Goal: Task Accomplishment & Management: Manage account settings

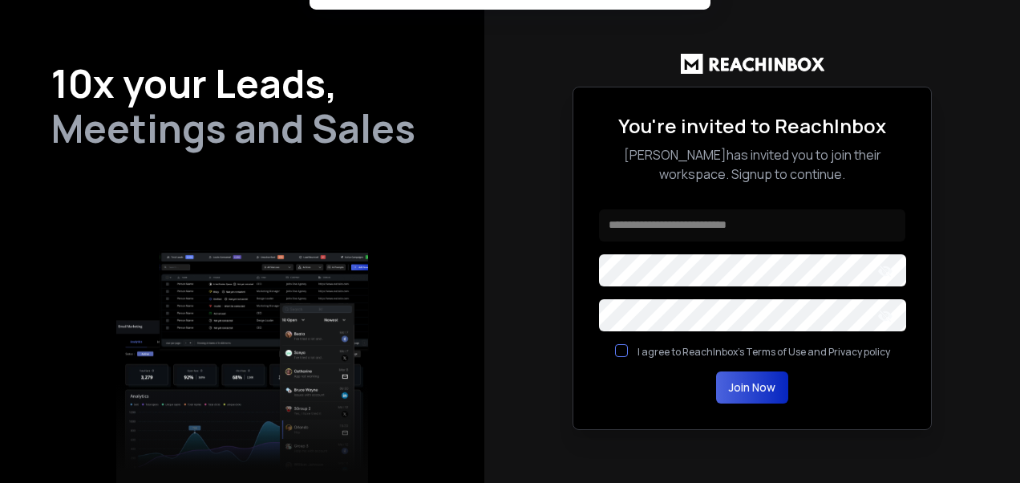
click at [584, 100] on button "Later" at bounding box center [561, 103] width 72 height 40
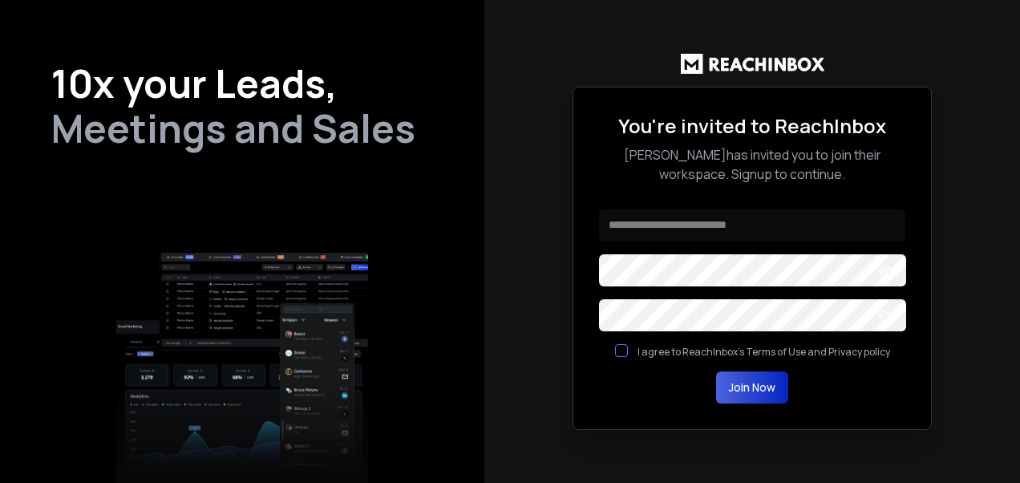
click at [625, 345] on button "I agree to ReachInbox's Terms of Use and Privacy policy" at bounding box center [621, 350] width 13 height 13
click at [768, 380] on button "Join Now" at bounding box center [752, 387] width 72 height 32
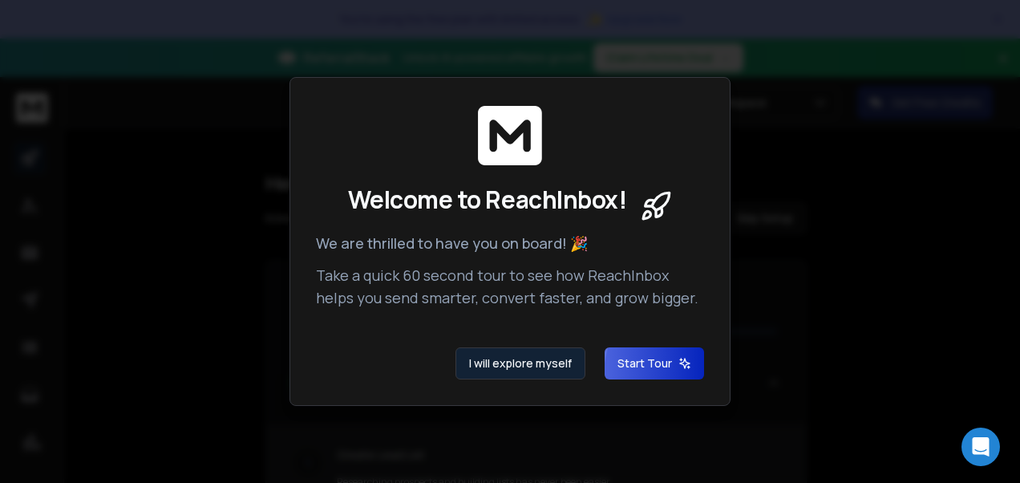
click at [547, 367] on button "I will explore myself" at bounding box center [521, 363] width 130 height 32
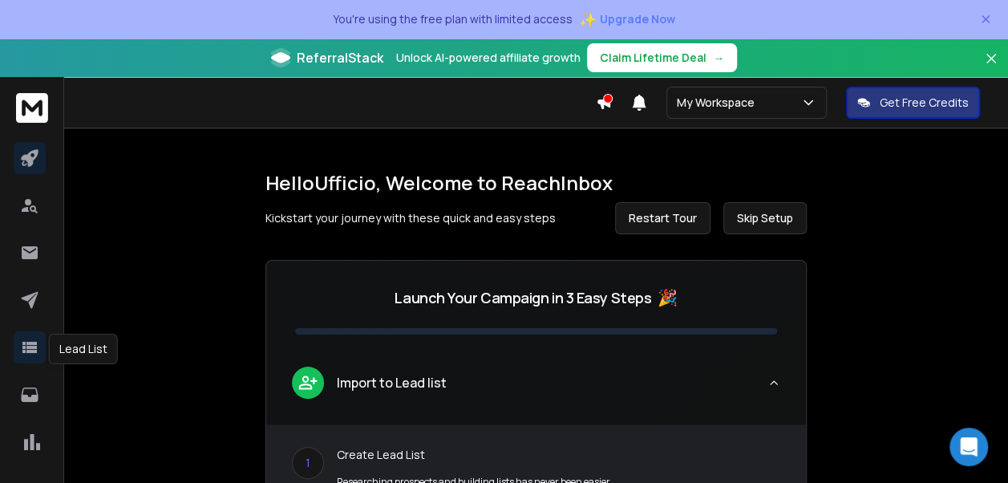
click at [26, 345] on icon at bounding box center [29, 347] width 14 height 11
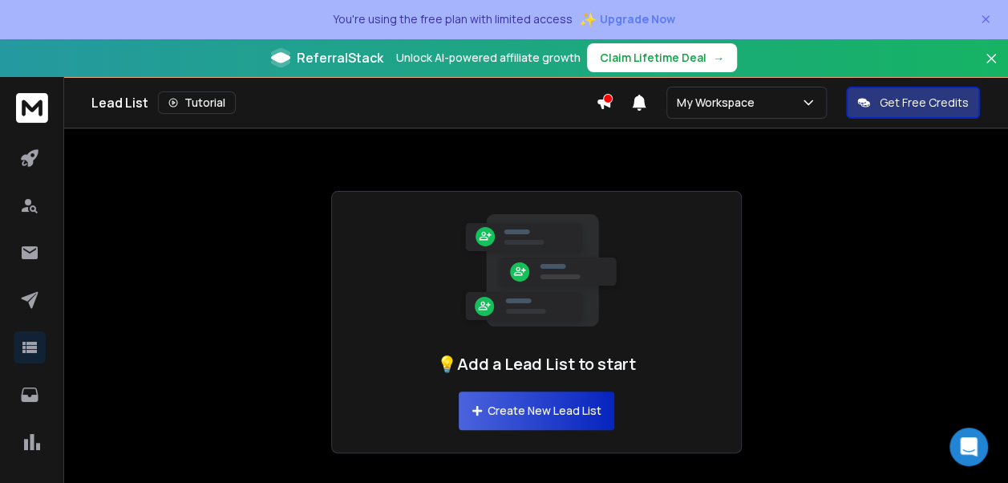
drag, startPoint x: 881, startPoint y: 164, endPoint x: 878, endPoint y: 149, distance: 15.6
click at [30, 392] on icon at bounding box center [29, 394] width 19 height 19
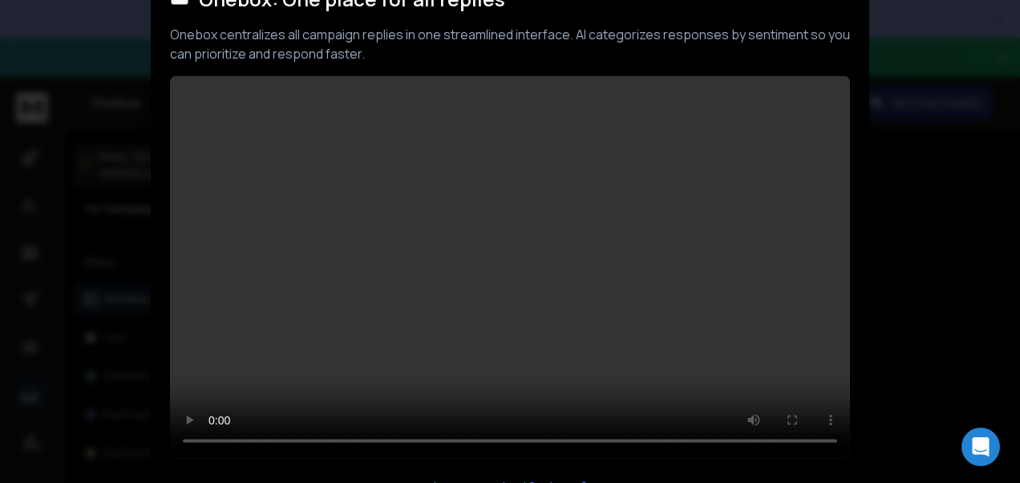
click at [517, 218] on video at bounding box center [510, 267] width 680 height 383
click at [778, 39] on p "Onebox centralizes all campaign replies in one streamlined interface. AI catego…" at bounding box center [510, 44] width 680 height 39
click at [119, 109] on div at bounding box center [510, 241] width 1020 height 483
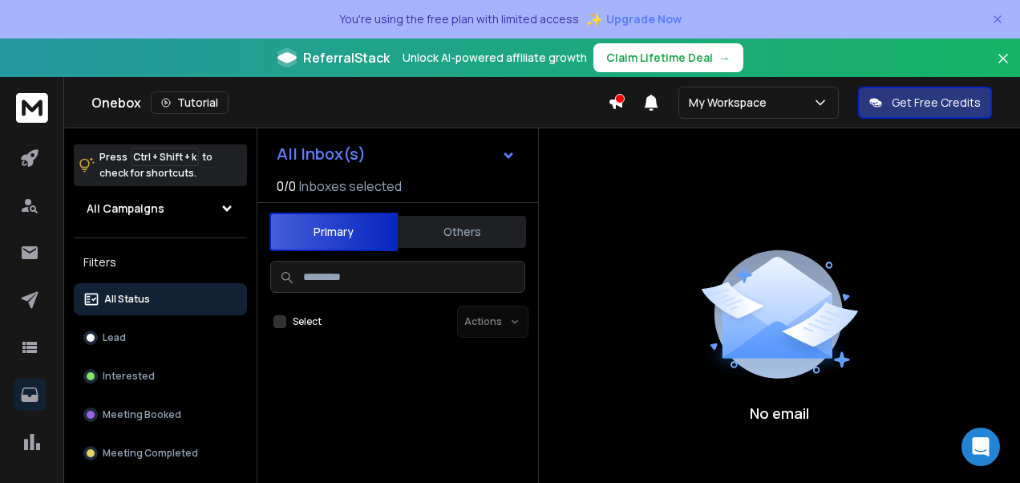
click at [257, 228] on div "All Inbox(s) 0 / 0 Inboxes selected Primary Others Select Actions No Emails" at bounding box center [398, 369] width 282 height 483
click at [212, 218] on button "All Campaigns" at bounding box center [160, 209] width 173 height 32
click at [1003, 54] on icon "Close banner" at bounding box center [1003, 58] width 14 height 14
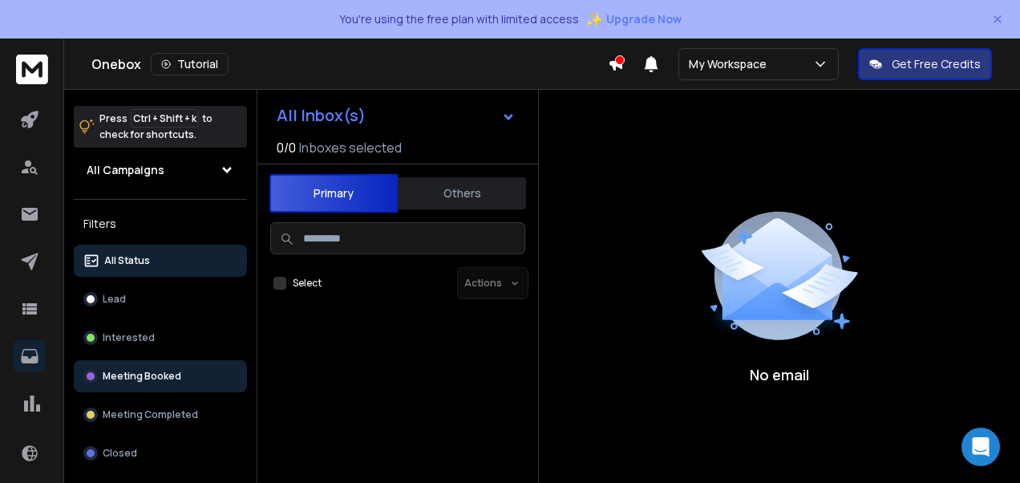
click at [142, 386] on button "Meeting Booked" at bounding box center [160, 376] width 173 height 32
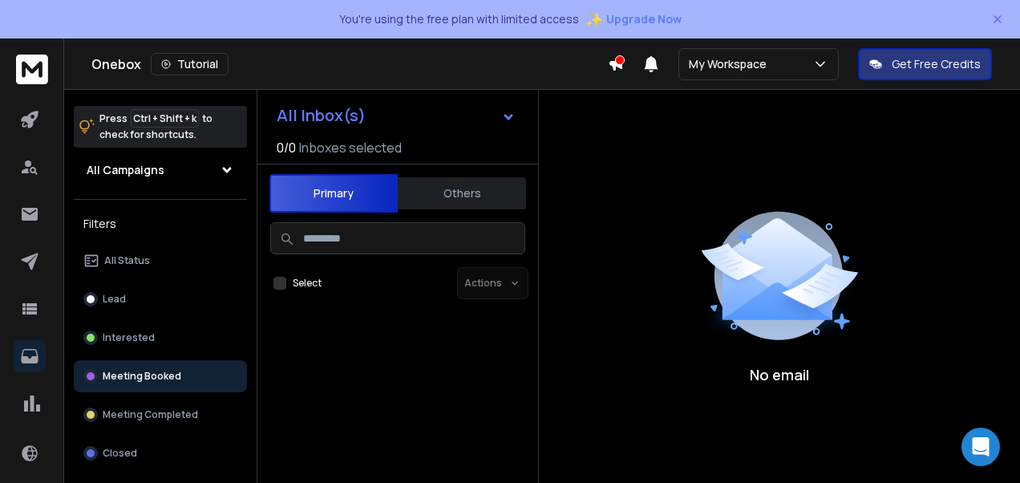
click at [142, 386] on button "Meeting Booked" at bounding box center [160, 376] width 173 height 32
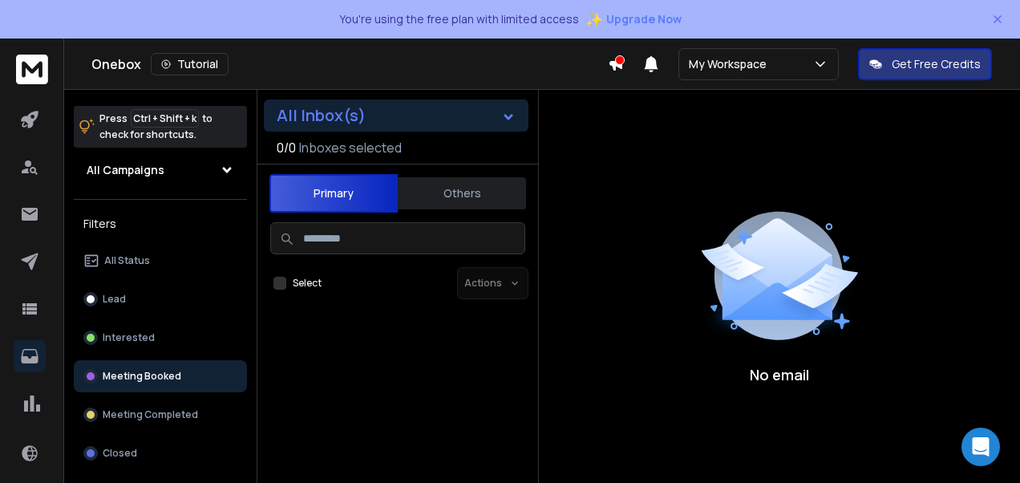
click at [506, 114] on icon at bounding box center [508, 117] width 14 height 14
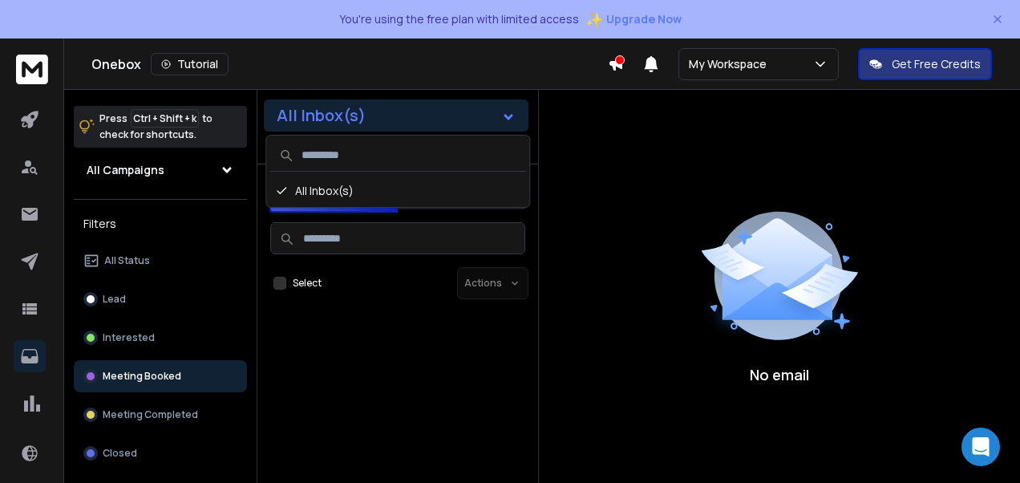
click at [506, 114] on icon at bounding box center [508, 117] width 14 height 14
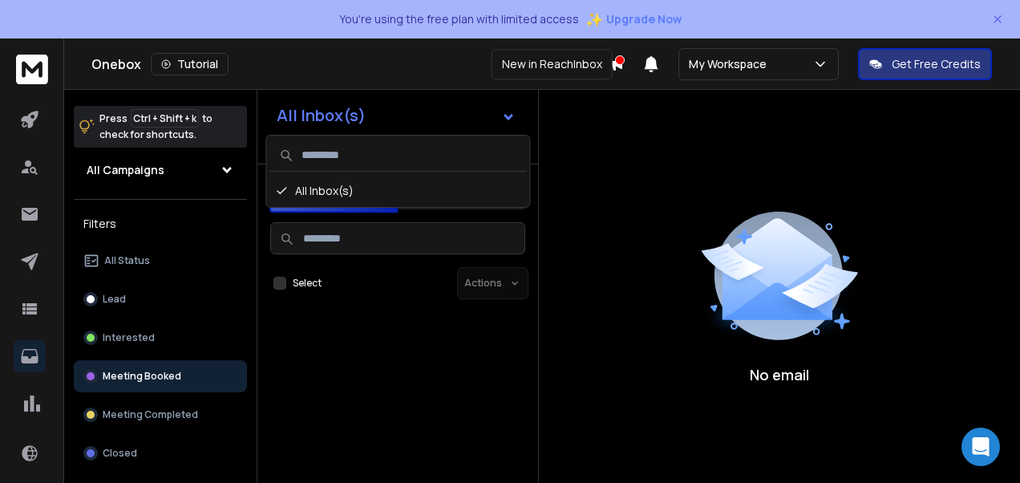
click at [622, 66] on icon at bounding box center [616, 64] width 13 height 13
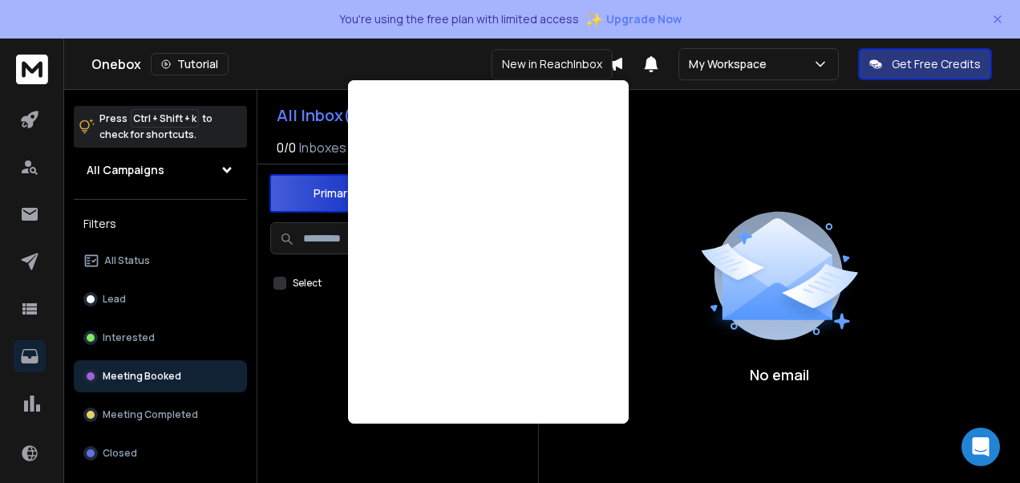
click at [622, 66] on icon at bounding box center [616, 64] width 13 height 13
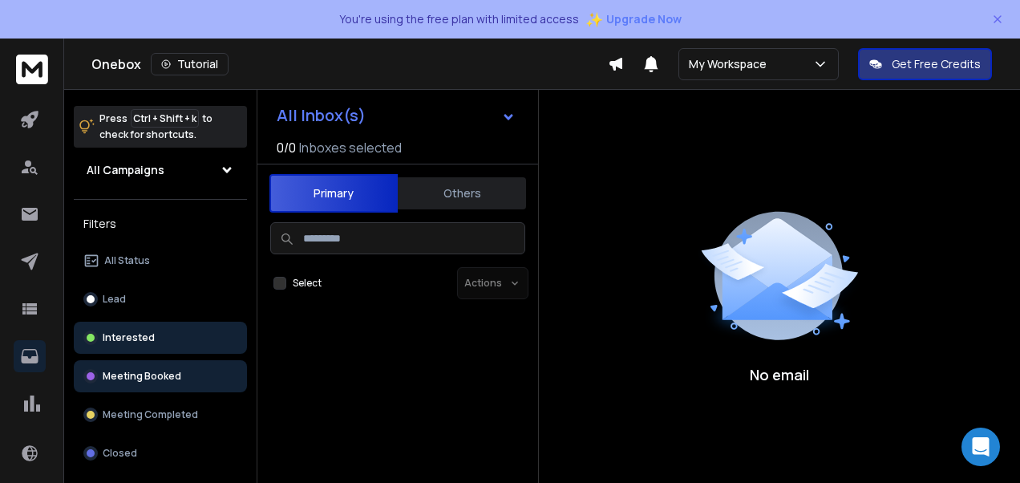
click at [131, 342] on p "Interested" at bounding box center [129, 337] width 52 height 13
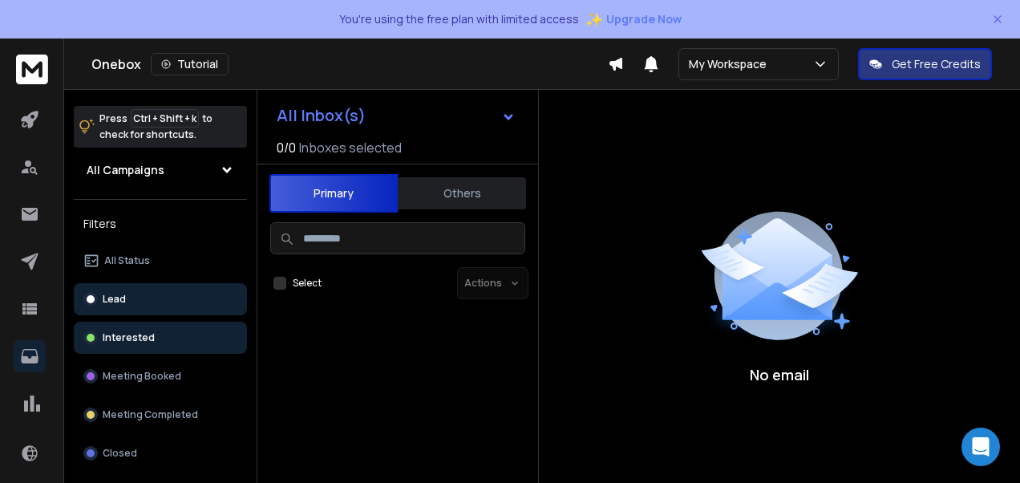
click at [120, 293] on p "Lead" at bounding box center [114, 299] width 23 height 13
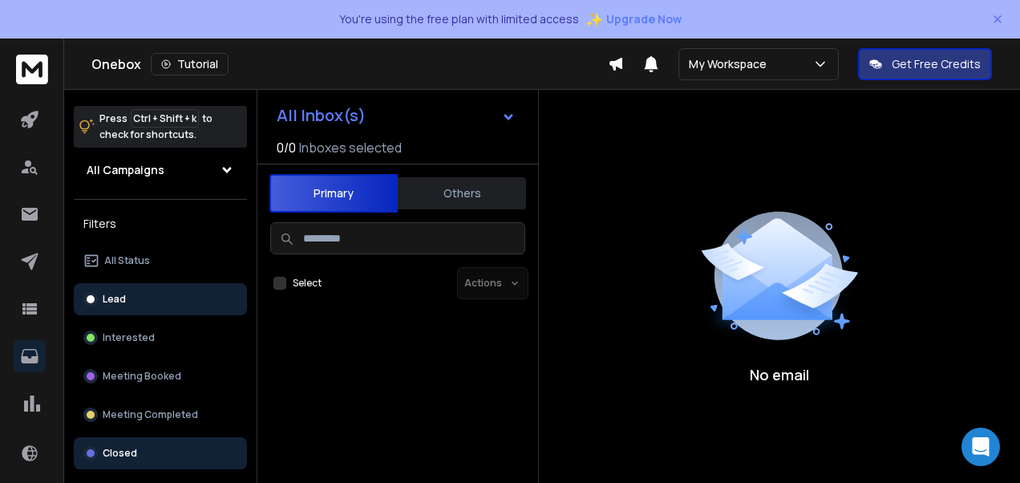
click at [122, 460] on div "Closed" at bounding box center [110, 453] width 54 height 14
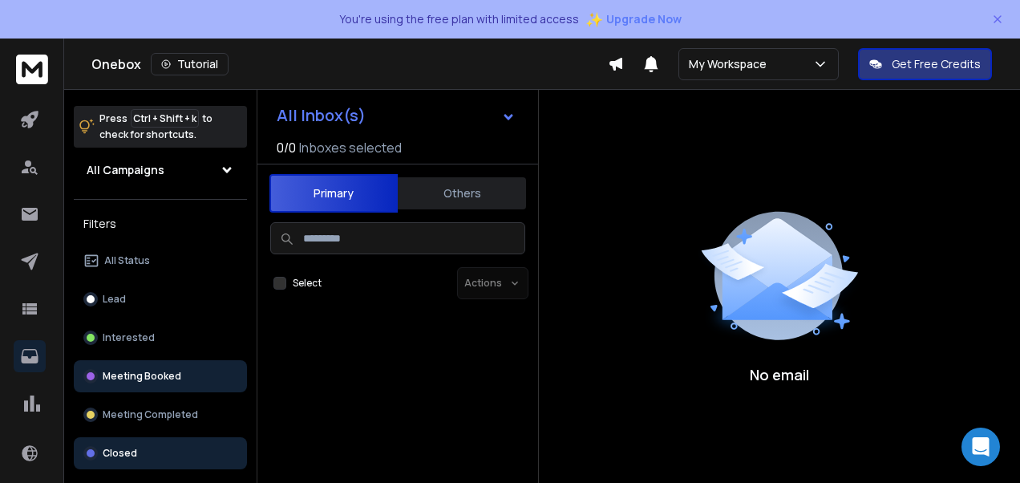
click at [133, 374] on p "Meeting Booked" at bounding box center [142, 376] width 79 height 13
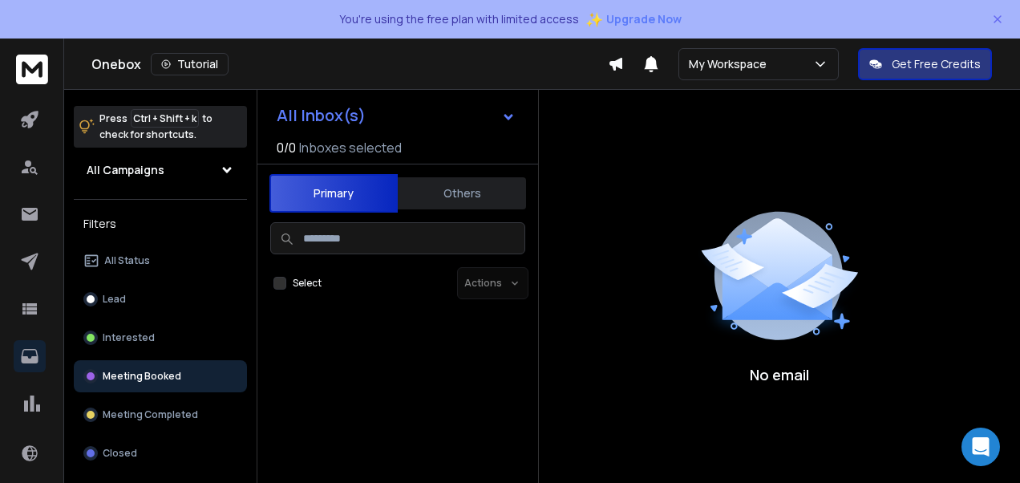
click at [428, 202] on button "Others" at bounding box center [462, 193] width 128 height 35
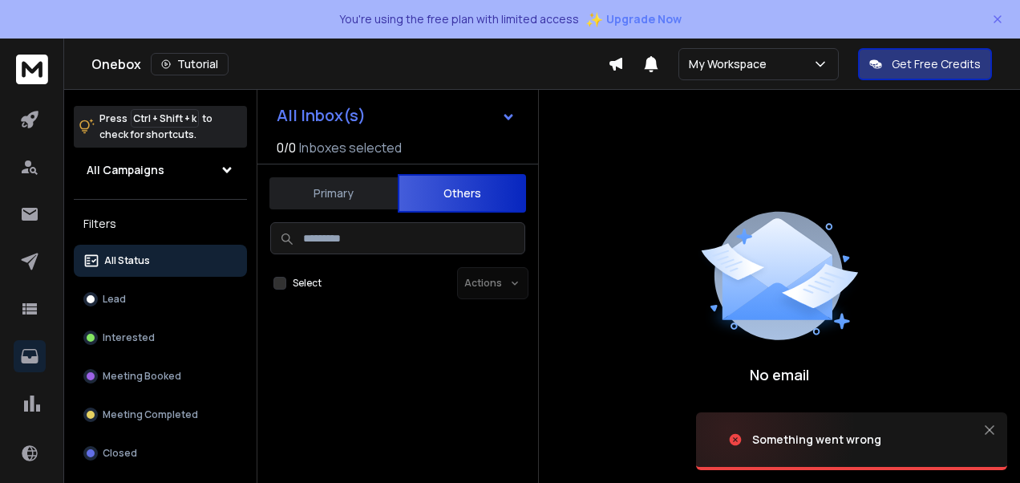
click at [733, 440] on icon "Notifications (F8)" at bounding box center [736, 440] width 12 height 12
click at [993, 430] on icon "Notifications (F8)" at bounding box center [990, 430] width 16 height 16
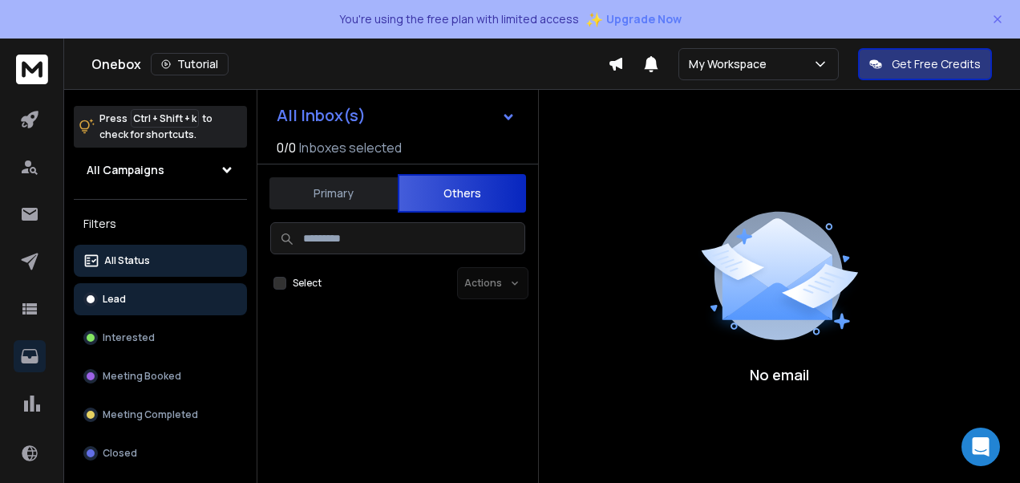
click at [120, 297] on p "Lead" at bounding box center [114, 299] width 23 height 13
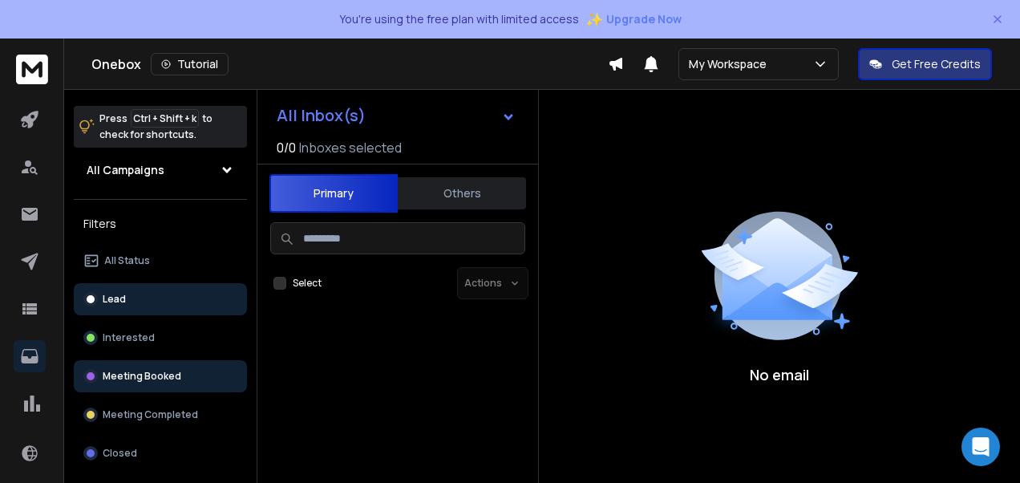
click at [123, 382] on p "Meeting Booked" at bounding box center [142, 376] width 79 height 13
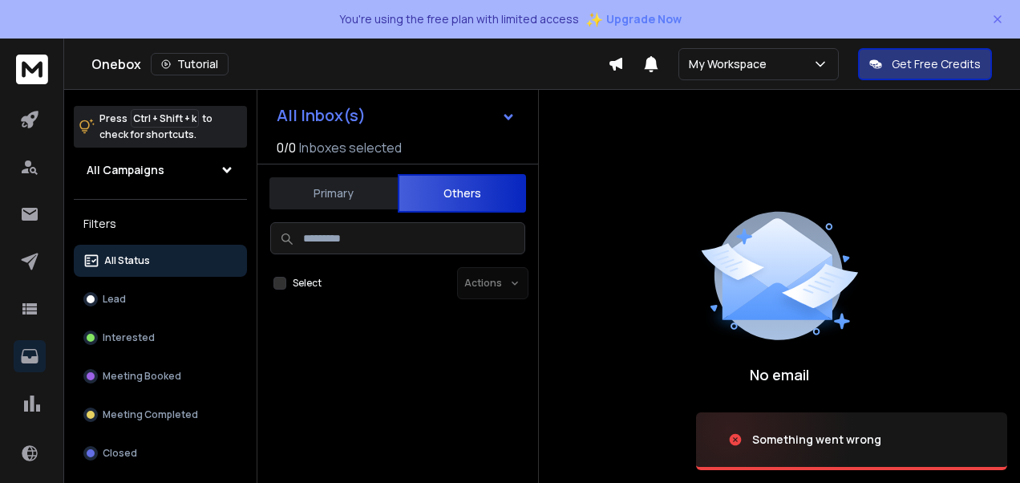
click at [453, 185] on button "Others" at bounding box center [462, 193] width 128 height 39
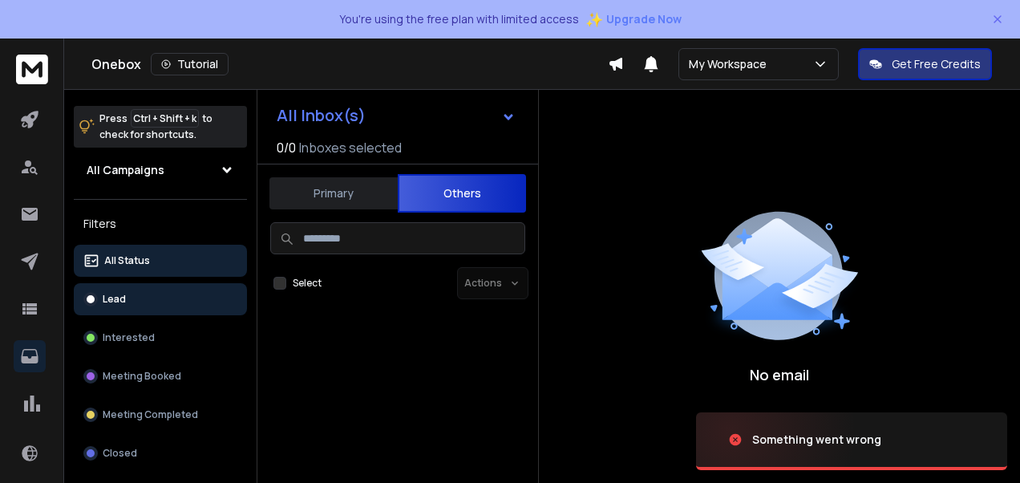
click at [102, 308] on button "Lead" at bounding box center [160, 299] width 173 height 32
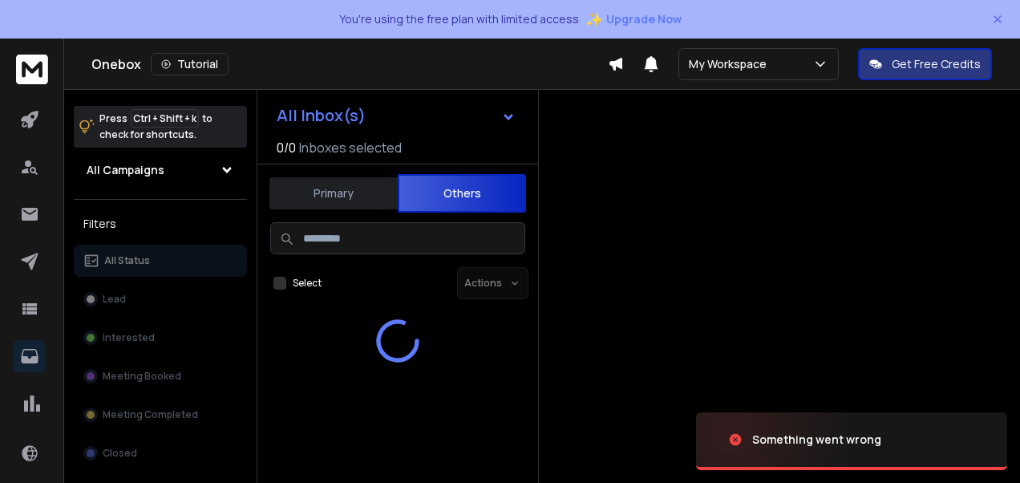
click at [448, 193] on button "Others" at bounding box center [462, 193] width 128 height 39
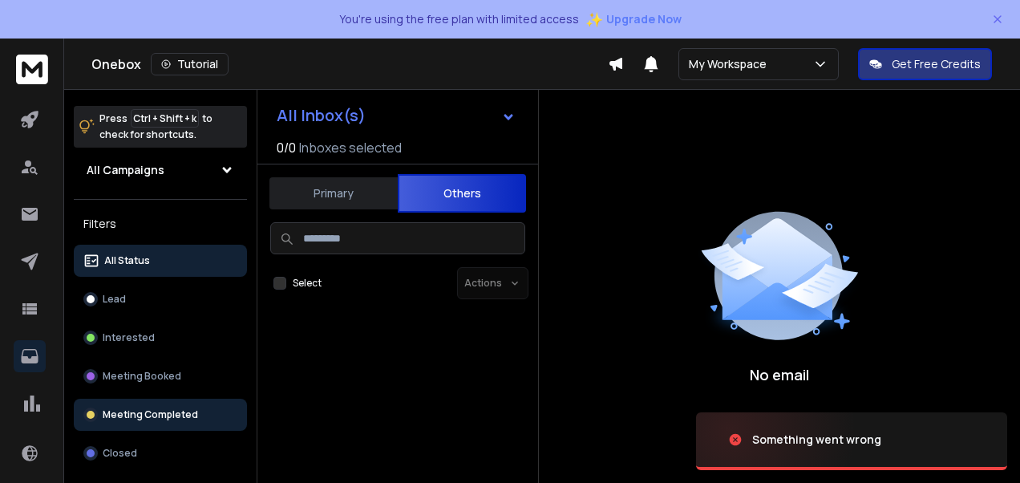
click at [170, 404] on button "Meeting Completed" at bounding box center [160, 415] width 173 height 32
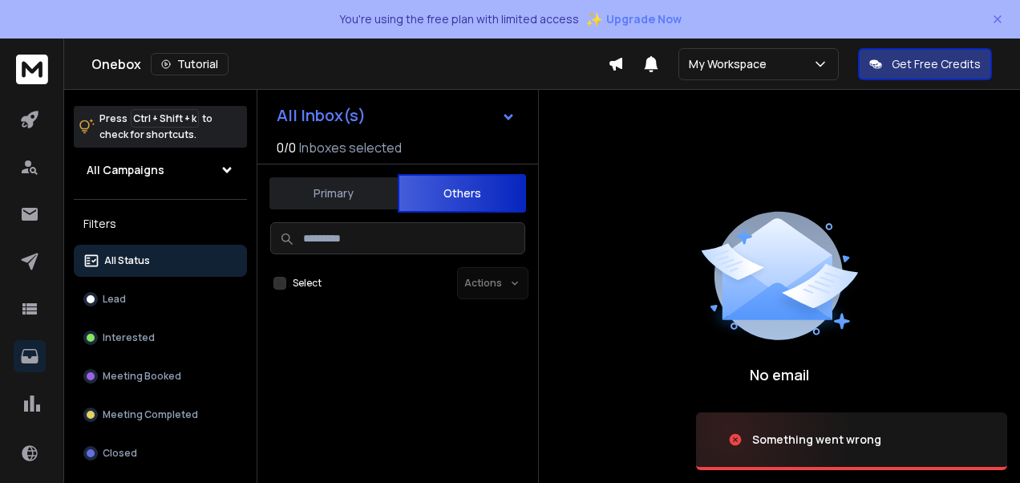
click at [466, 197] on button "Others" at bounding box center [462, 193] width 128 height 39
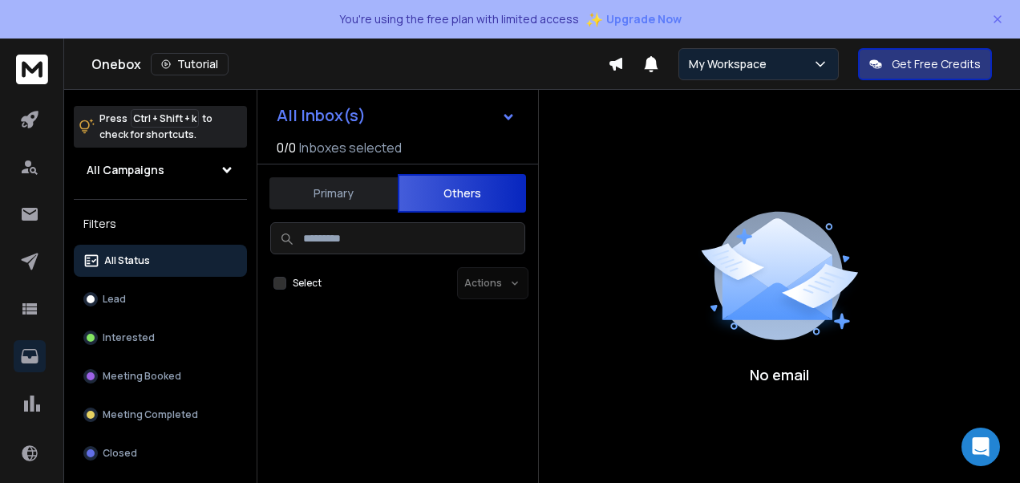
click at [749, 66] on p "My Workspace" at bounding box center [731, 64] width 84 height 16
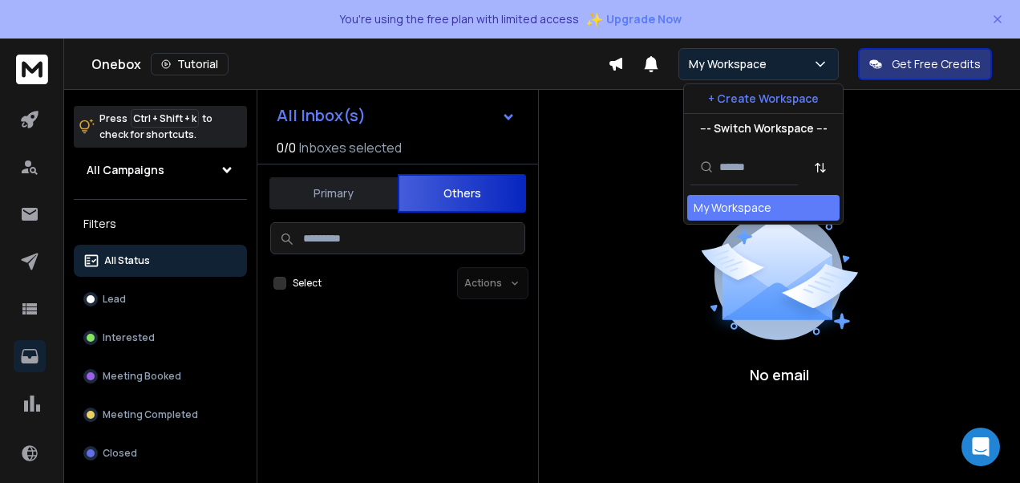
click at [749, 66] on p "My Workspace" at bounding box center [731, 64] width 84 height 16
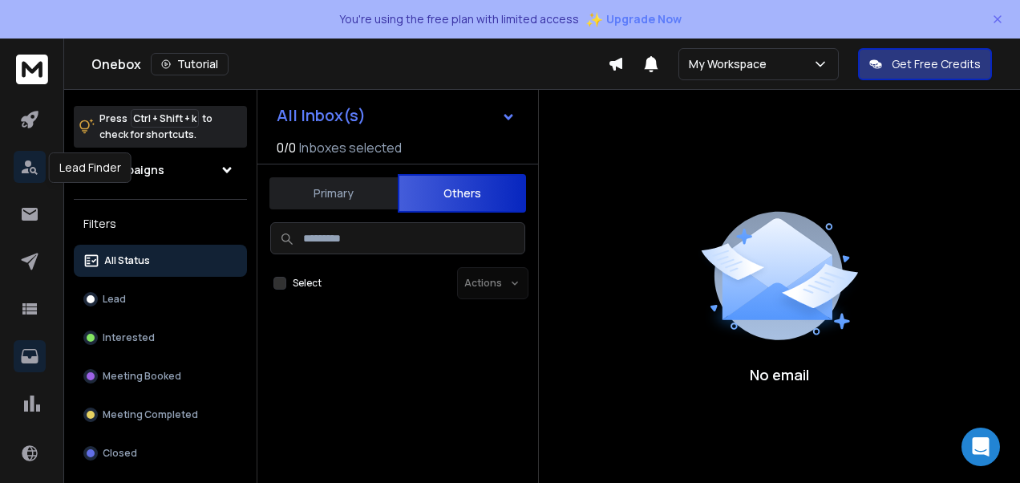
click at [31, 177] on link at bounding box center [30, 167] width 32 height 32
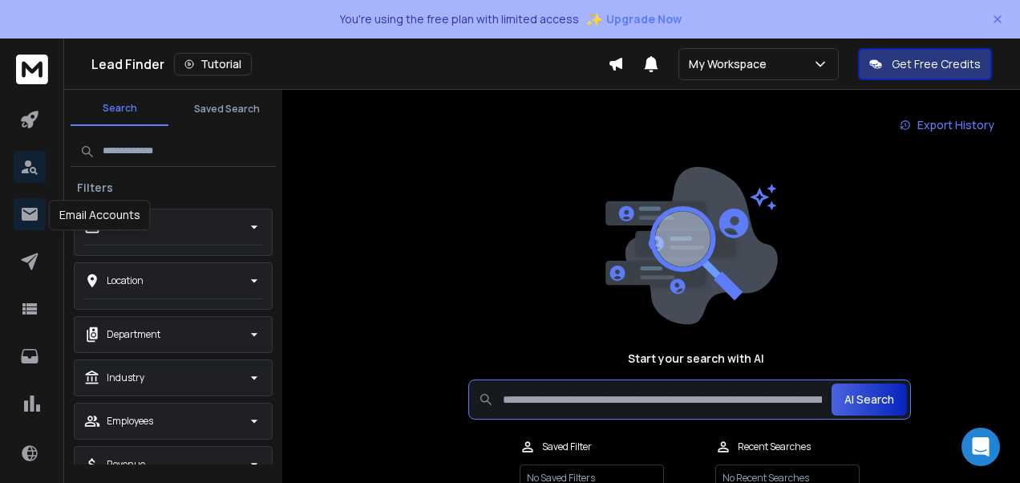
click at [37, 213] on icon at bounding box center [30, 214] width 16 height 13
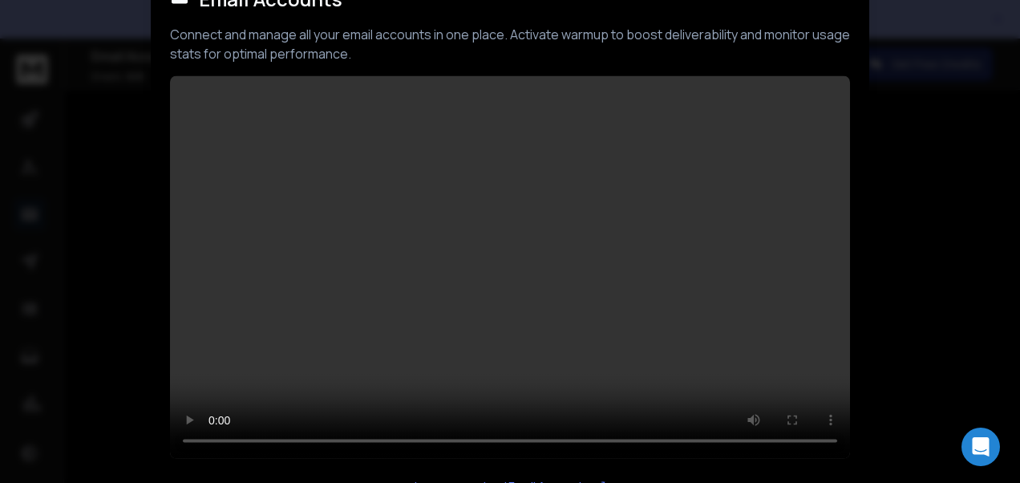
click at [87, 213] on div at bounding box center [510, 241] width 1020 height 483
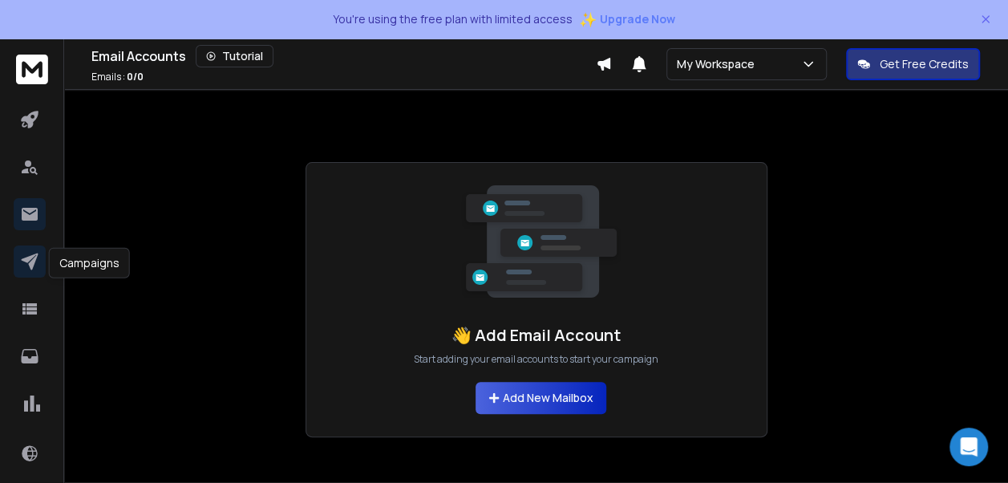
click at [29, 270] on icon at bounding box center [29, 261] width 19 height 19
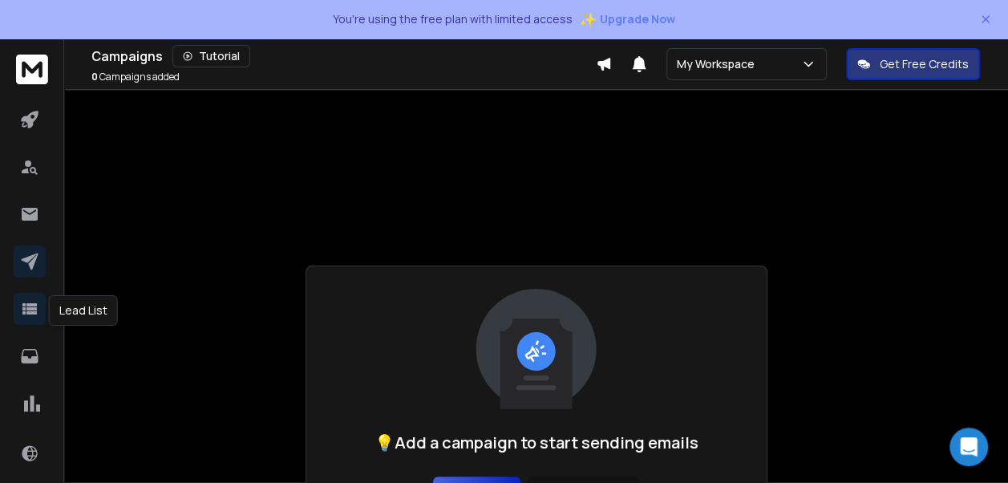
click at [29, 310] on icon at bounding box center [29, 308] width 14 height 11
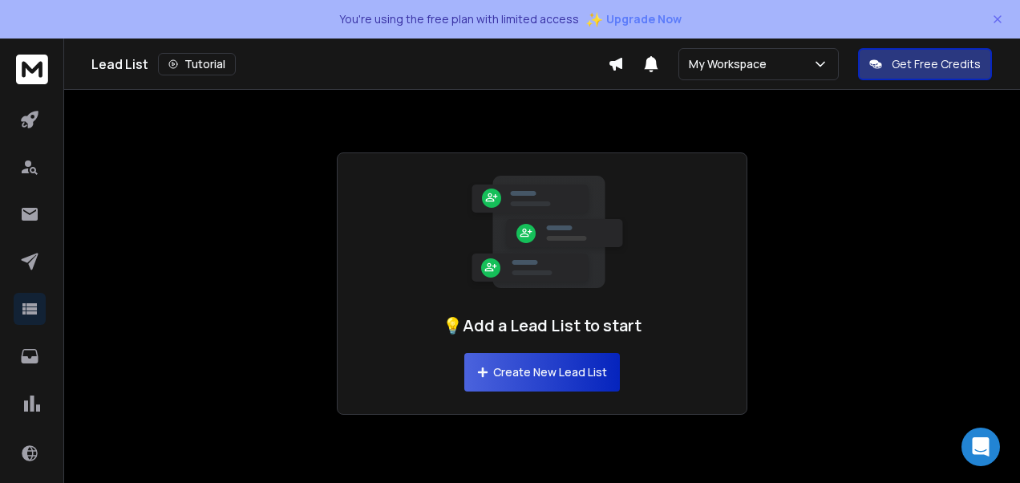
click at [517, 372] on button "Create New Lead List" at bounding box center [542, 372] width 156 height 39
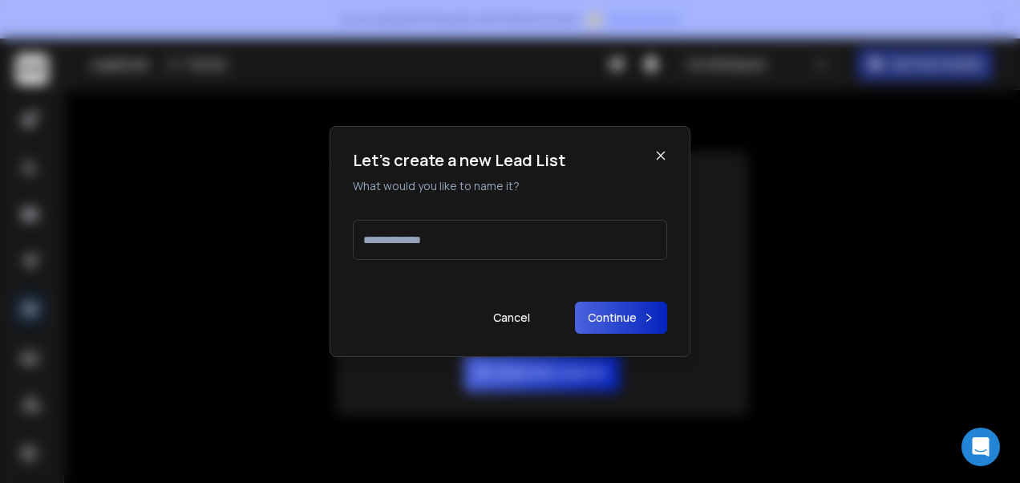
click at [659, 158] on icon at bounding box center [661, 155] width 13 height 13
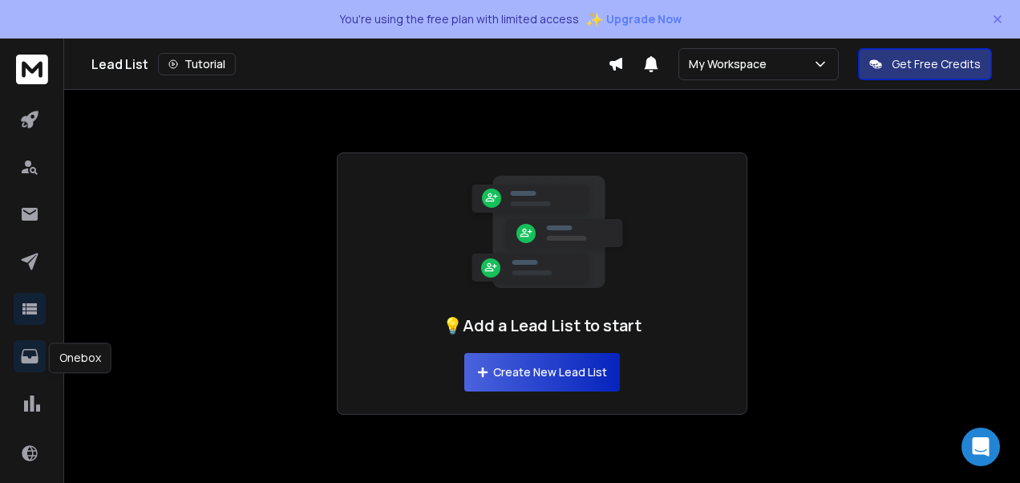
click at [31, 361] on icon at bounding box center [29, 356] width 17 height 14
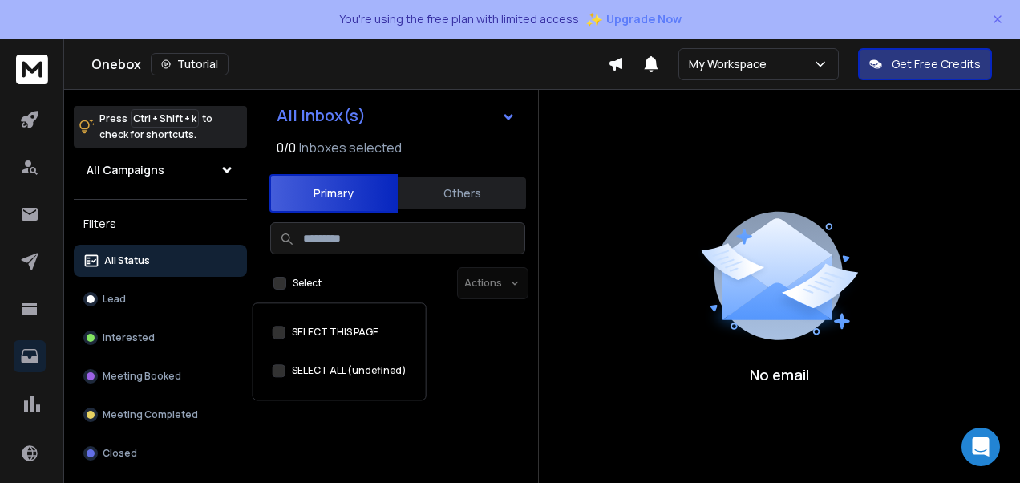
click at [294, 285] on label "Select" at bounding box center [307, 283] width 29 height 13
click at [281, 281] on button "SELECT THIS PAGE" at bounding box center [280, 283] width 13 height 13
click at [330, 367] on label "SELECT ALL (undefined)" at bounding box center [371, 370] width 115 height 13
click at [489, 287] on div "Actions" at bounding box center [492, 283] width 71 height 32
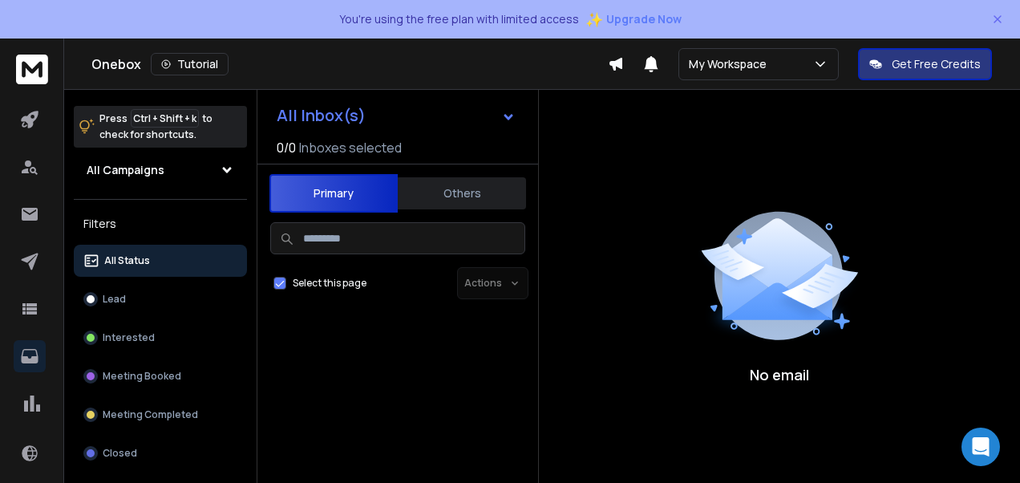
click at [520, 282] on div "Actions" at bounding box center [492, 283] width 71 height 32
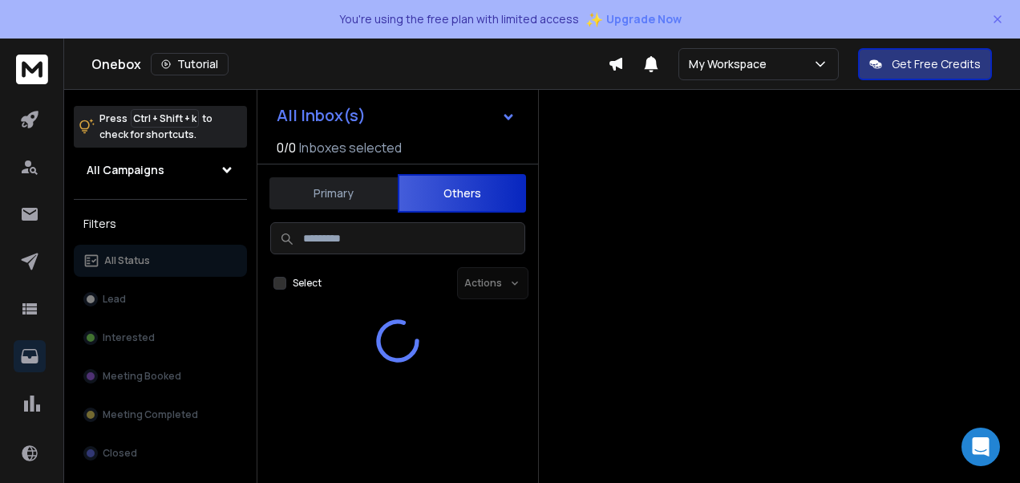
click at [444, 193] on button "Others" at bounding box center [462, 193] width 128 height 39
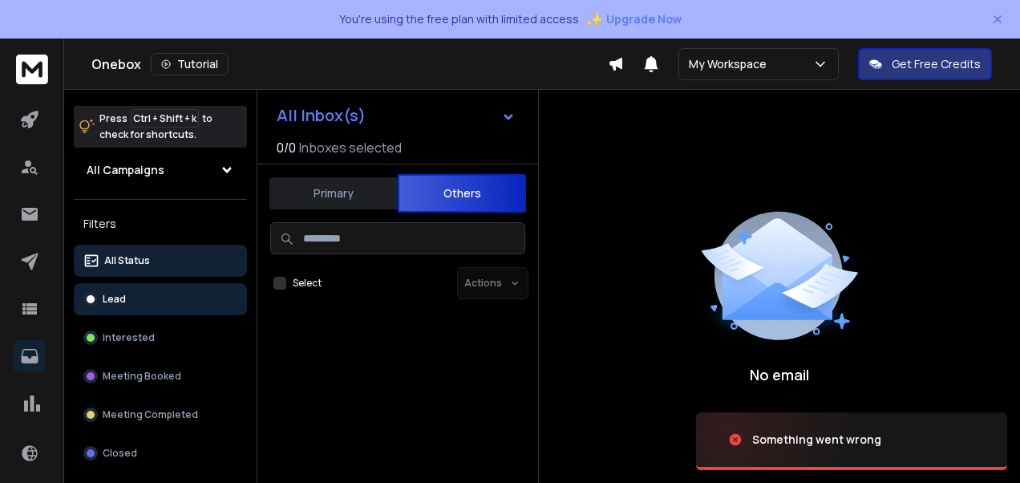
click at [128, 301] on button "Lead" at bounding box center [160, 299] width 173 height 32
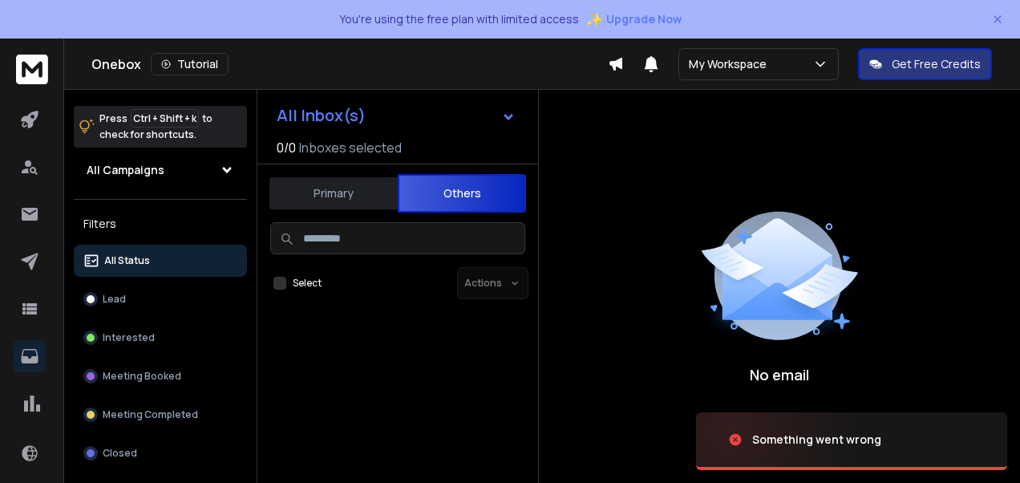
click at [472, 181] on button "Others" at bounding box center [462, 193] width 128 height 39
click at [135, 330] on button "Interested" at bounding box center [160, 338] width 173 height 32
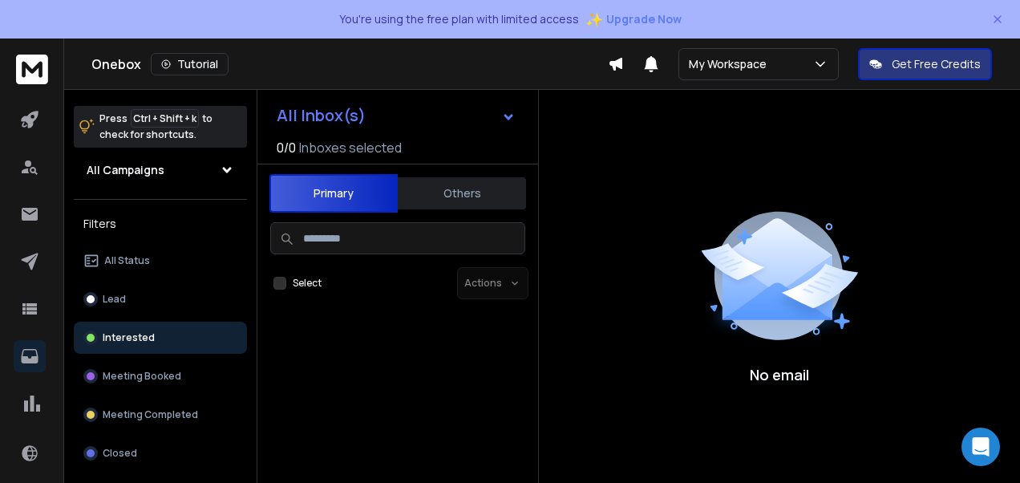
click at [458, 189] on button "Others" at bounding box center [462, 193] width 128 height 35
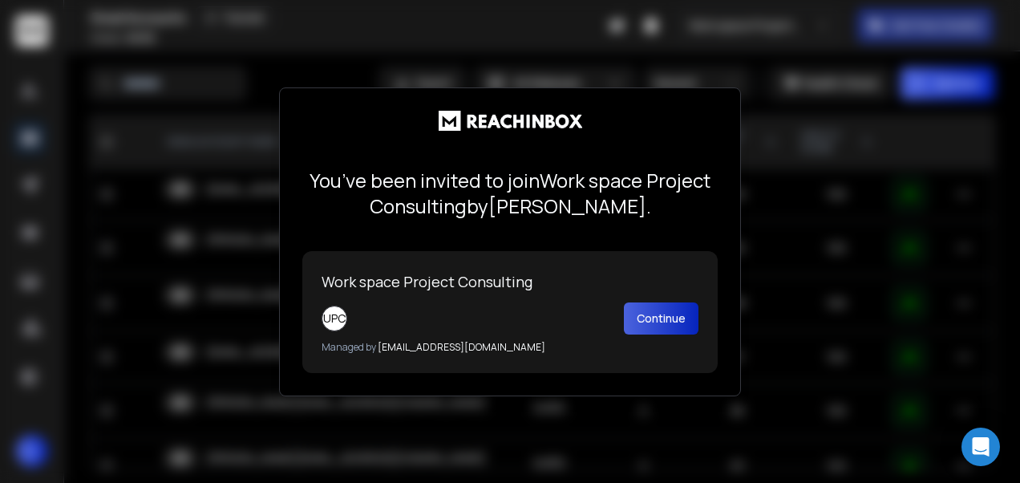
click at [675, 311] on button "Continue" at bounding box center [661, 318] width 75 height 32
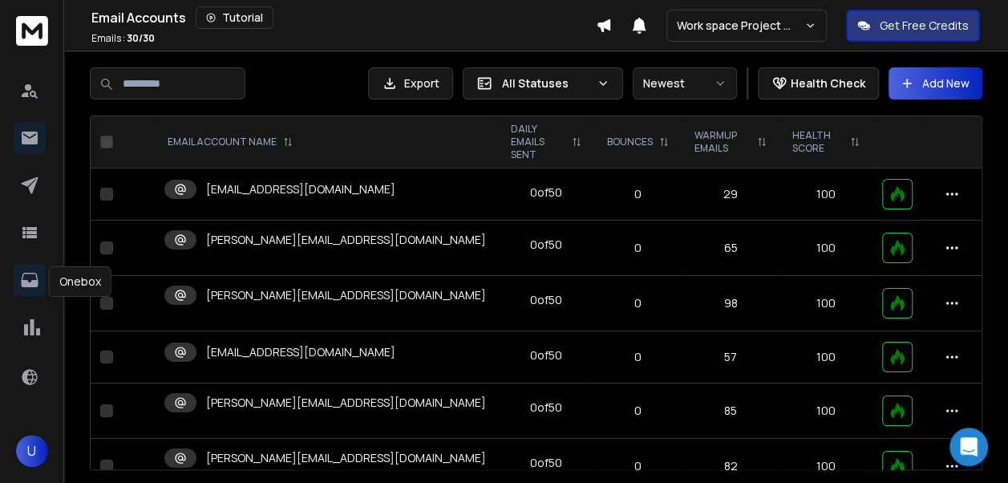
click at [37, 284] on icon at bounding box center [29, 280] width 17 height 14
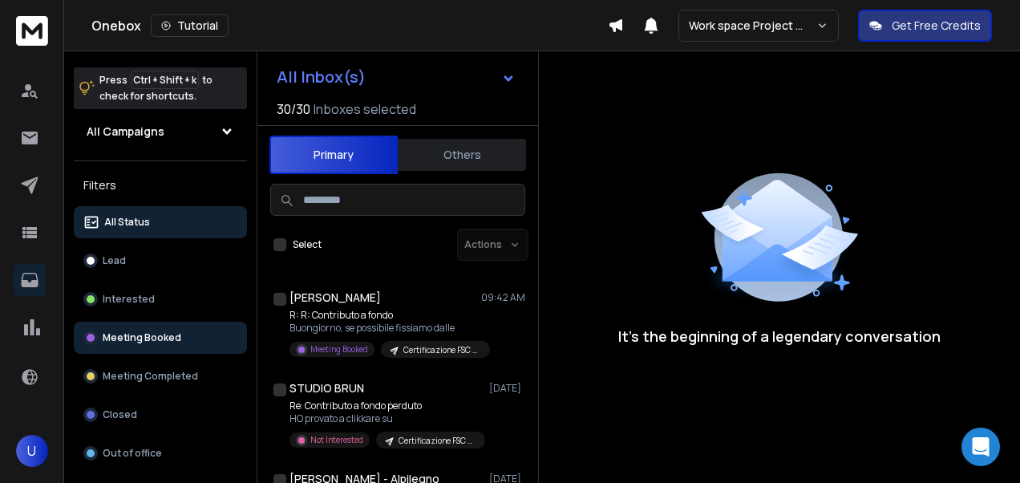
click at [160, 339] on p "Meeting Booked" at bounding box center [142, 337] width 79 height 13
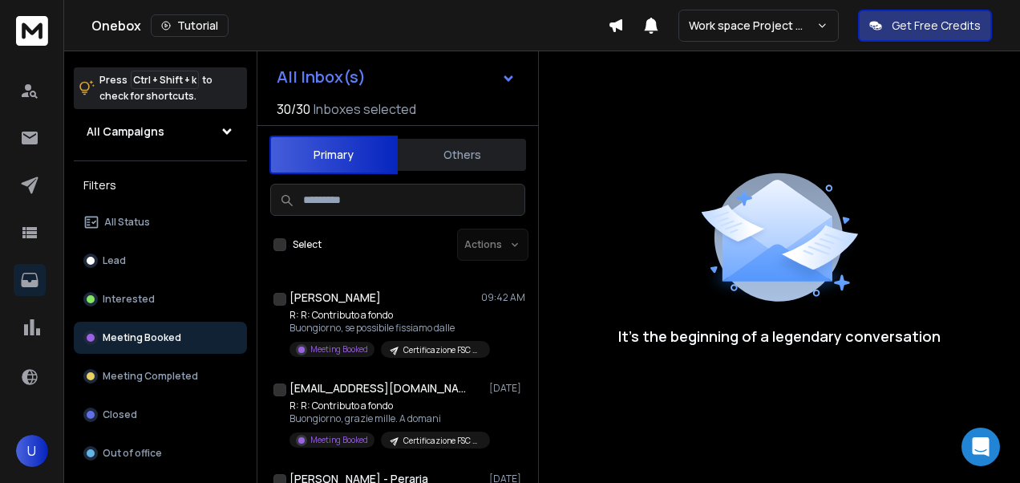
click at [452, 142] on button "Others" at bounding box center [462, 154] width 128 height 35
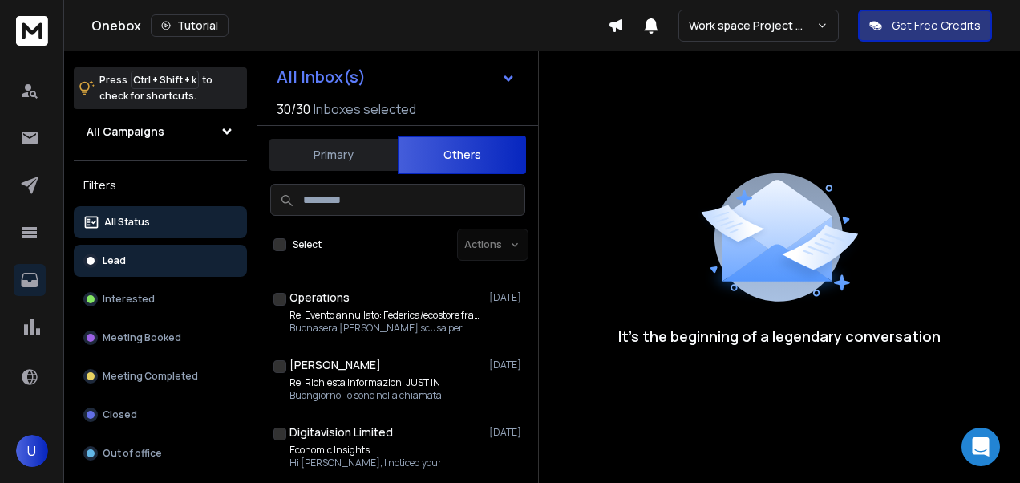
click at [108, 260] on p "Lead" at bounding box center [114, 260] width 23 height 13
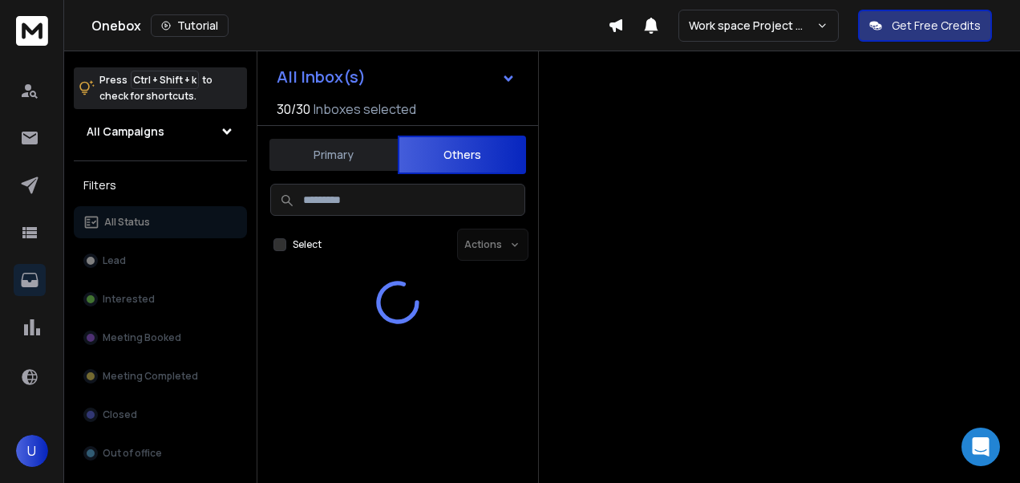
click at [440, 160] on button "Others" at bounding box center [462, 155] width 128 height 39
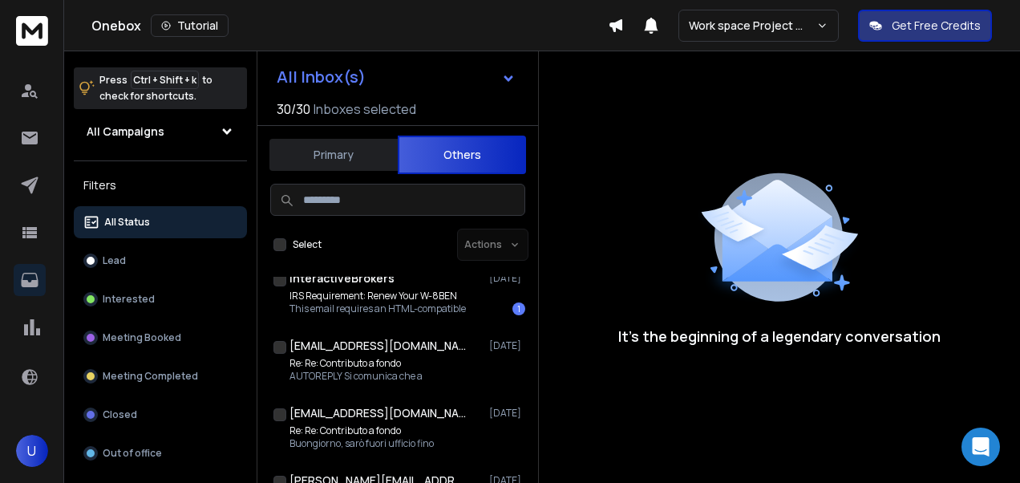
scroll to position [1217, 0]
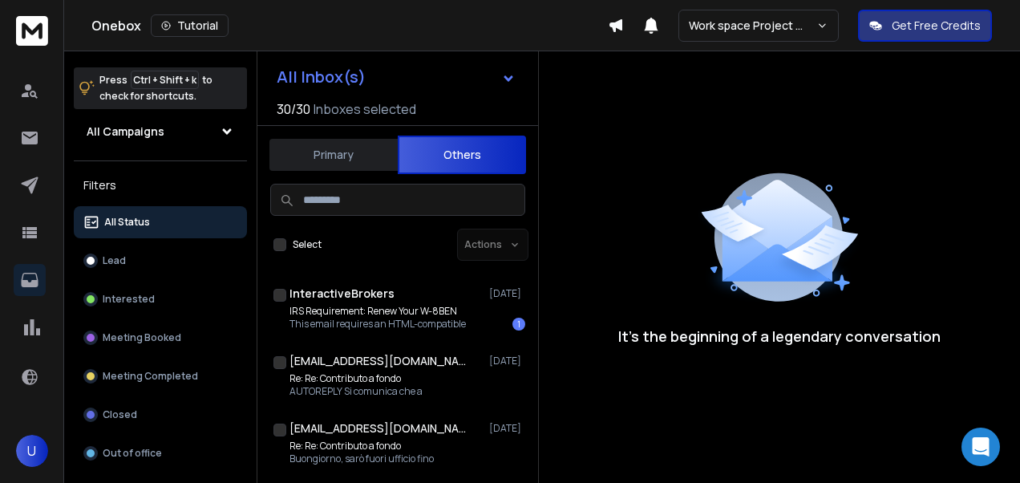
drag, startPoint x: 547, startPoint y: 412, endPoint x: 547, endPoint y: 427, distance: 14.4
click at [547, 427] on div "It’s the beginning of a legendary conversation" at bounding box center [779, 256] width 481 height 411
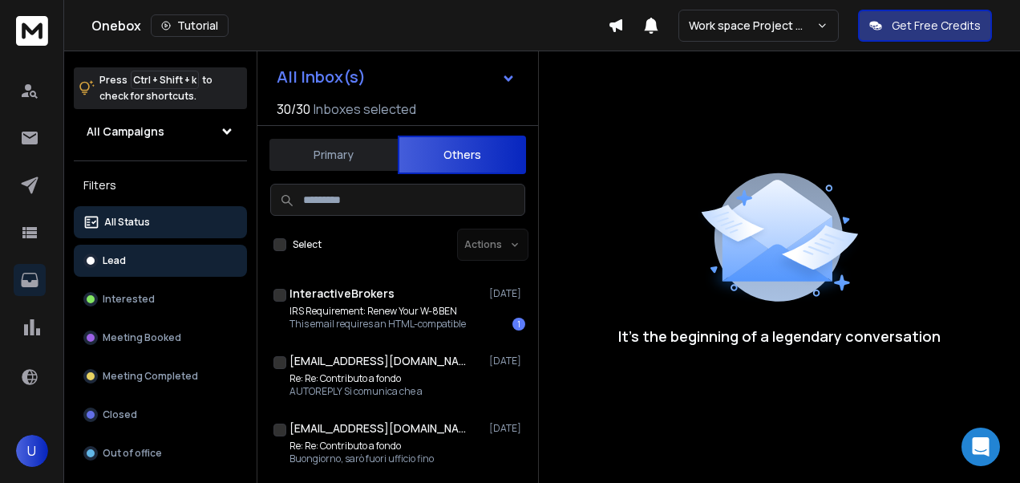
click at [122, 263] on p "Lead" at bounding box center [114, 260] width 23 height 13
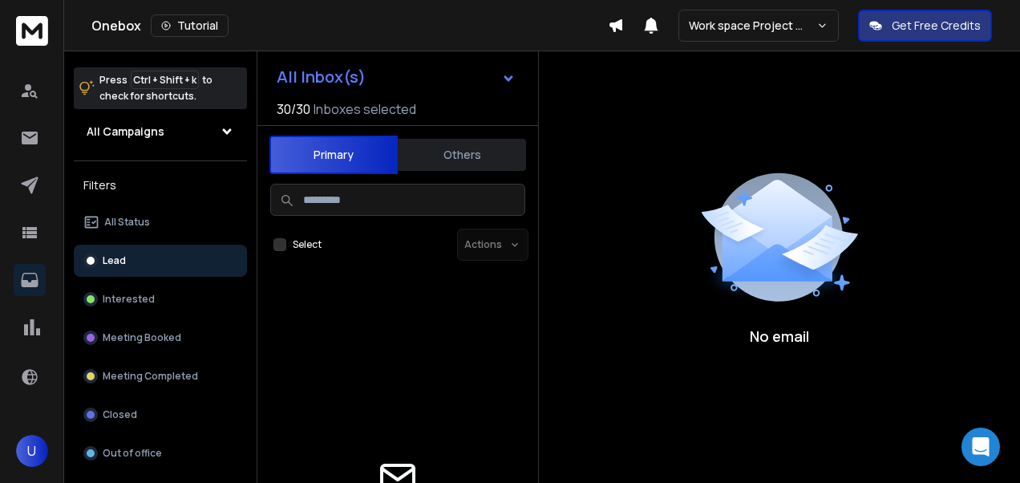
click at [459, 154] on button "Others" at bounding box center [462, 154] width 128 height 35
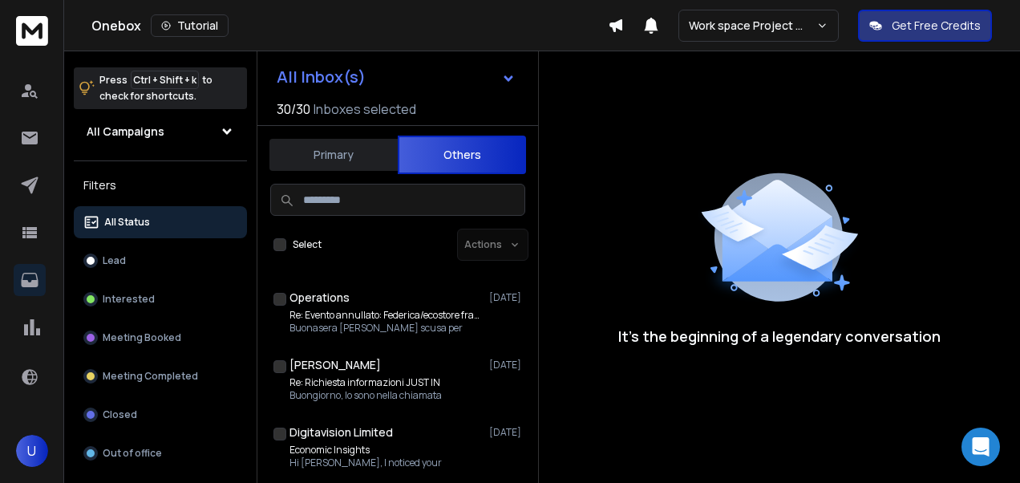
click at [548, 326] on div "It’s the beginning of a legendary conversation" at bounding box center [779, 256] width 481 height 411
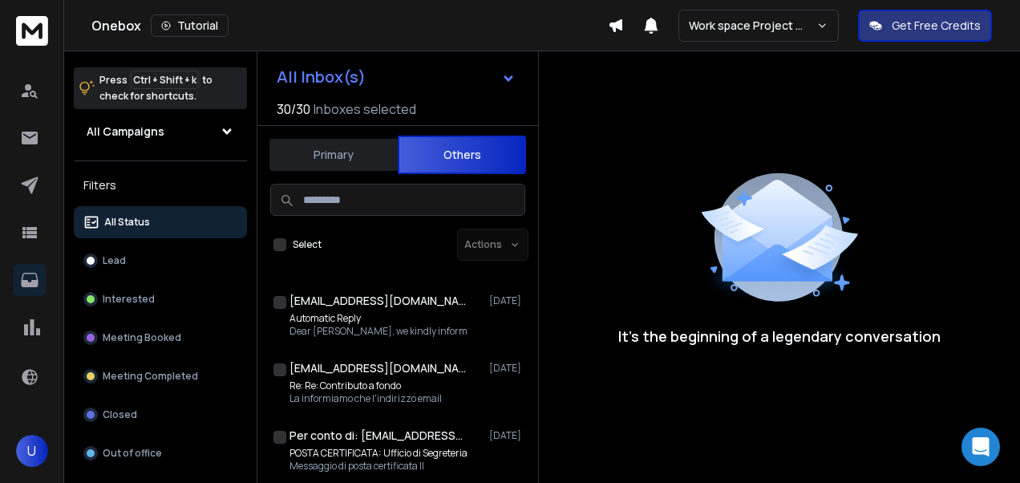
scroll to position [1729, 0]
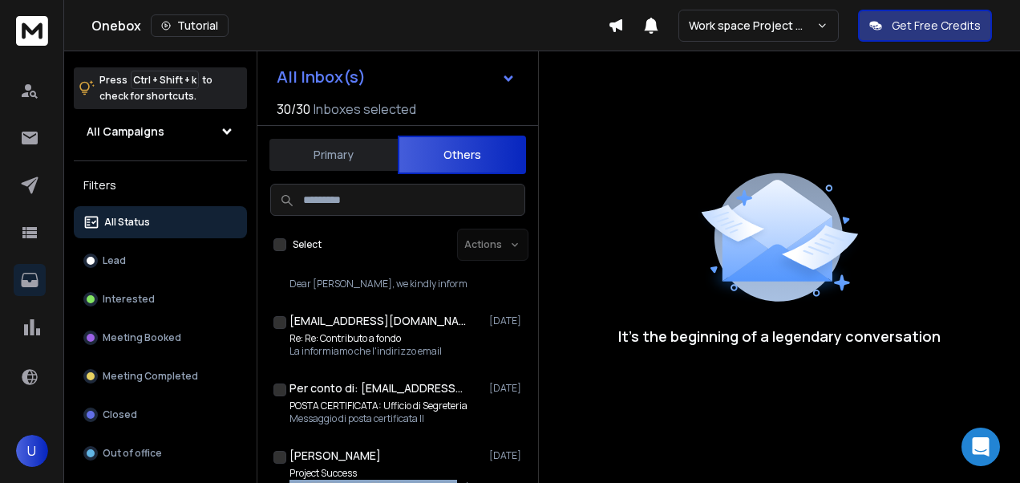
drag, startPoint x: 533, startPoint y: 475, endPoint x: 533, endPoint y: 489, distance: 13.6
click at [533, 482] on html "ReferralStack Unlock AI-powered affiliate growth Lifetime Deals available! Clai…" at bounding box center [510, 241] width 1020 height 483
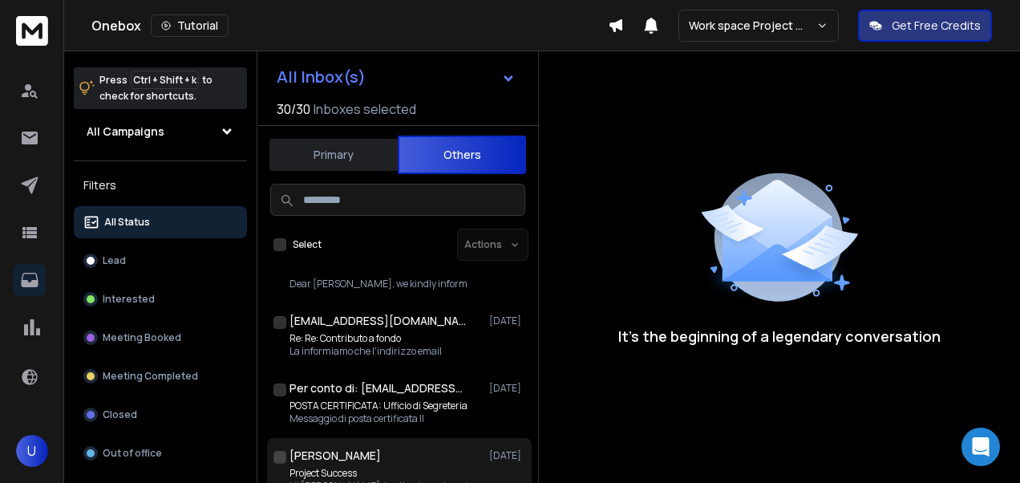
click at [407, 451] on div "[PERSON_NAME] [DATE]" at bounding box center [408, 456] width 236 height 16
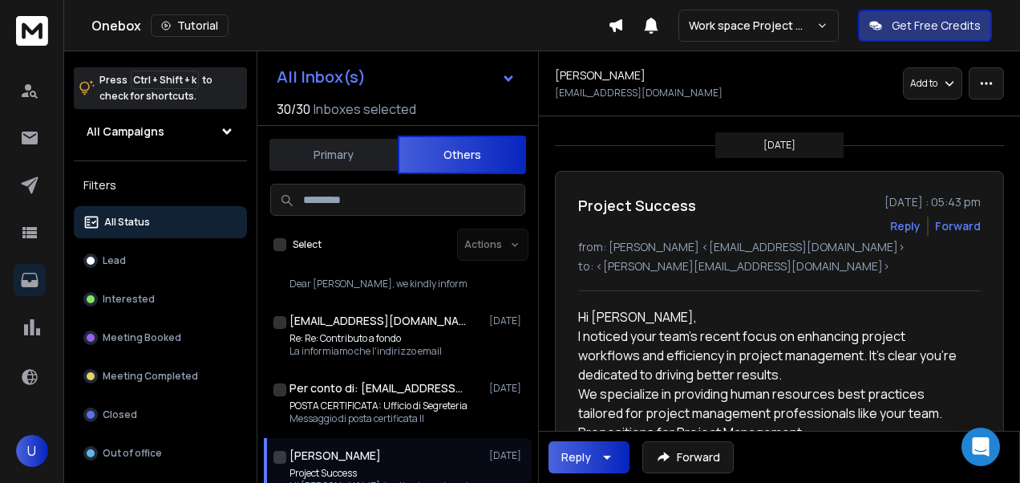
click at [862, 340] on div "Hi [PERSON_NAME], I noticed your team's recent focus on enhancing project workf…" at bounding box center [779, 467] width 403 height 321
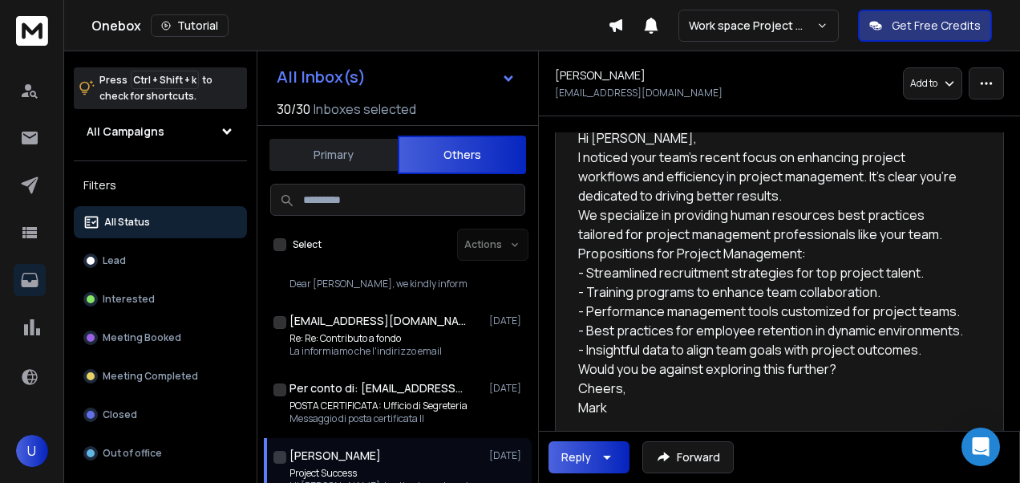
scroll to position [186, 0]
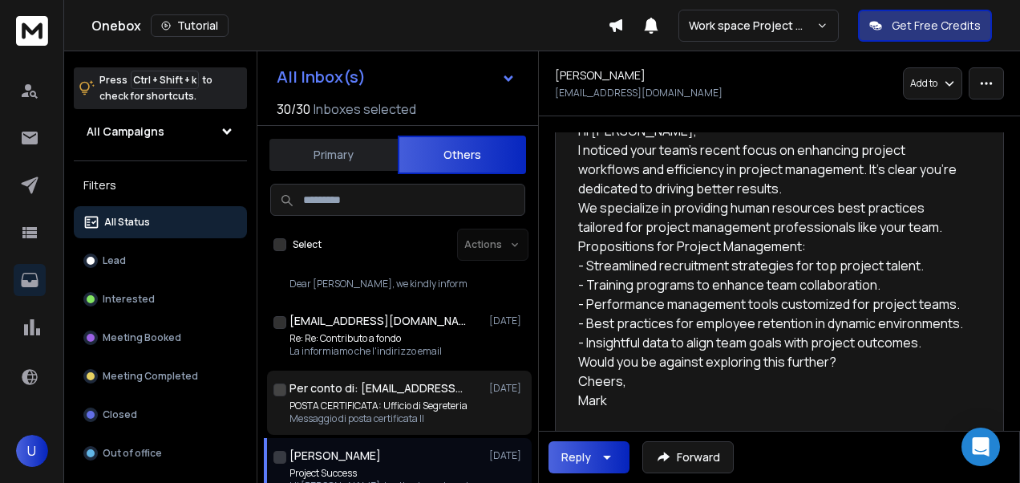
click at [449, 402] on p "POSTA CERTIFICATA: Ufficio di Segreteria" at bounding box center [379, 405] width 178 height 13
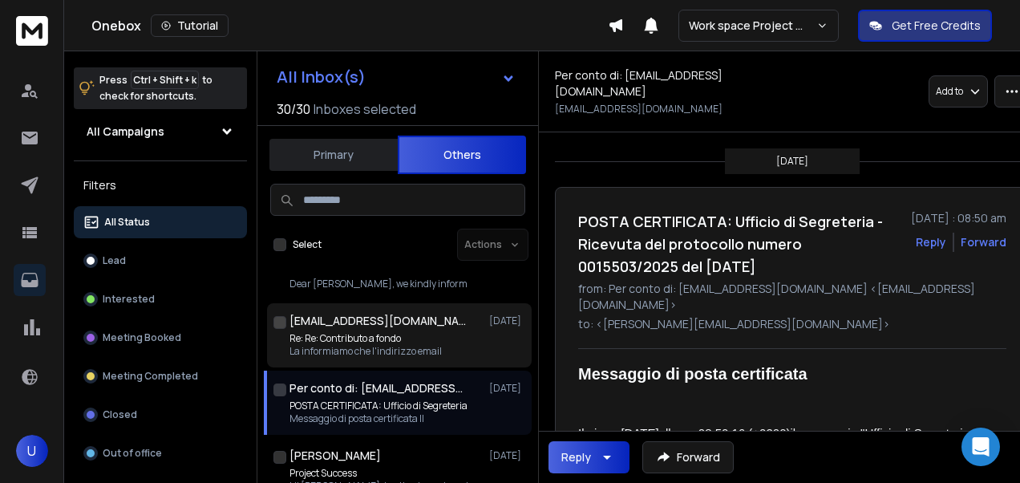
click at [427, 340] on p "Re: Re: Contributo a fondo" at bounding box center [366, 338] width 152 height 13
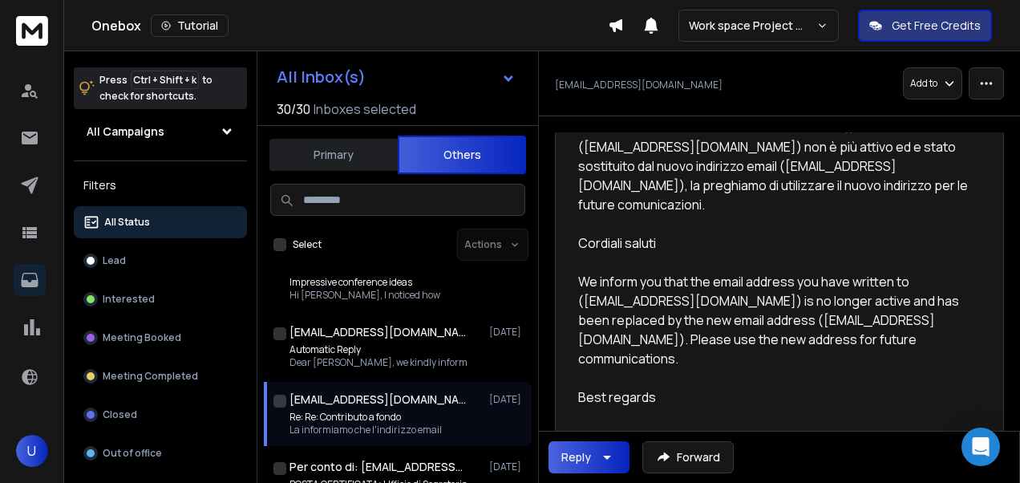
scroll to position [1640, 0]
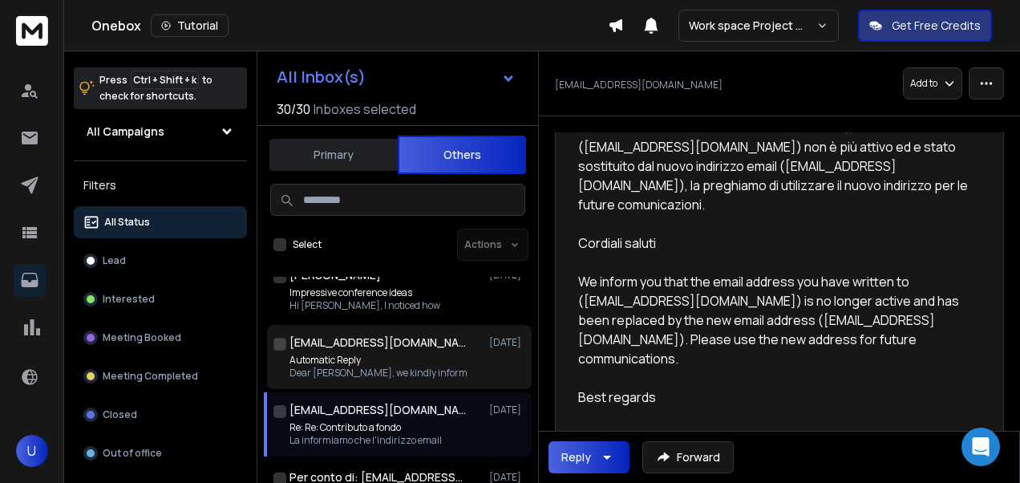
click at [409, 361] on div "Automatic Reply Dear [PERSON_NAME], we kindly inform" at bounding box center [408, 367] width 236 height 26
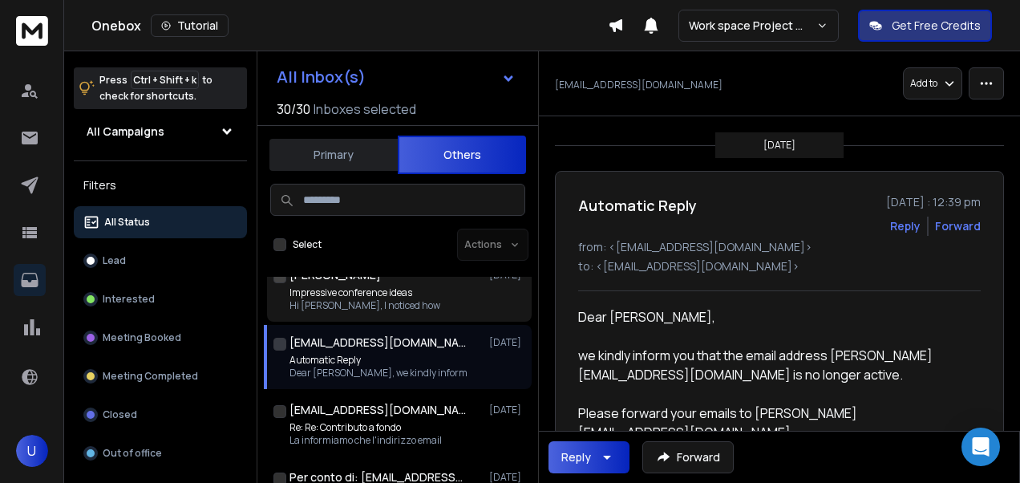
click at [435, 302] on div "Impressive conference ideas Hi [PERSON_NAME], I noticed how" at bounding box center [408, 299] width 236 height 26
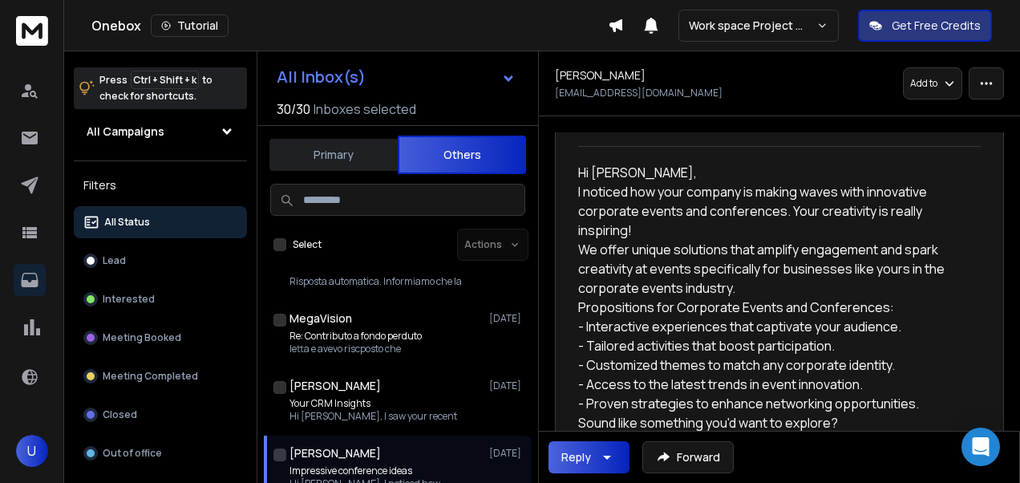
scroll to position [1478, 0]
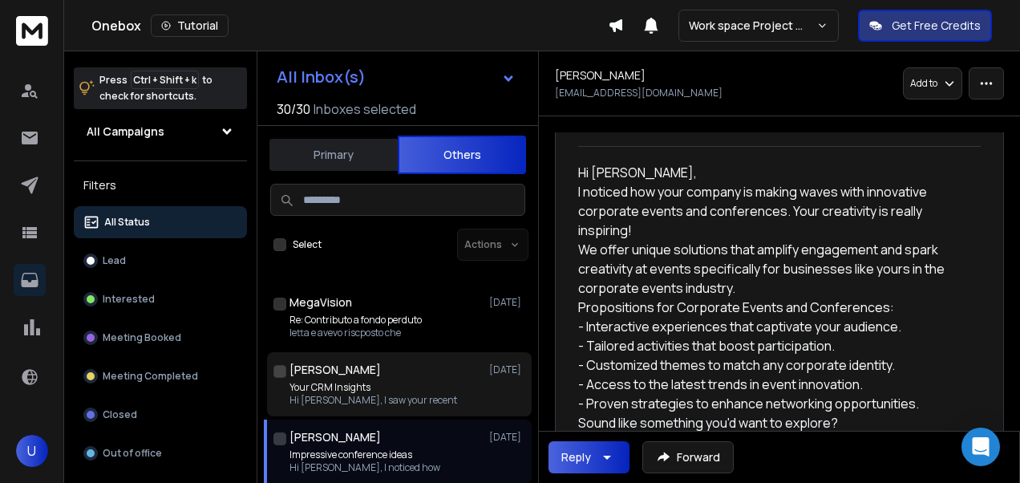
click at [339, 391] on p "Your CRM Insights" at bounding box center [374, 387] width 168 height 13
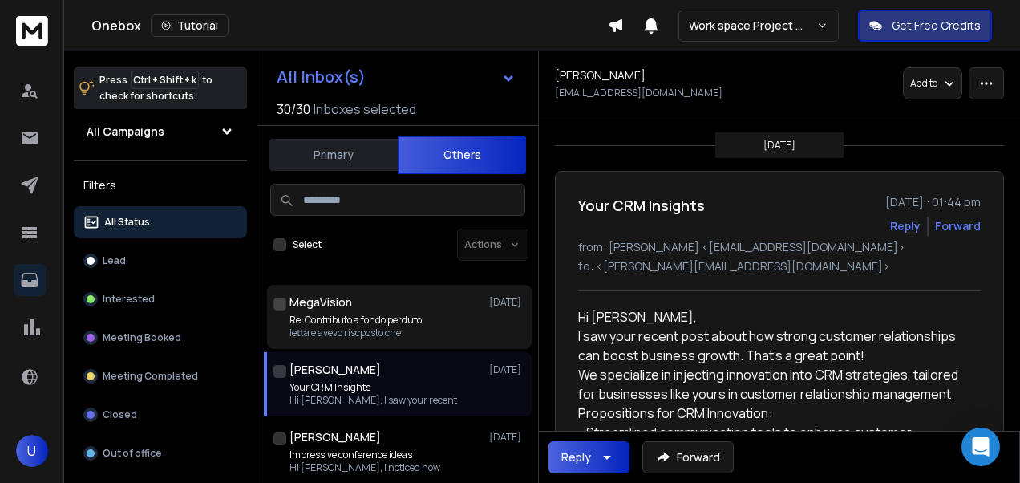
click at [348, 332] on p "letta e avevo riscposto che" at bounding box center [356, 332] width 132 height 13
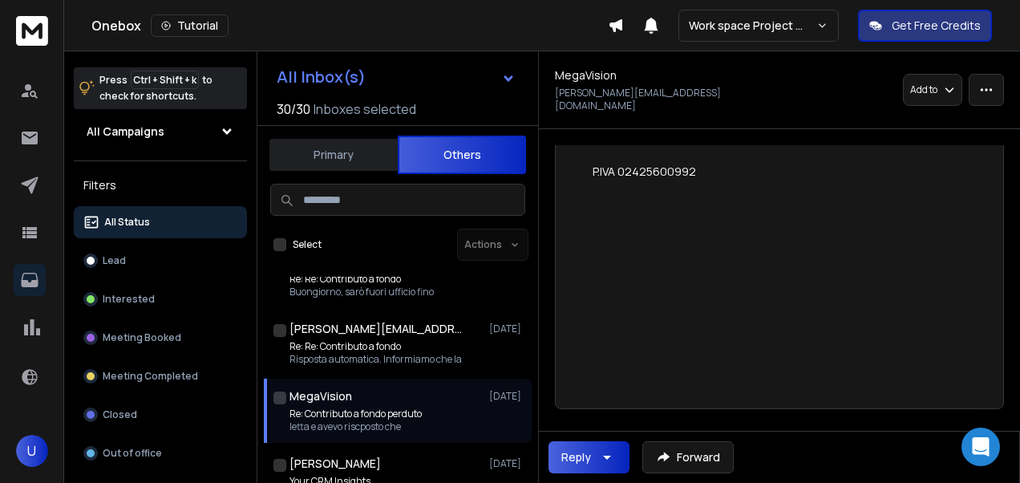
scroll to position [1368, 0]
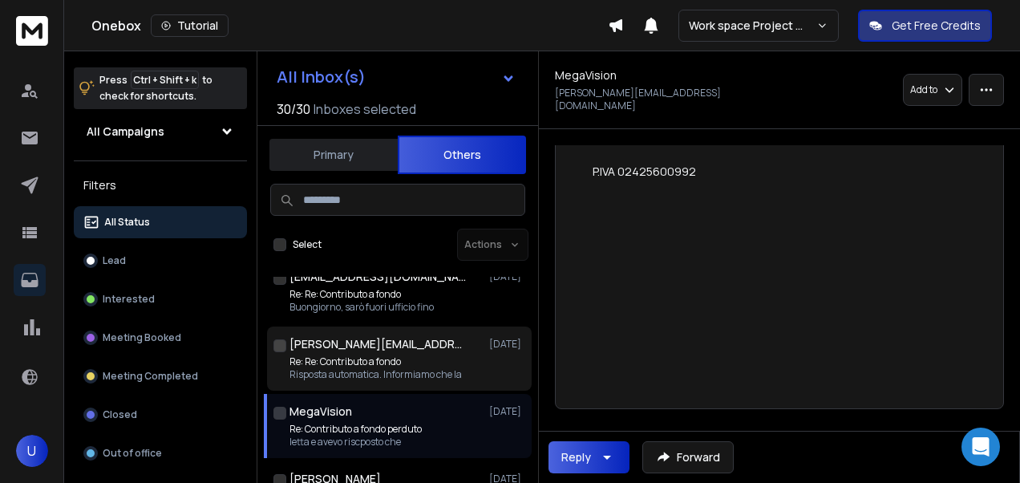
click at [439, 369] on p "Risposta automatica. Informiamo che la" at bounding box center [376, 374] width 172 height 13
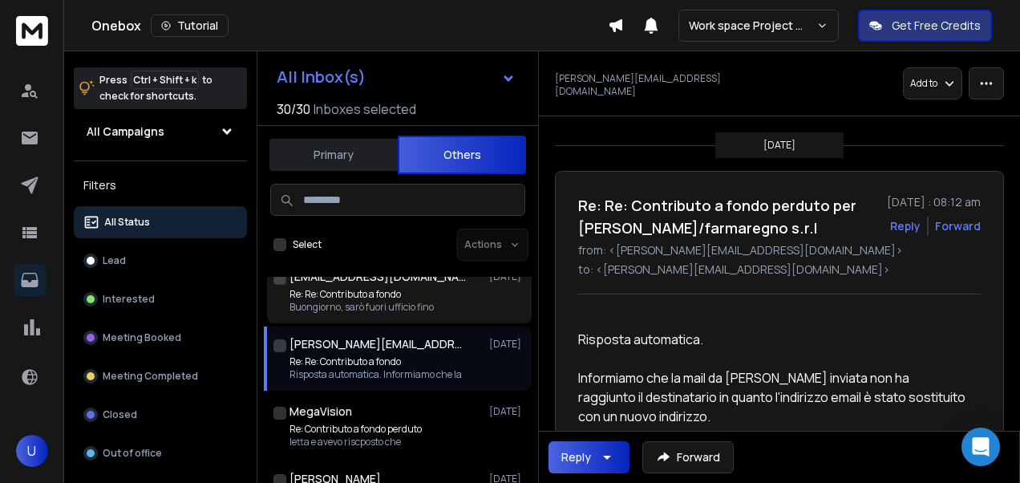
click at [431, 308] on p "Buongiorno, sarò fuori ufficio fino" at bounding box center [362, 307] width 144 height 13
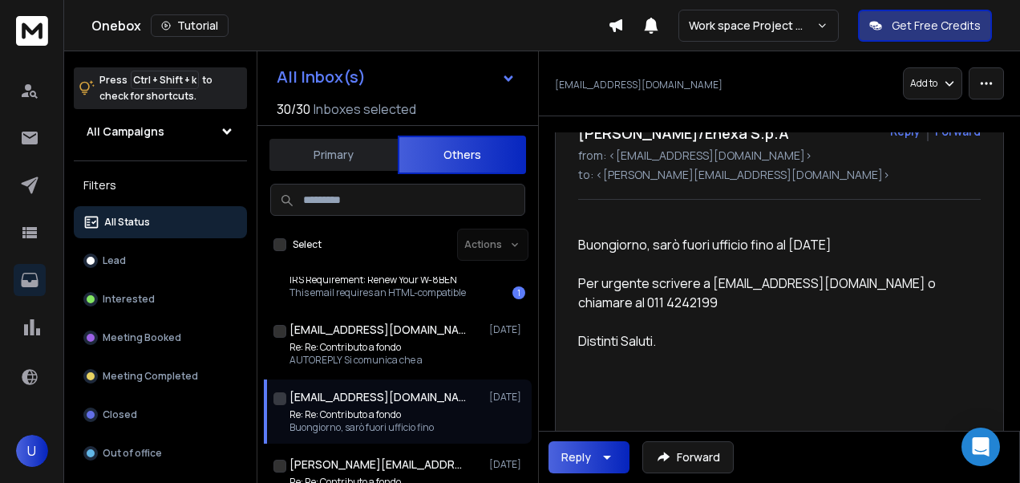
scroll to position [1237, 0]
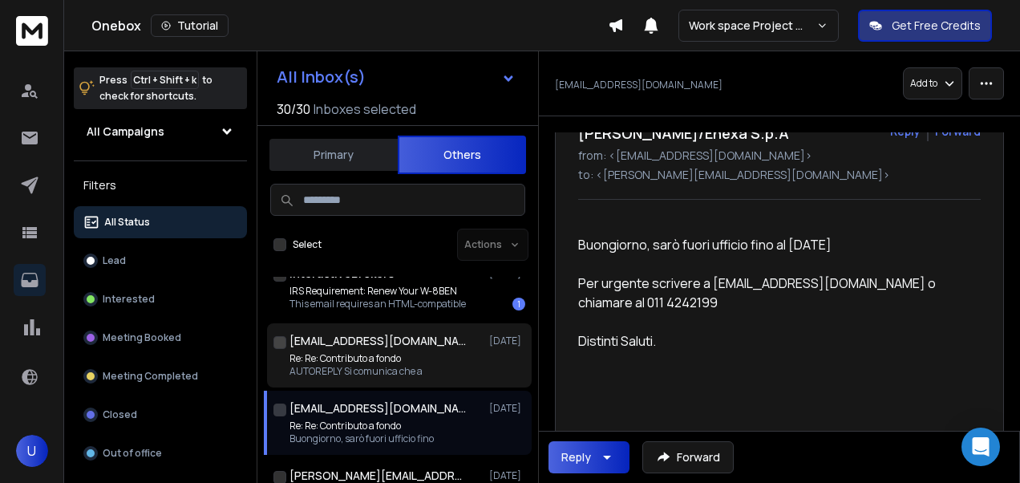
click at [382, 351] on div "[EMAIL_ADDRESS][DOMAIN_NAME] [DATE] Re: Re: Contributo a fondo AUTOREPLY Si com…" at bounding box center [408, 355] width 236 height 45
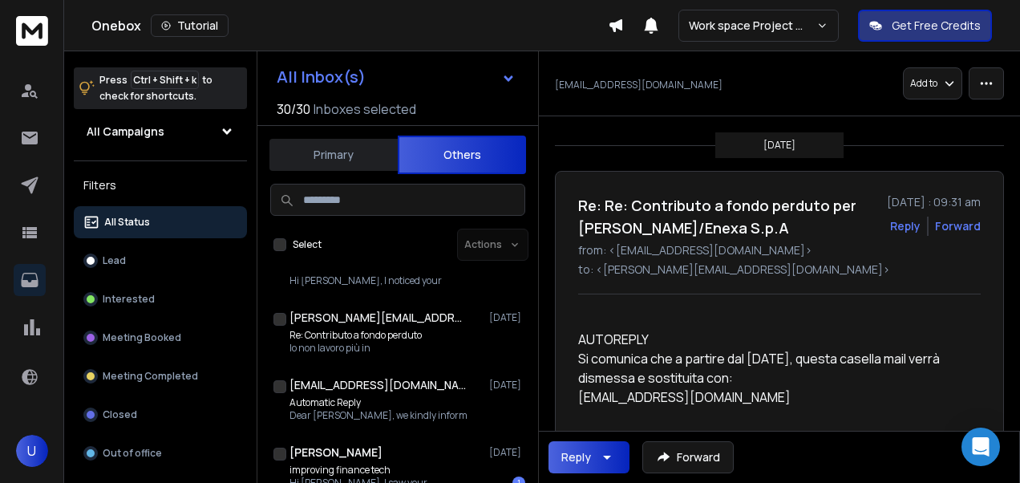
scroll to position [167, 0]
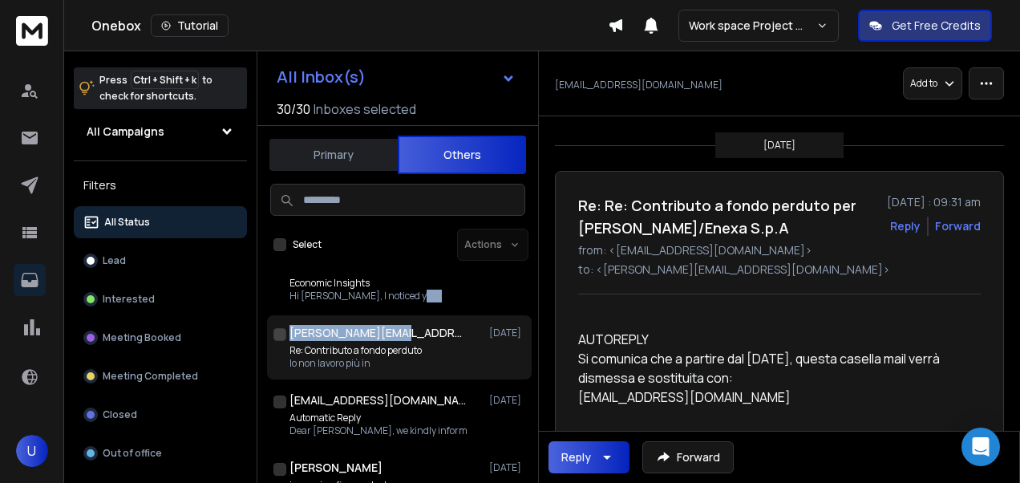
drag, startPoint x: 531, startPoint y: 306, endPoint x: 390, endPoint y: 335, distance: 144.1
click at [390, 335] on div "Operations [DATE] Re: Evento annullato: Federica/ecostore franchising Buonasera…" at bounding box center [397, 455] width 281 height 357
drag, startPoint x: 390, startPoint y: 335, endPoint x: 383, endPoint y: 361, distance: 26.5
click at [383, 361] on p "Io non lavoro più in" at bounding box center [356, 363] width 132 height 13
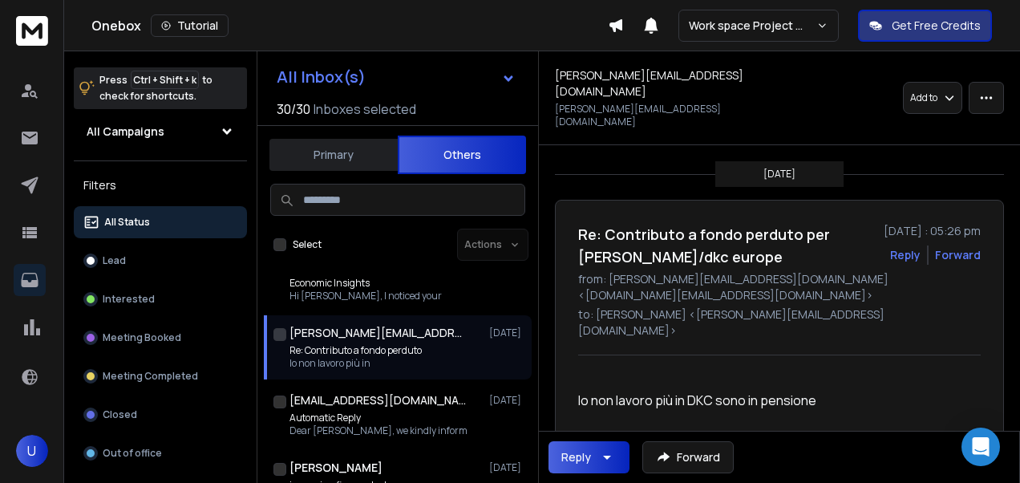
drag, startPoint x: 622, startPoint y: 294, endPoint x: 605, endPoint y: 298, distance: 18.1
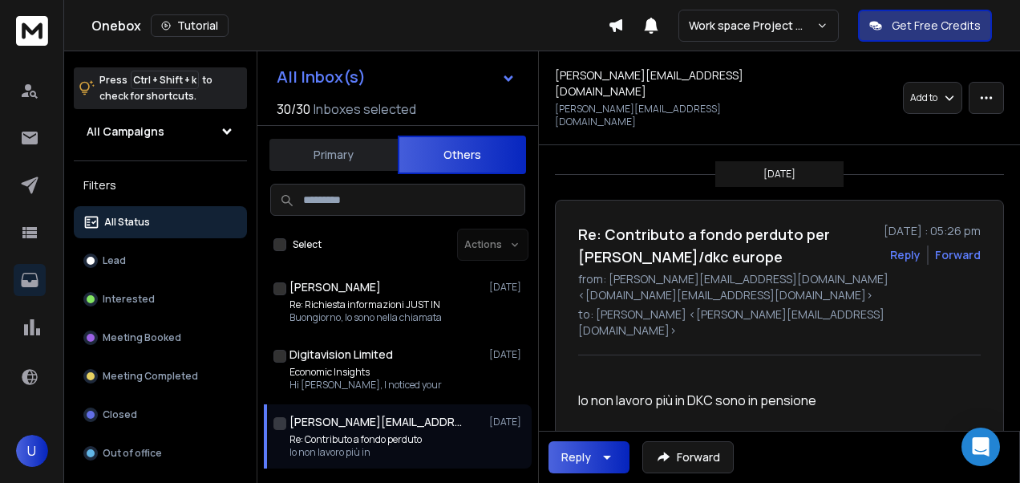
scroll to position [67, 0]
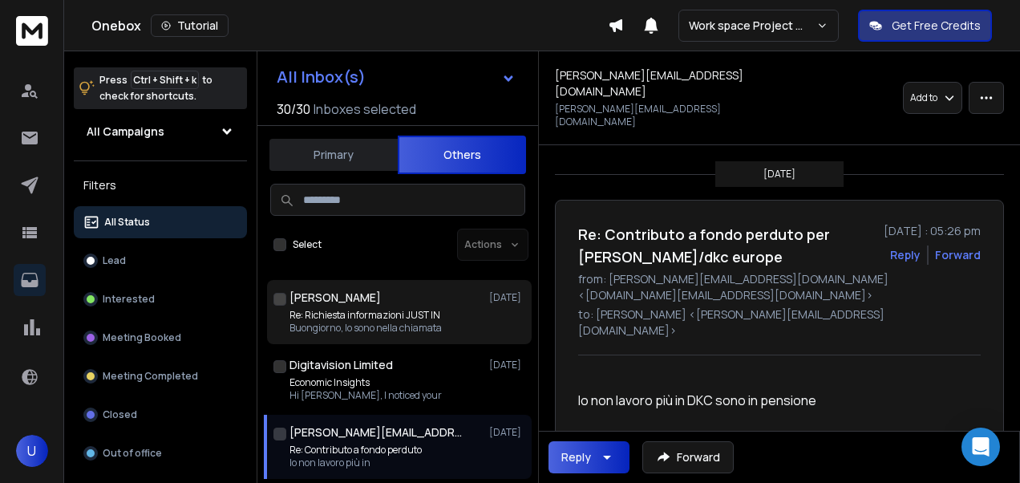
click at [436, 318] on p "Re: Richiesta informazioni JUST IN" at bounding box center [366, 315] width 152 height 13
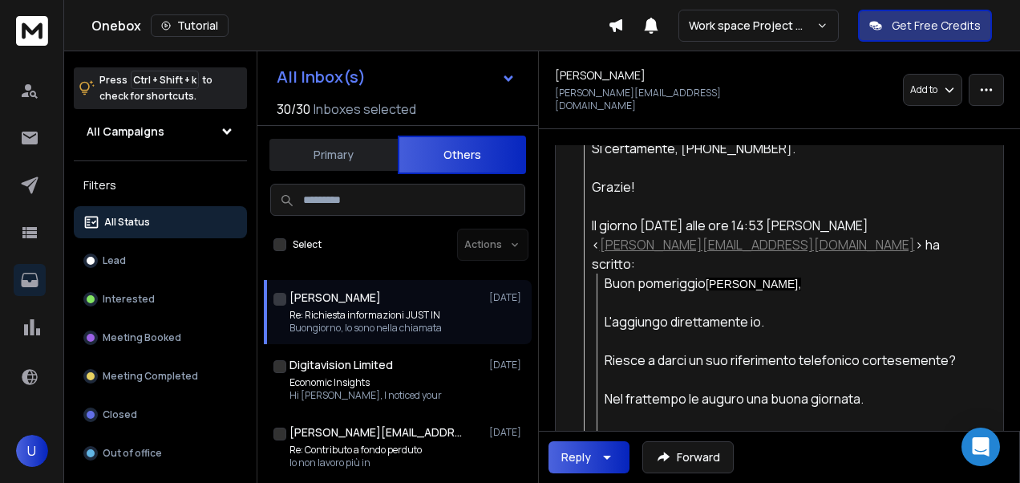
scroll to position [448, 0]
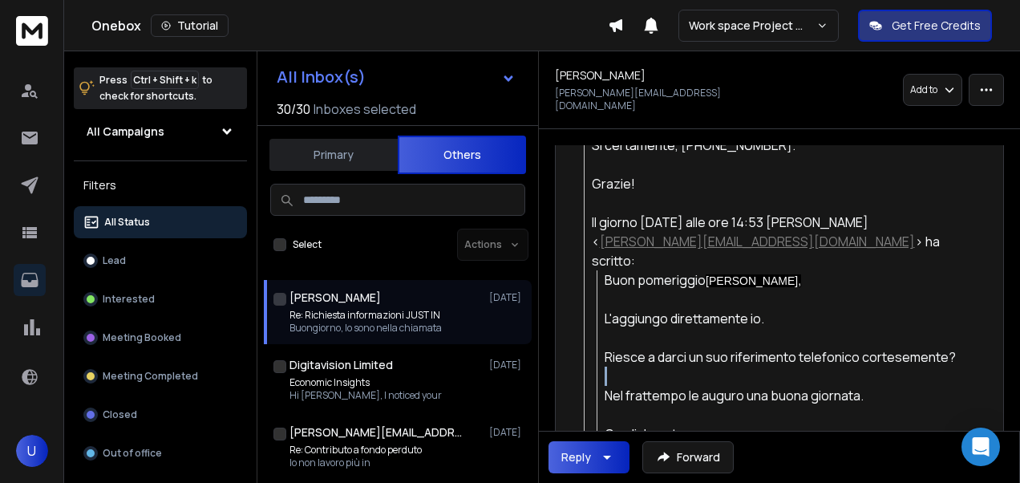
drag, startPoint x: 621, startPoint y: 307, endPoint x: 594, endPoint y: 311, distance: 27.6
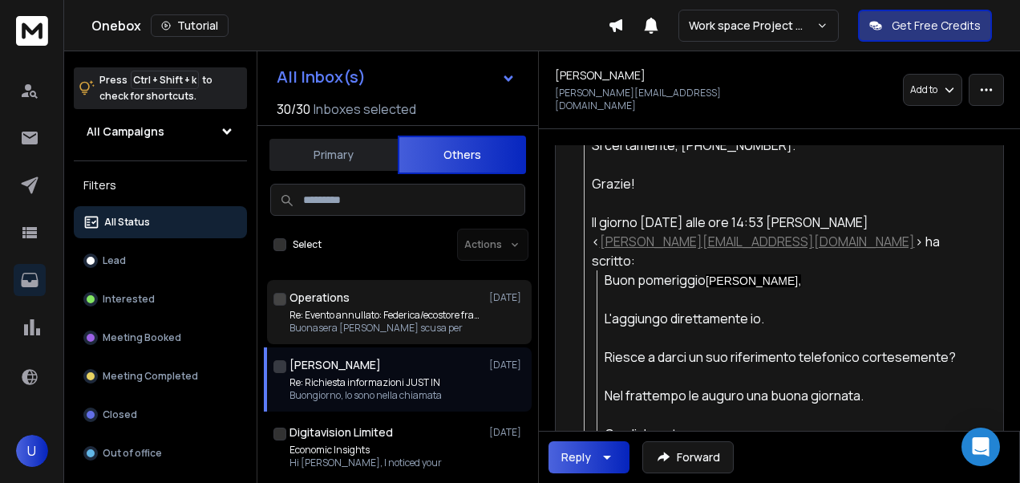
click at [432, 319] on p "Re: Evento annullato: Federica/ecostore franchising" at bounding box center [386, 315] width 193 height 13
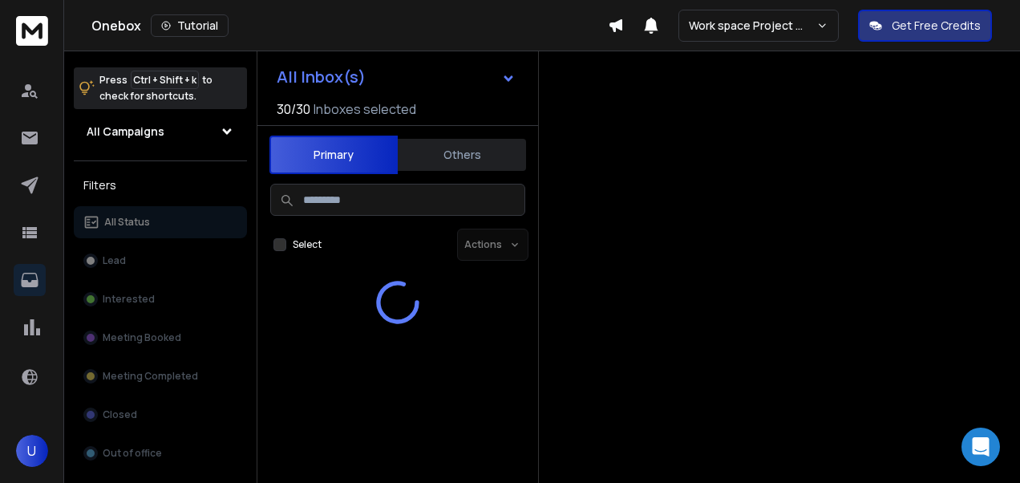
click at [354, 156] on button "Primary" at bounding box center [334, 155] width 128 height 39
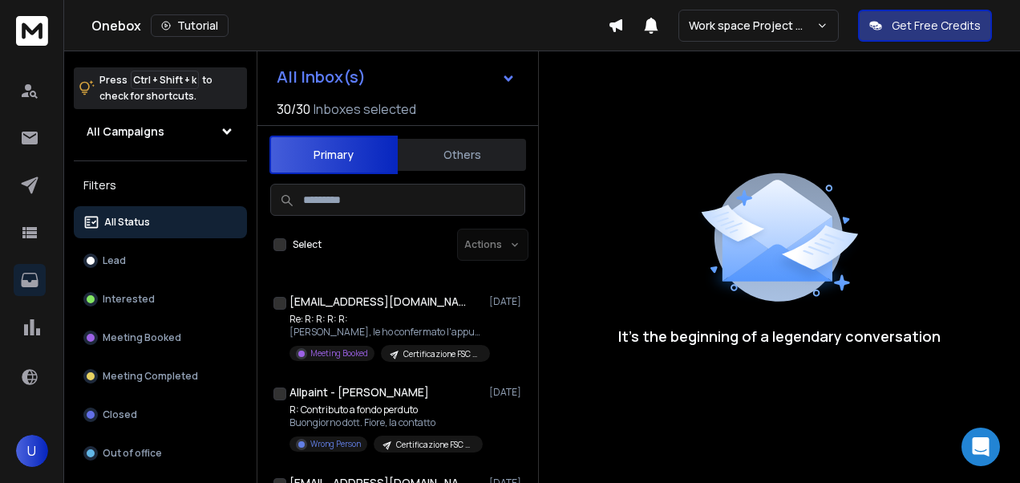
scroll to position [2820, 0]
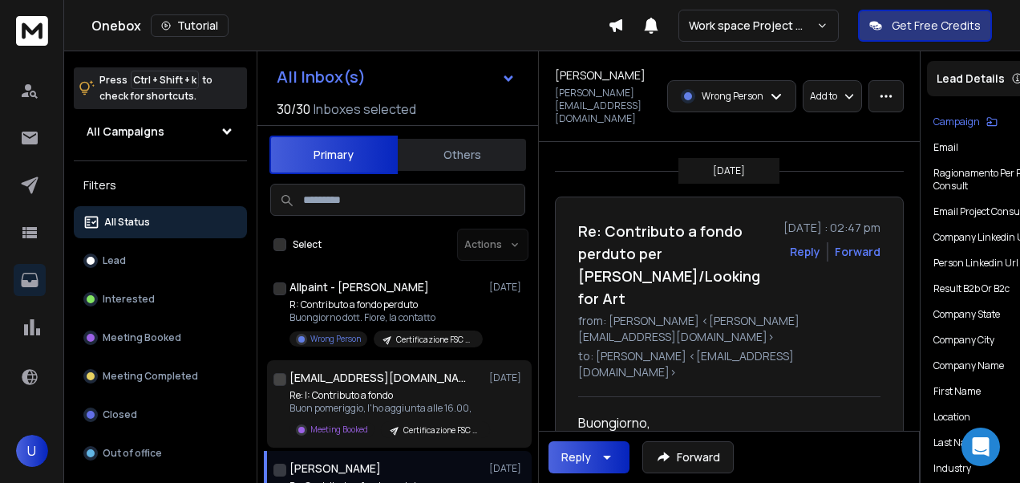
click at [371, 404] on p "Buon pomeriggio, l'ho aggiunta alle 16.00," at bounding box center [386, 408] width 193 height 13
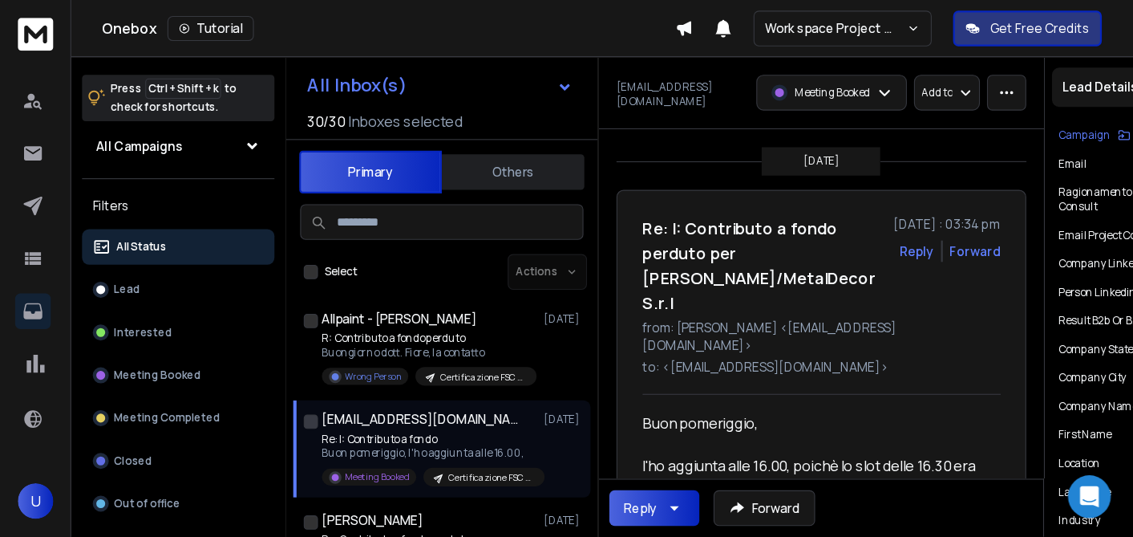
scroll to position [12, 0]
drag, startPoint x: 267, startPoint y: 386, endPoint x: 270, endPoint y: 416, distance: 29.8
click at [270, 416] on div "[EMAIL_ADDRESS][DOMAIN_NAME] [DATE] Re: I: Contributo a fondo Buon pomeriggio, …" at bounding box center [399, 403] width 265 height 87
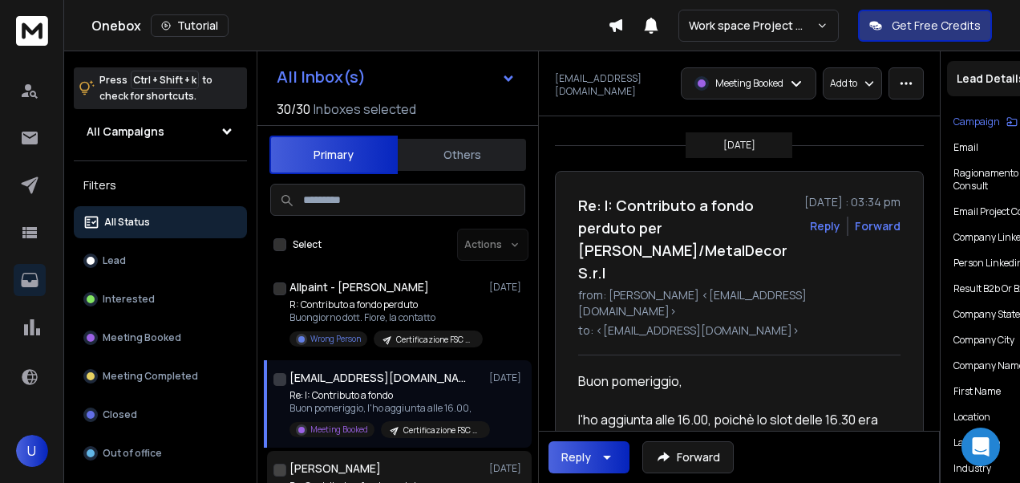
click at [459, 460] on div "[PERSON_NAME] [DATE]" at bounding box center [408, 468] width 236 height 16
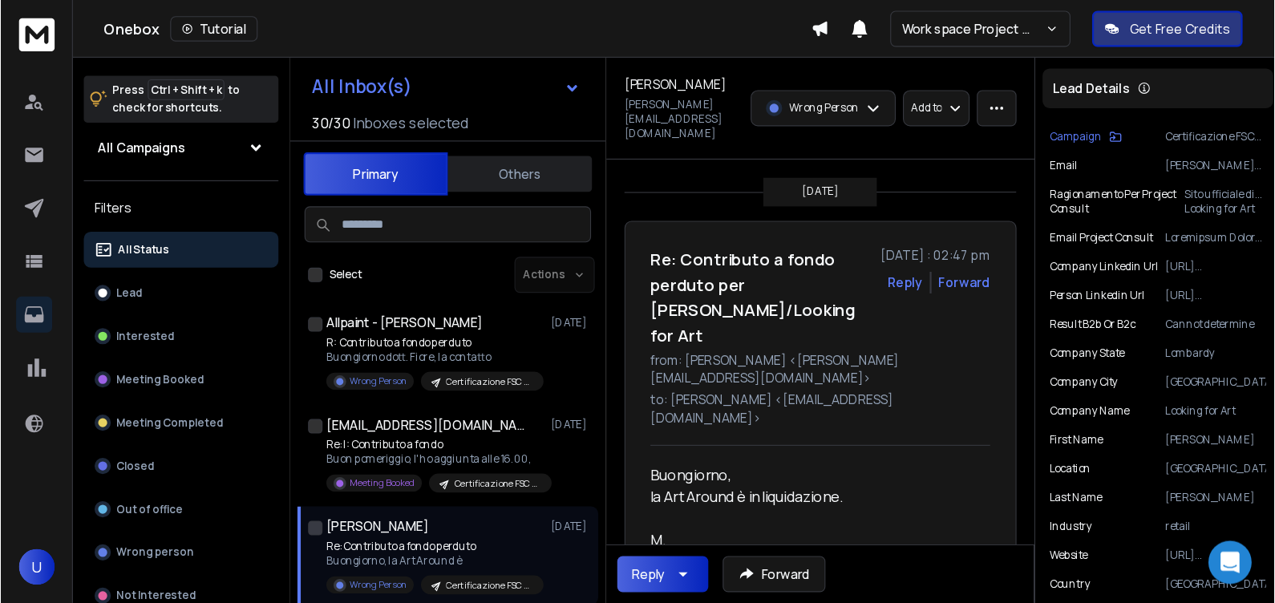
scroll to position [2820, 0]
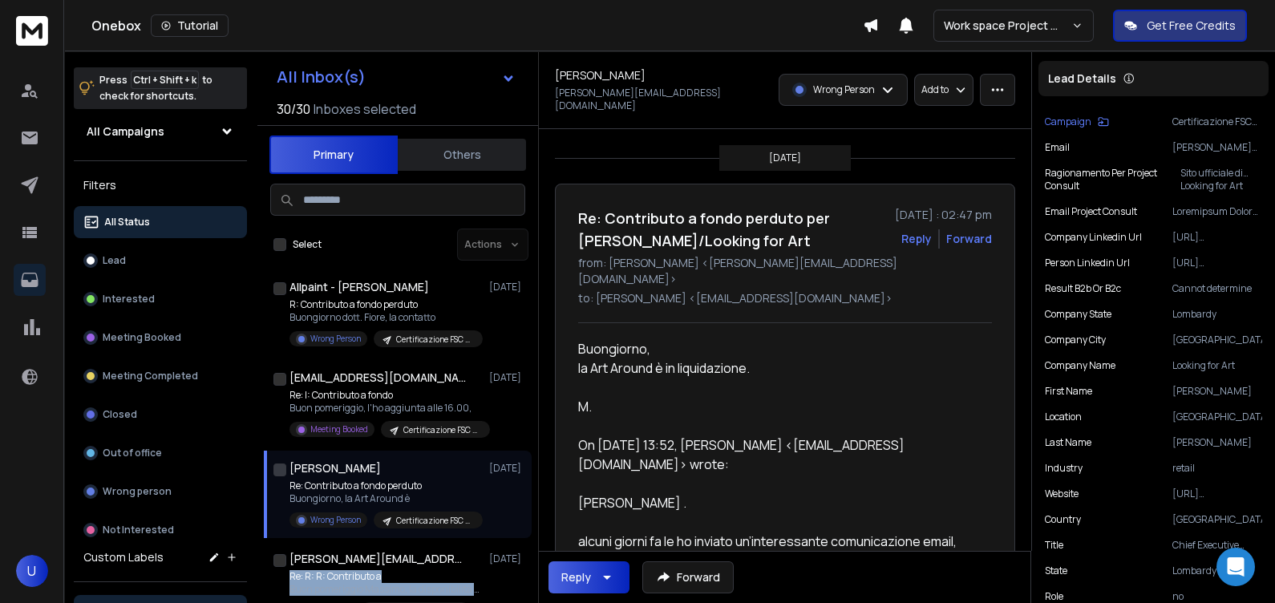
drag, startPoint x: 994, startPoint y: 0, endPoint x: 536, endPoint y: 602, distance: 756.1
click at [536, 482] on div "[PERSON_NAME] 09:42 AM R: R: Contributo a fondo Buongiorno, se possibile fissia…" at bounding box center [397, 500] width 281 height 446
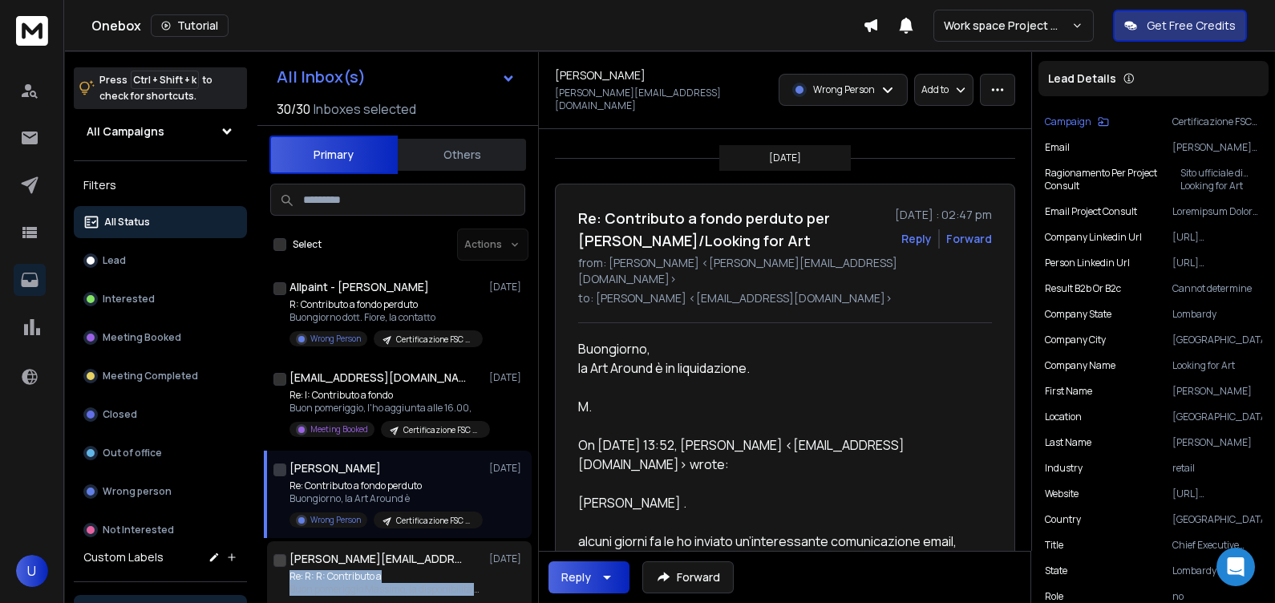
drag, startPoint x: 536, startPoint y: 602, endPoint x: 480, endPoint y: 573, distance: 63.1
click at [480, 482] on p "Re: R: R: Contributo a" at bounding box center [386, 576] width 193 height 13
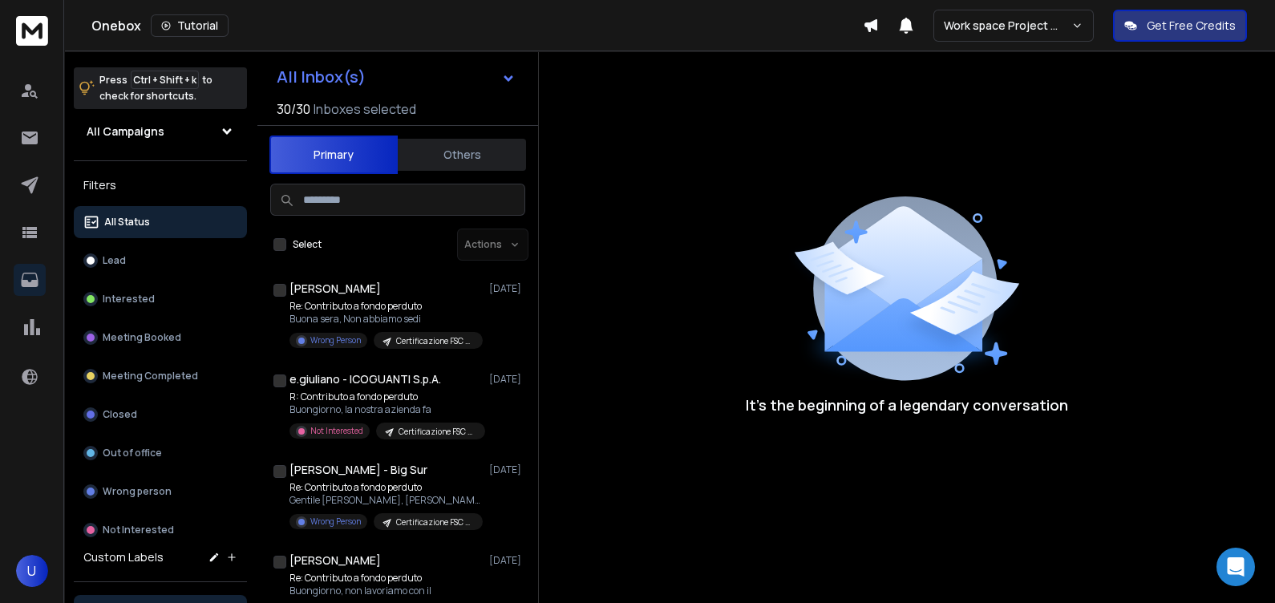
scroll to position [6414, 0]
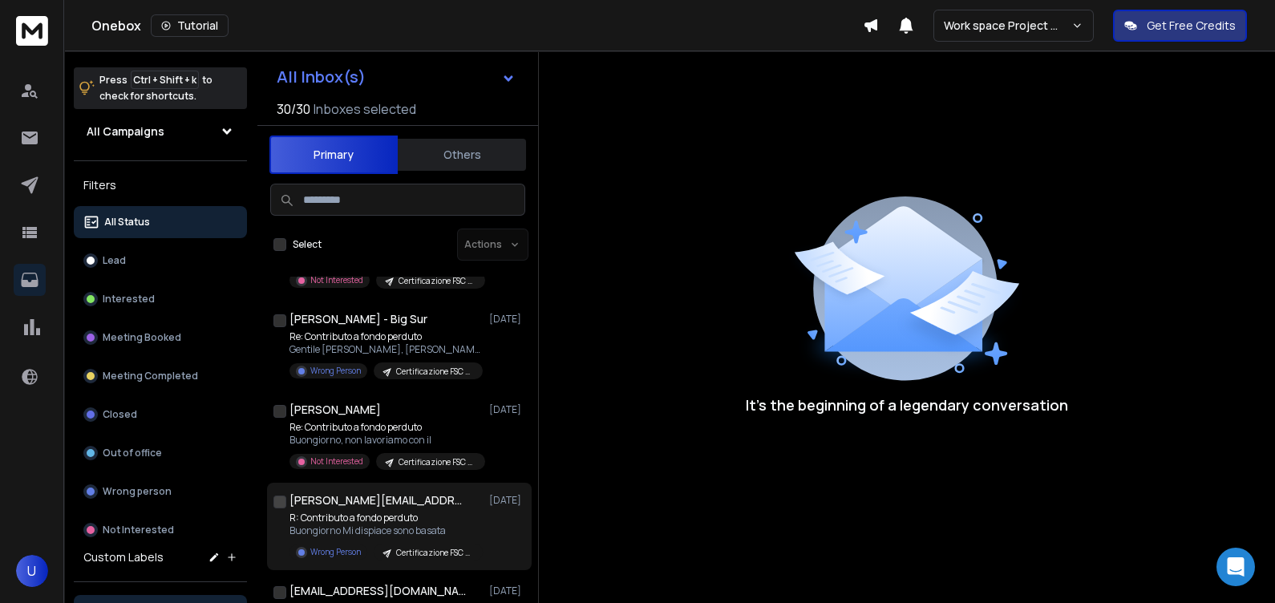
click at [468, 482] on div "R: Contributo a fondo perduto Buongiorno Mi dispiace sono basata Wrong Person C…" at bounding box center [386, 536] width 193 height 49
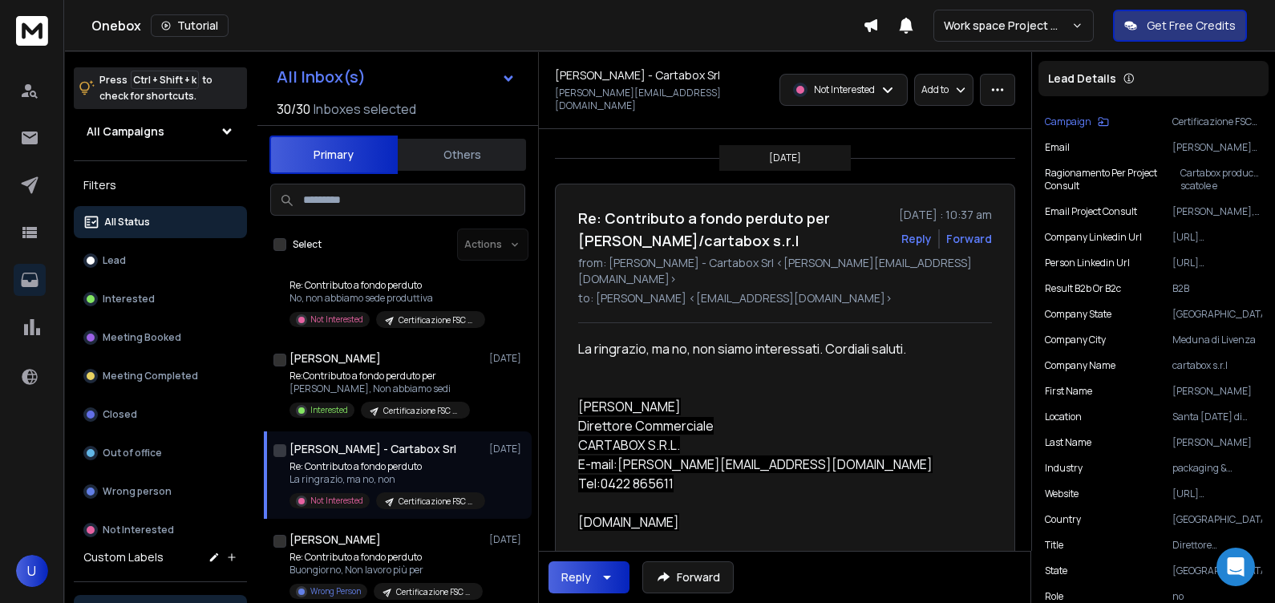
scroll to position [8377, 0]
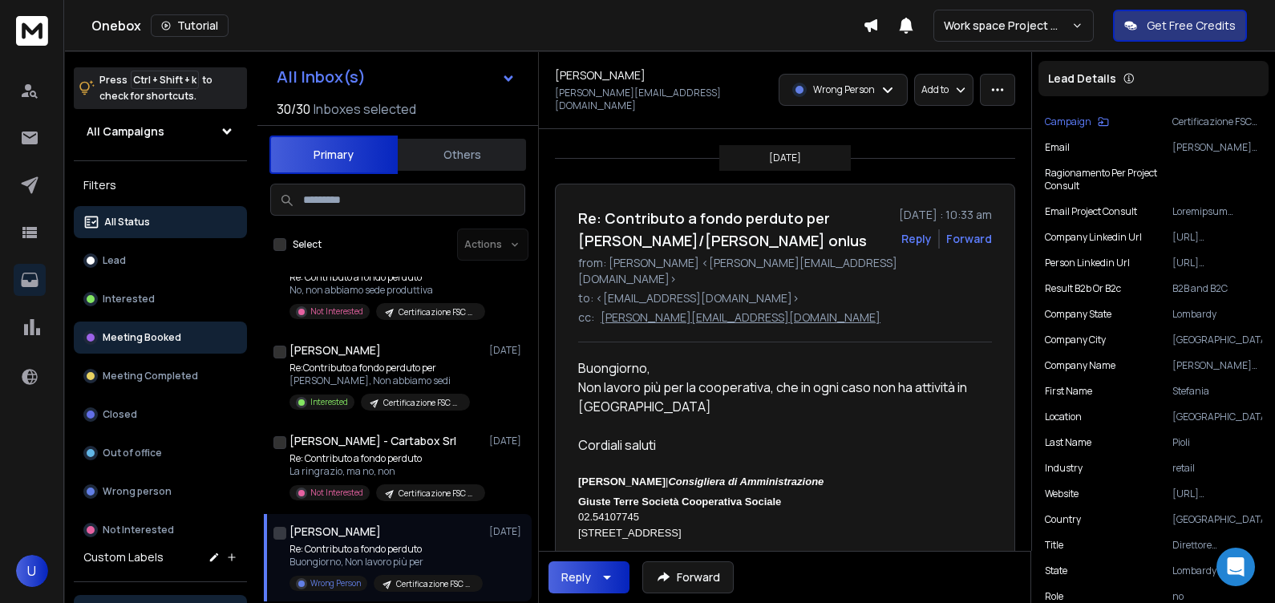
click at [164, 331] on p "Meeting Booked" at bounding box center [142, 337] width 79 height 13
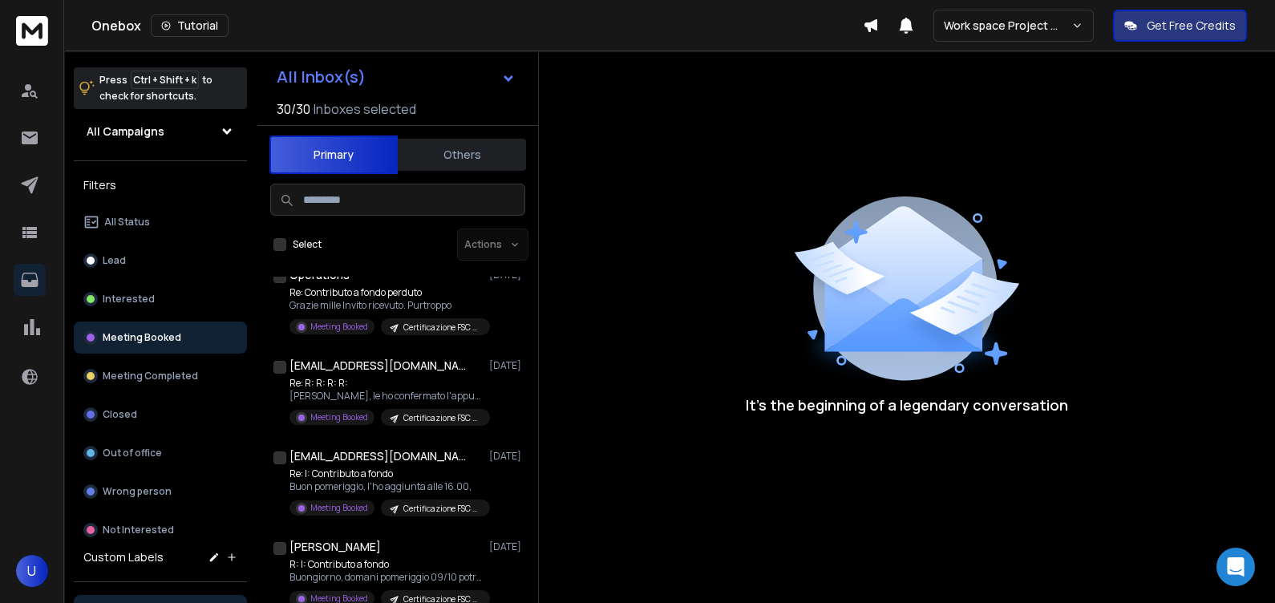
scroll to position [384, 0]
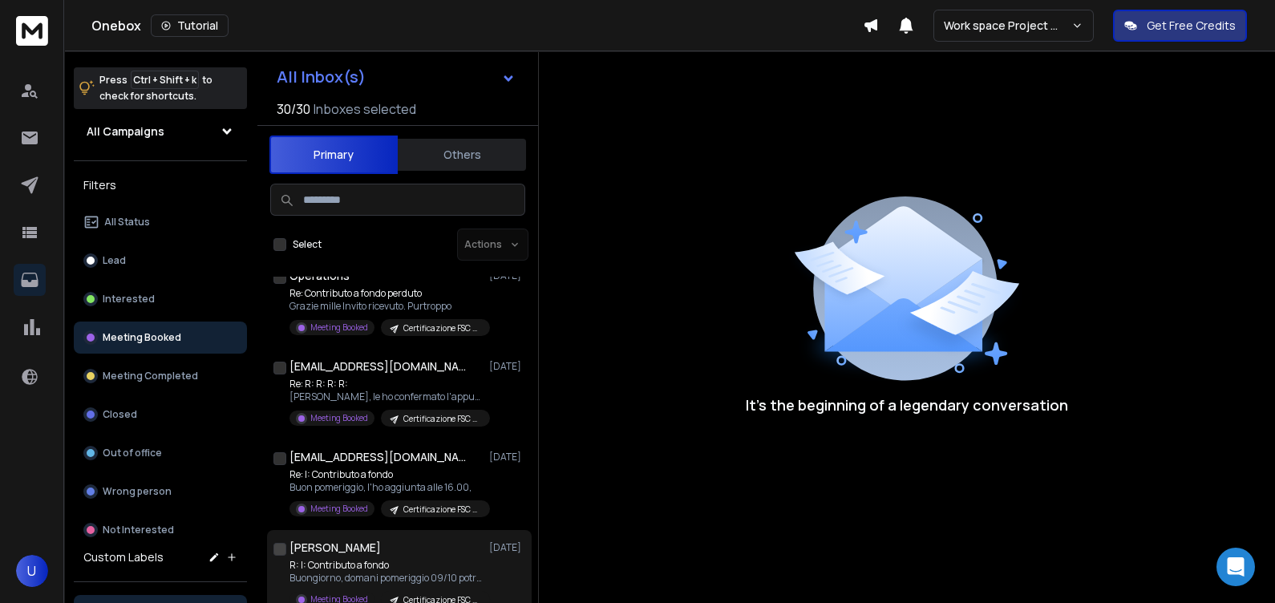
click at [399, 482] on p "R: I: Contributo a fondo" at bounding box center [386, 565] width 193 height 13
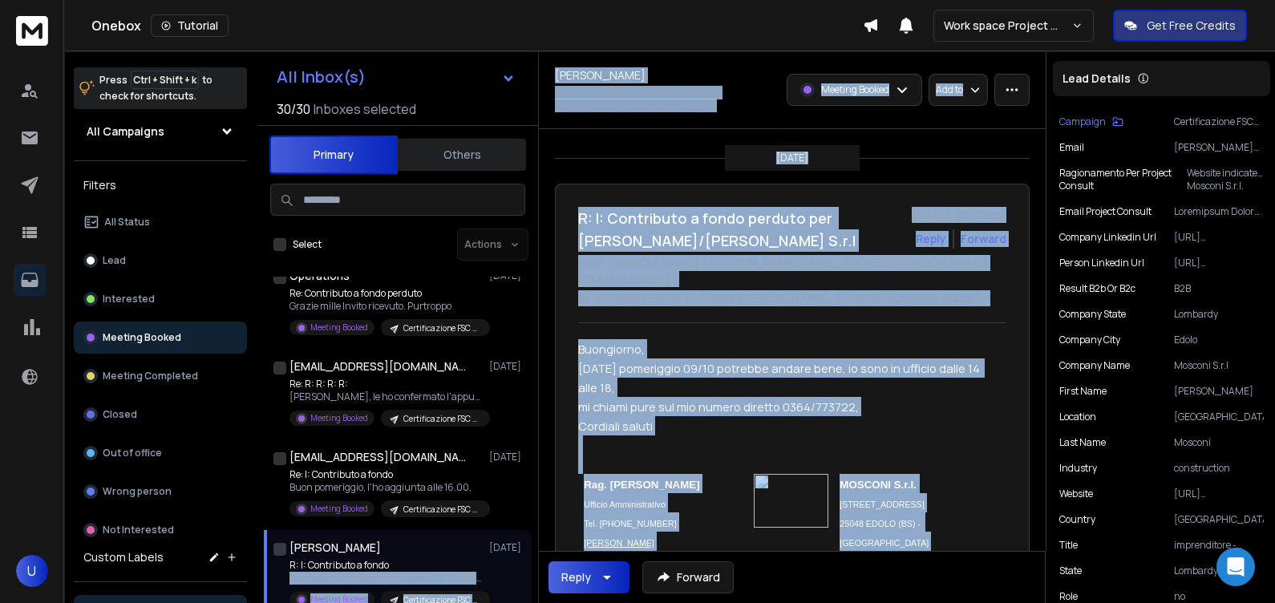
drag, startPoint x: 422, startPoint y: 557, endPoint x: 713, endPoint y: 501, distance: 296.4
click at [713, 482] on div "All Inbox(s) 30 / 30 Inboxes selected Primary Others Select Actions [PERSON_NAM…" at bounding box center [767, 352] width 1020 height 603
click at [713, 482] on p "[PERSON_NAME][EMAIL_ADDRESS][PERSON_NAME][DOMAIN_NAME]" at bounding box center [652, 570] width 136 height 77
click at [940, 436] on p at bounding box center [786, 445] width 416 height 19
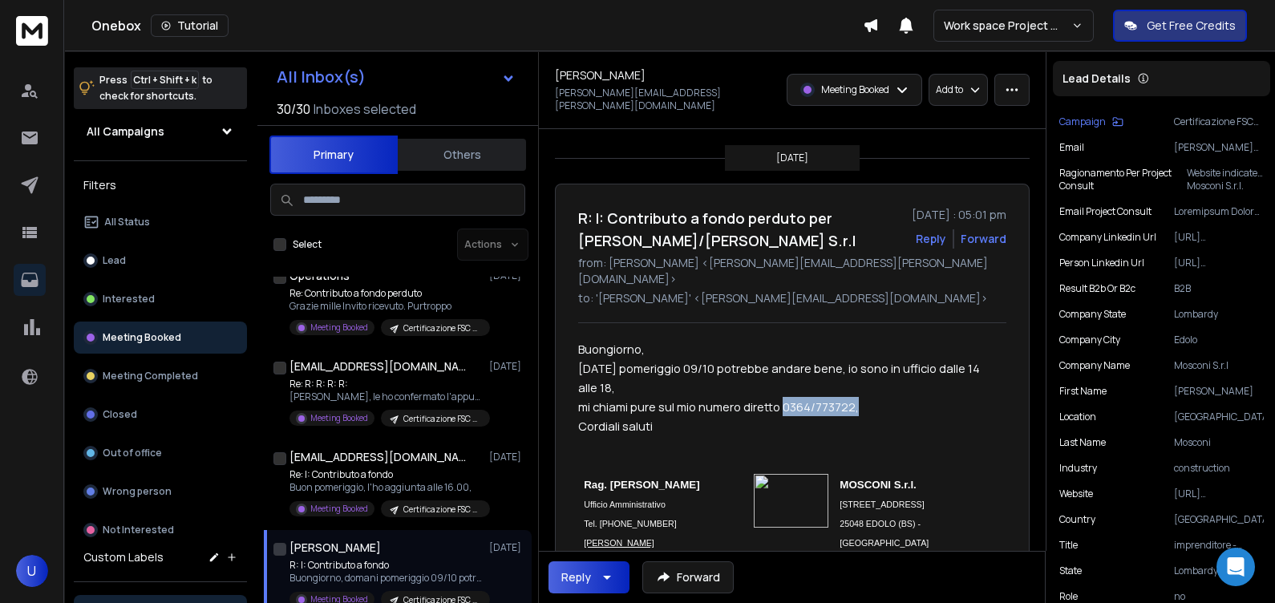
drag, startPoint x: 856, startPoint y: 355, endPoint x: 783, endPoint y: 355, distance: 73.0
click at [783, 397] on p "mi chiami pure sul mio numero diretto 0364/773722," at bounding box center [786, 406] width 416 height 19
copy span "0364/773722,"
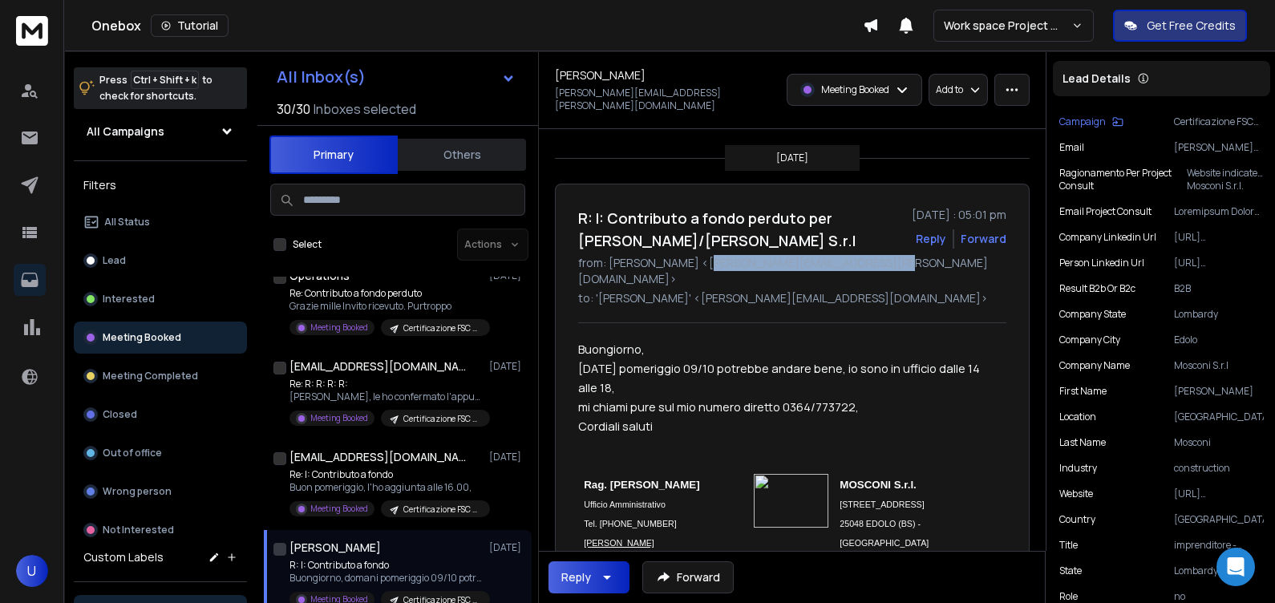
drag, startPoint x: 684, startPoint y: 250, endPoint x: 844, endPoint y: 257, distance: 159.8
click at [844, 257] on p "from: [PERSON_NAME] <[PERSON_NAME][EMAIL_ADDRESS][PERSON_NAME][DOMAIN_NAME]>" at bounding box center [792, 271] width 428 height 32
copy p "[PERSON_NAME][EMAIL_ADDRESS][PERSON_NAME][DOMAIN_NAME]"
drag, startPoint x: 1075, startPoint y: 217, endPoint x: 1075, endPoint y: 257, distance: 39.3
click at [1020, 257] on div "[DATE] R: I: Contributo a fondo perduto per [PERSON_NAME]/[PERSON_NAME] S.r.l […" at bounding box center [792, 399] width 507 height 509
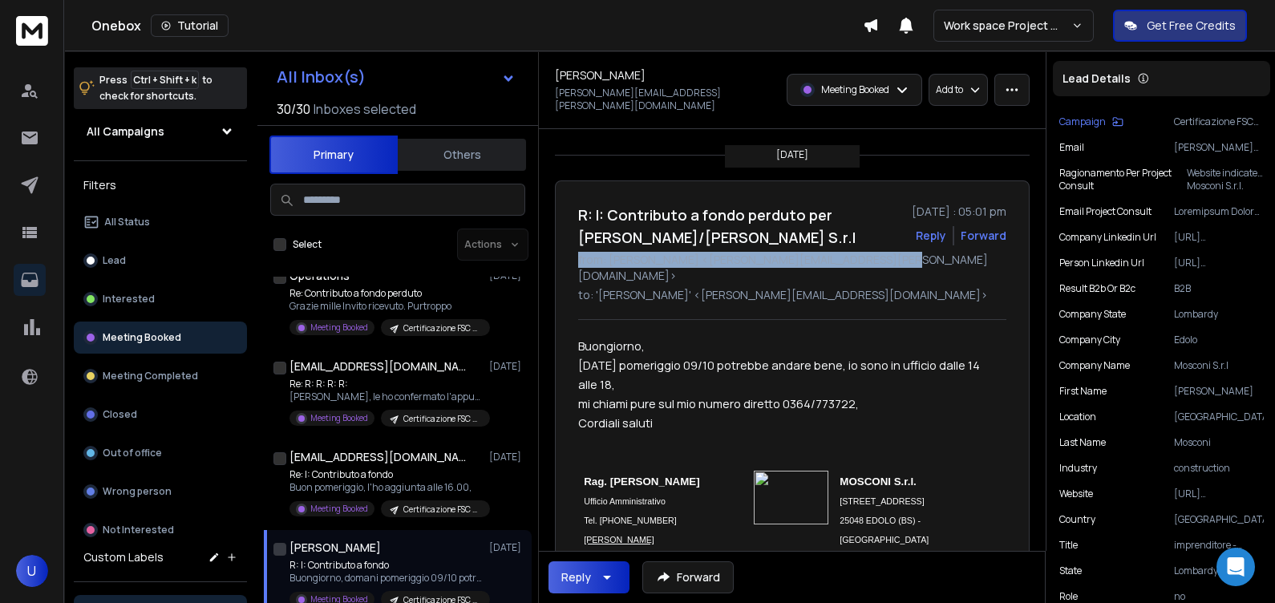
scroll to position [0, 0]
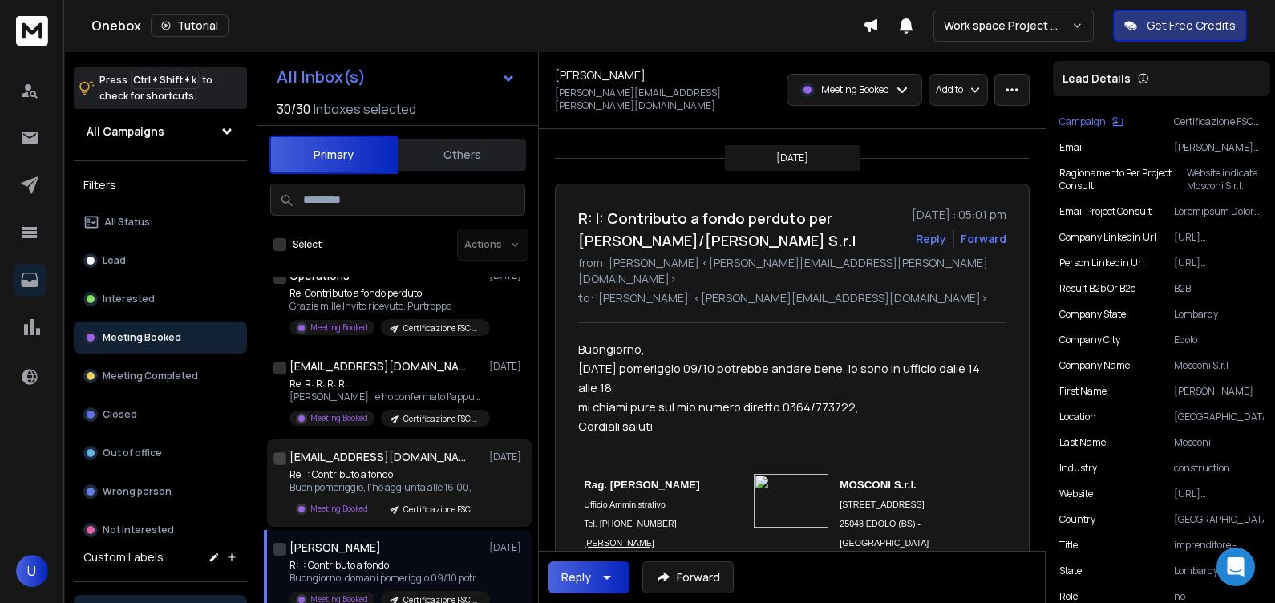
click at [428, 477] on p "Re: I: Contributo a fondo" at bounding box center [386, 474] width 193 height 13
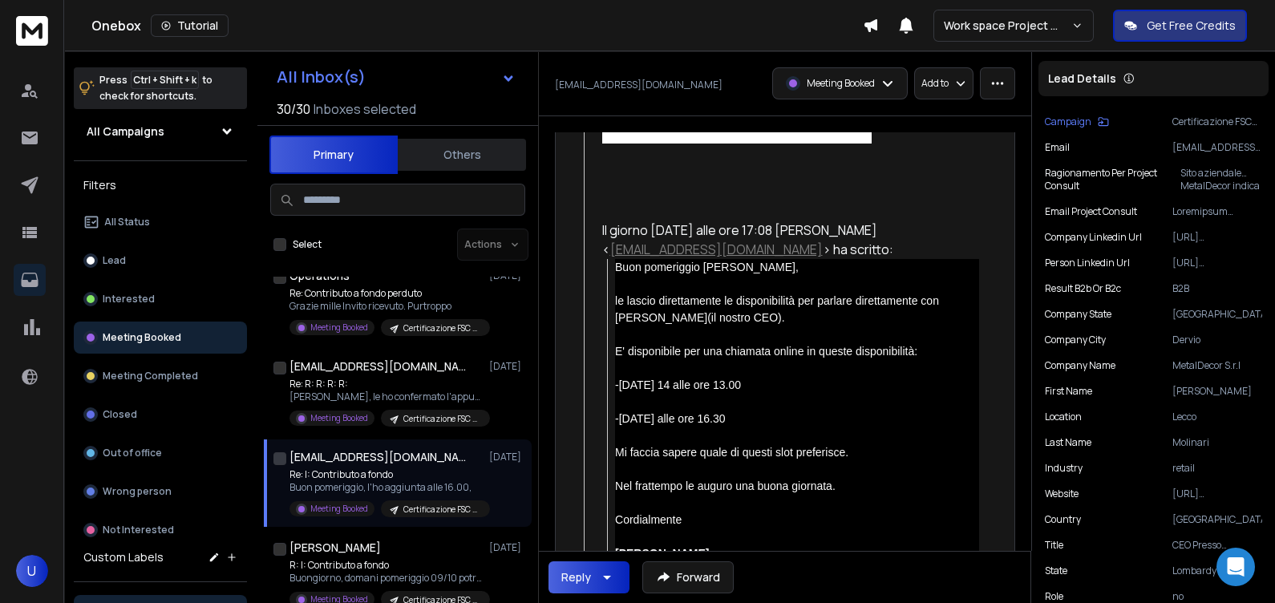
scroll to position [822, 0]
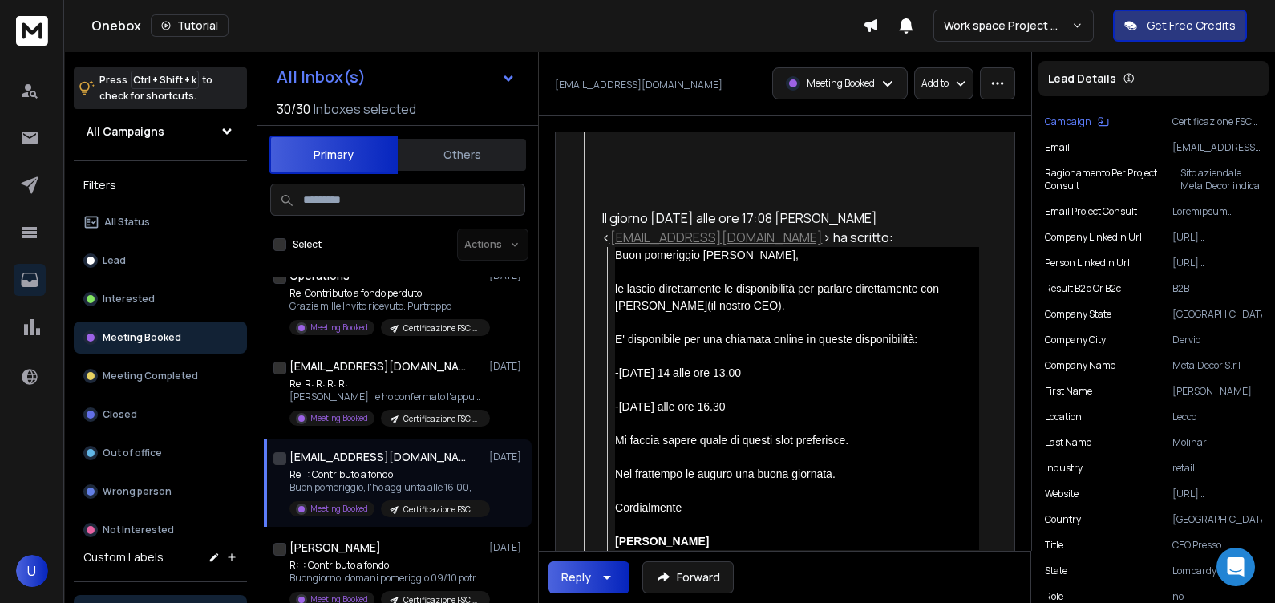
click at [1020, 337] on div "Campaign Certificazione FSC CoC Piemonte -(Tipografia / Stampa / Packaging / Ca…" at bounding box center [1154, 359] width 230 height 526
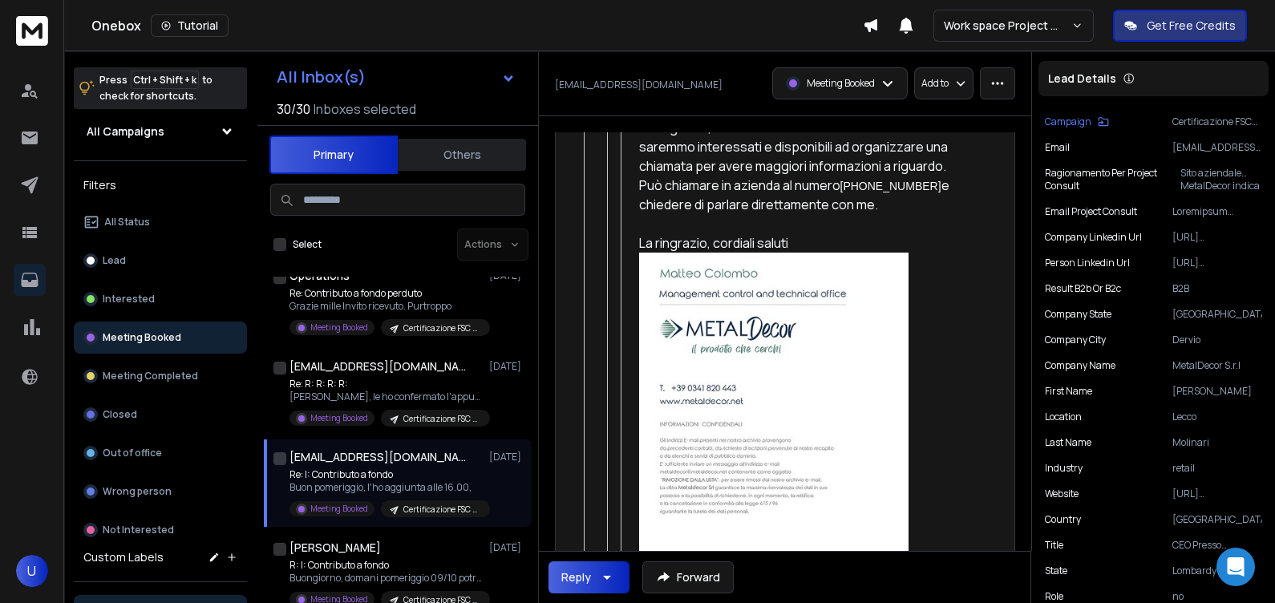
scroll to position [1355, 0]
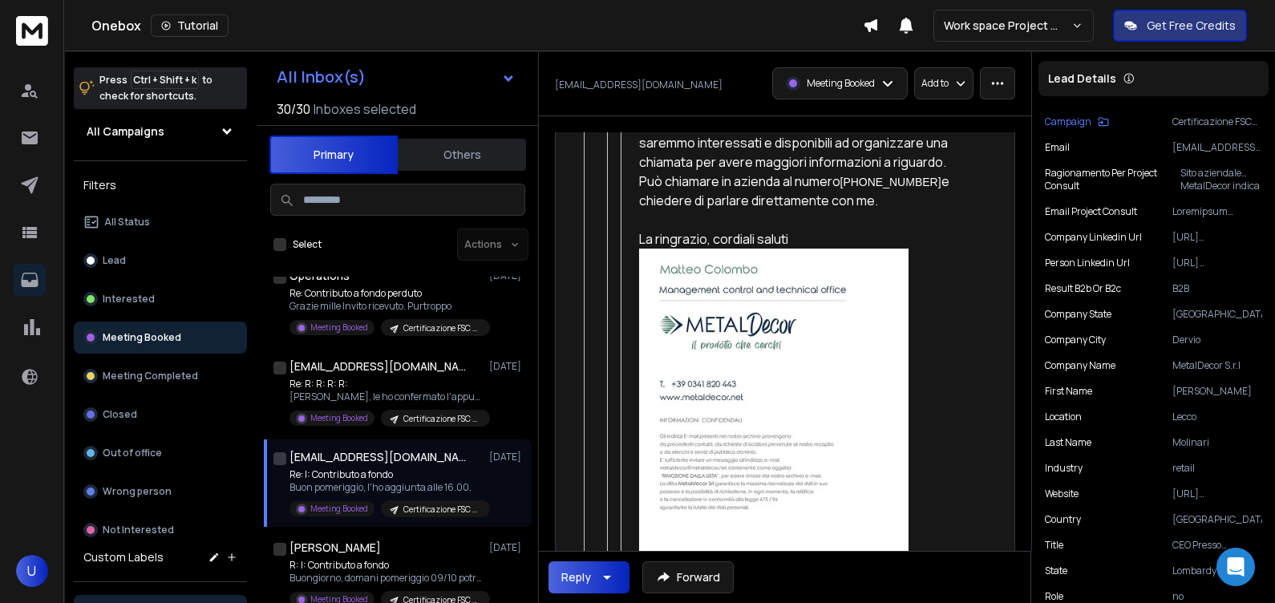
drag, startPoint x: 930, startPoint y: 178, endPoint x: 865, endPoint y: 180, distance: 65.0
click at [865, 180] on span "[PHONE_NUMBER]" at bounding box center [891, 182] width 101 height 13
drag, startPoint x: 865, startPoint y: 180, endPoint x: 910, endPoint y: 177, distance: 45.8
copy span "0341 820443"
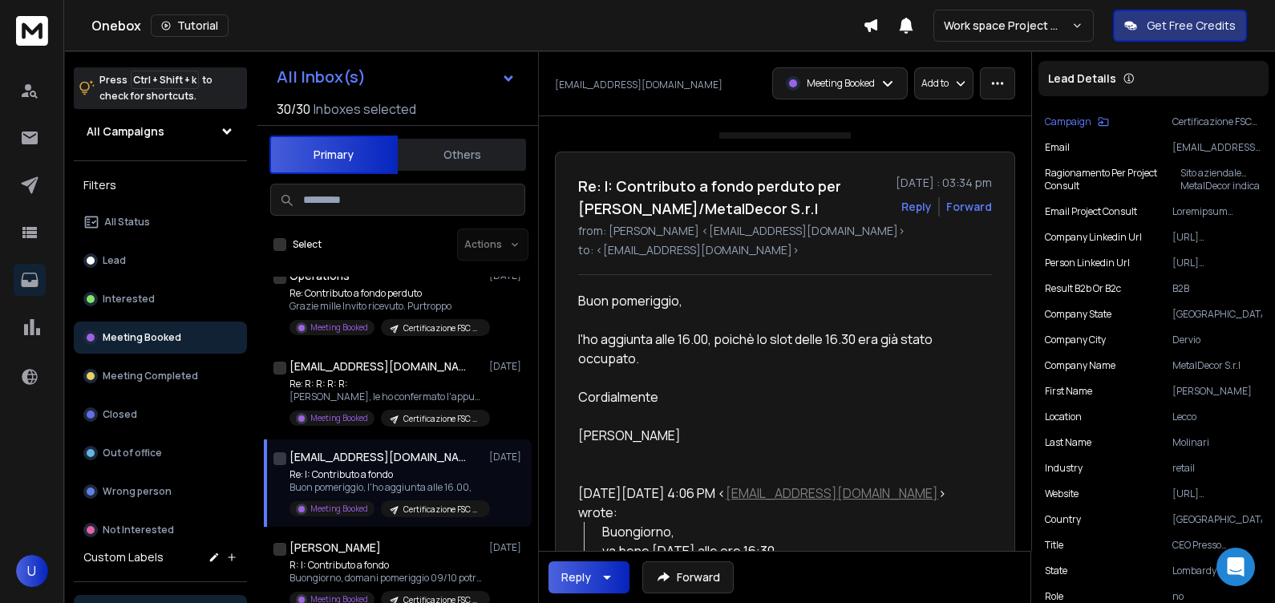
scroll to position [0, 0]
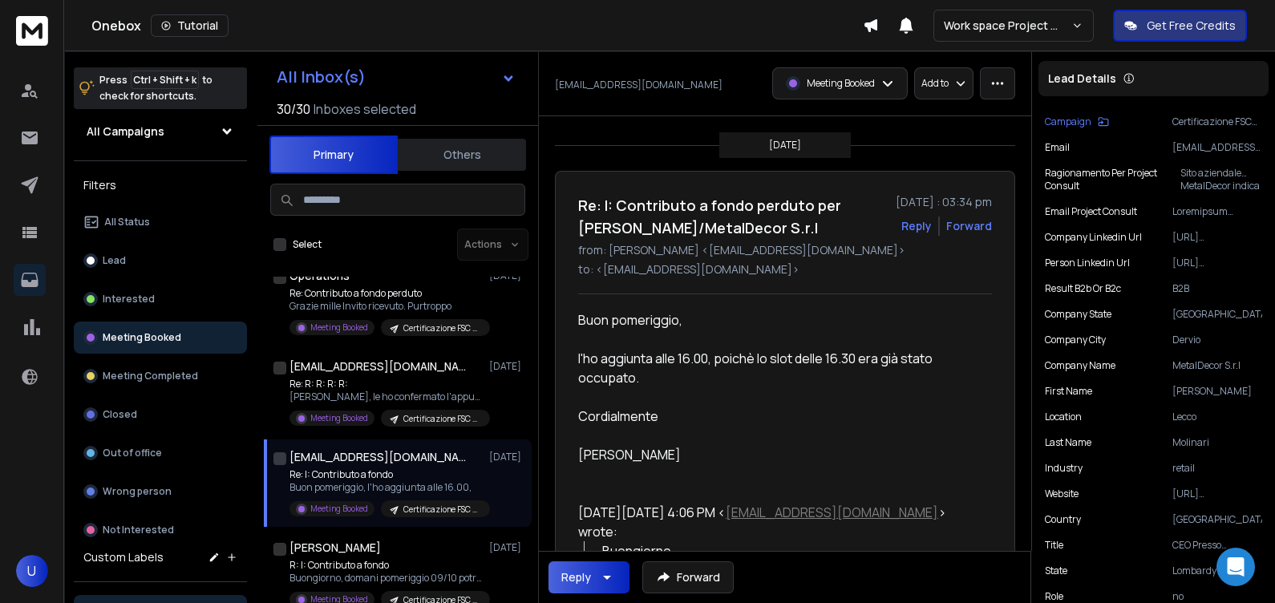
drag, startPoint x: 835, startPoint y: 272, endPoint x: 604, endPoint y: 272, distance: 231.0
click at [604, 272] on p "to: <[EMAIL_ADDRESS][DOMAIN_NAME]>" at bounding box center [785, 270] width 414 height 16
copy p "[EMAIL_ADDRESS][DOMAIN_NAME]"
click at [421, 478] on p "Re: I: Contributo a fondo" at bounding box center [386, 474] width 193 height 13
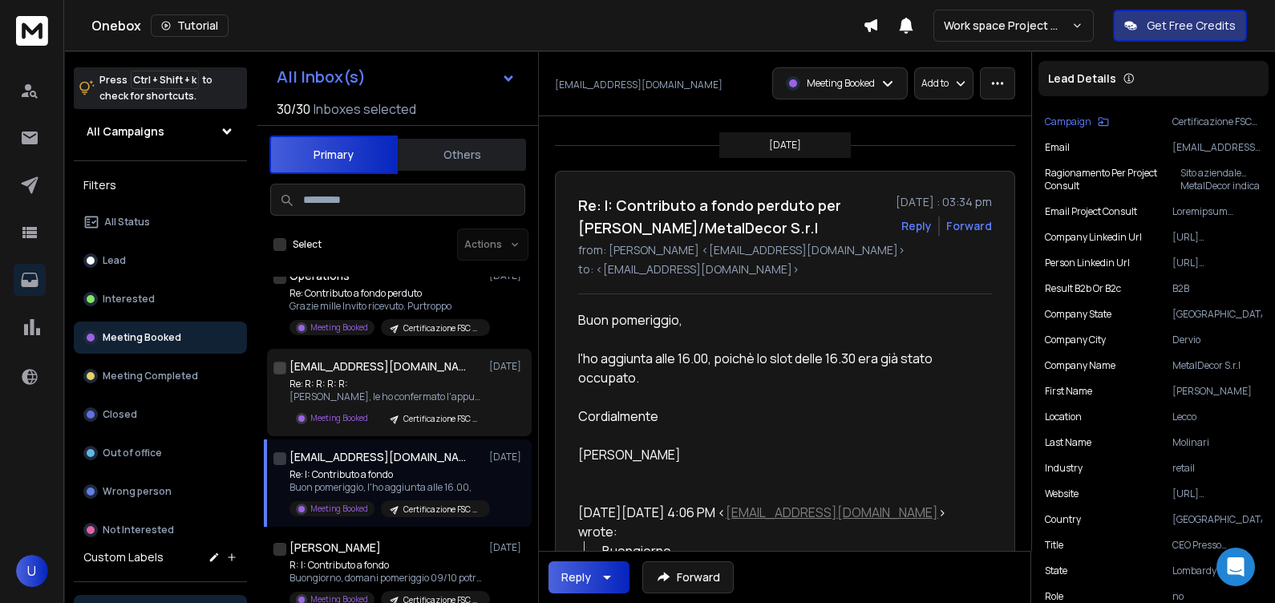
click at [412, 388] on p "Re: R: R: R: R:" at bounding box center [386, 384] width 193 height 13
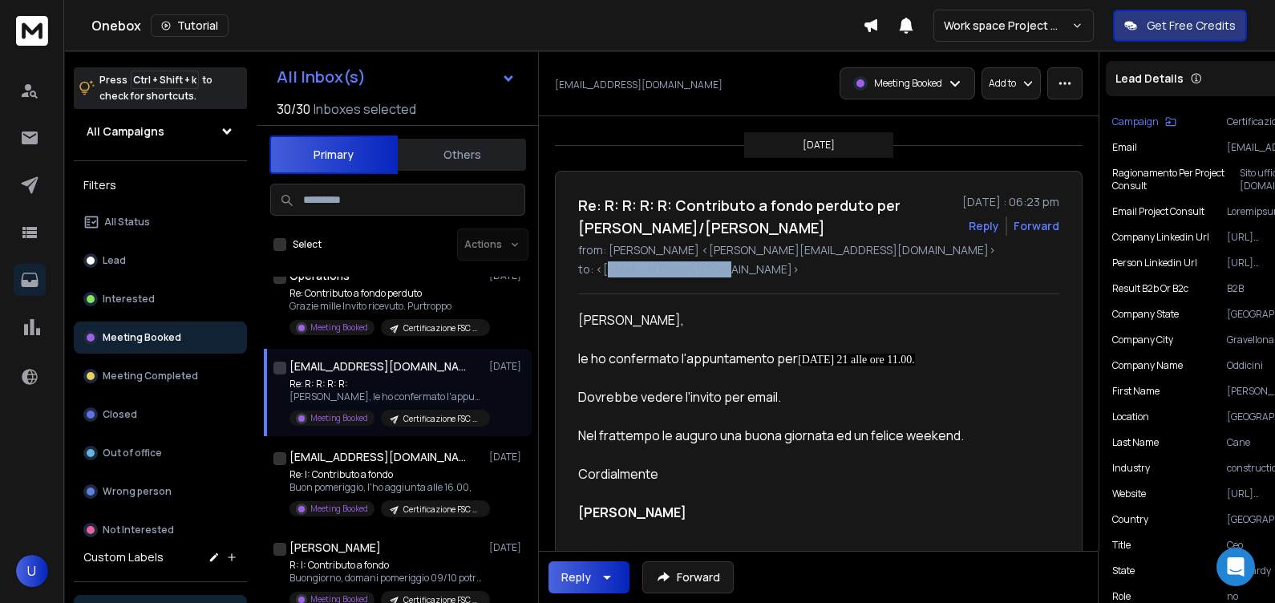
drag, startPoint x: 714, startPoint y: 274, endPoint x: 608, endPoint y: 276, distance: 105.9
click at [608, 276] on p "to: <[EMAIL_ADDRESS][DOMAIN_NAME]>" at bounding box center [818, 270] width 481 height 16
drag, startPoint x: 608, startPoint y: 276, endPoint x: 709, endPoint y: 330, distance: 114.9
drag, startPoint x: 709, startPoint y: 330, endPoint x: 669, endPoint y: 280, distance: 64.5
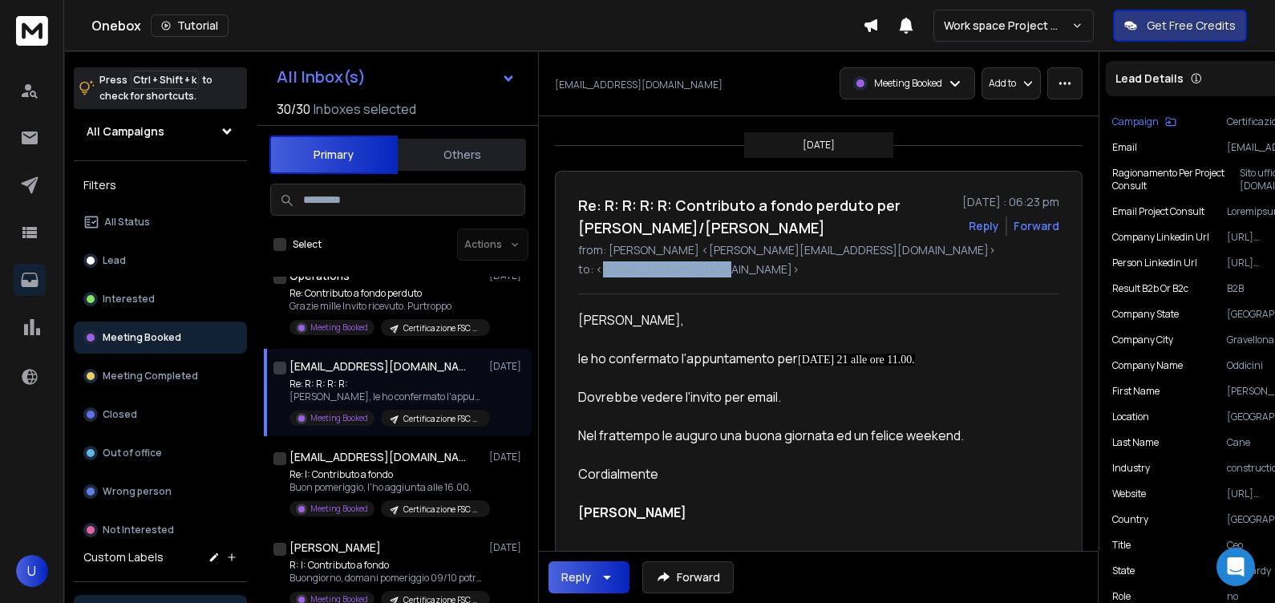
drag, startPoint x: 712, startPoint y: 270, endPoint x: 600, endPoint y: 266, distance: 111.6
click at [600, 266] on p "to: <[EMAIL_ADDRESS][DOMAIN_NAME]>" at bounding box center [818, 270] width 481 height 16
drag, startPoint x: 600, startPoint y: 266, endPoint x: 666, endPoint y: 269, distance: 65.9
click at [666, 269] on p "to: <[EMAIL_ADDRESS][DOMAIN_NAME]>" at bounding box center [818, 270] width 481 height 16
copy p "[EMAIL_ADDRESS][DOMAIN_NAME]"
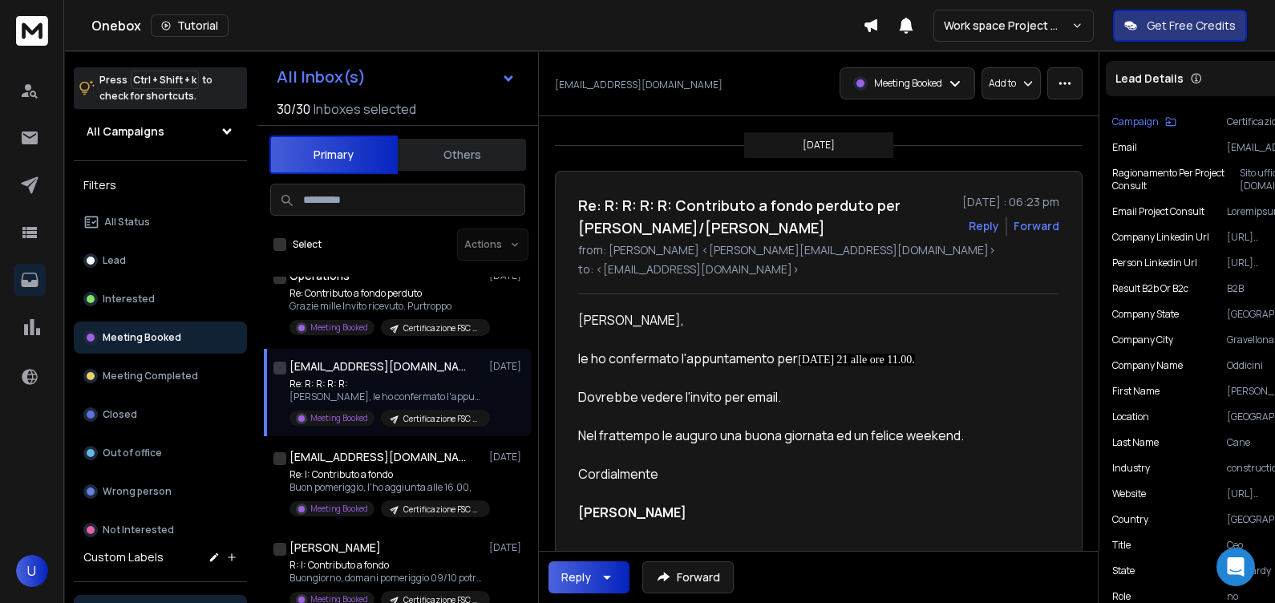
drag, startPoint x: 1098, startPoint y: 163, endPoint x: 1099, endPoint y: 178, distance: 15.3
click at [1020, 178] on div "[DATE] Re: R: R: R: R: Contributo a fondo perduto per [PERSON_NAME]/Oddicini [D…" at bounding box center [819, 393] width 560 height 522
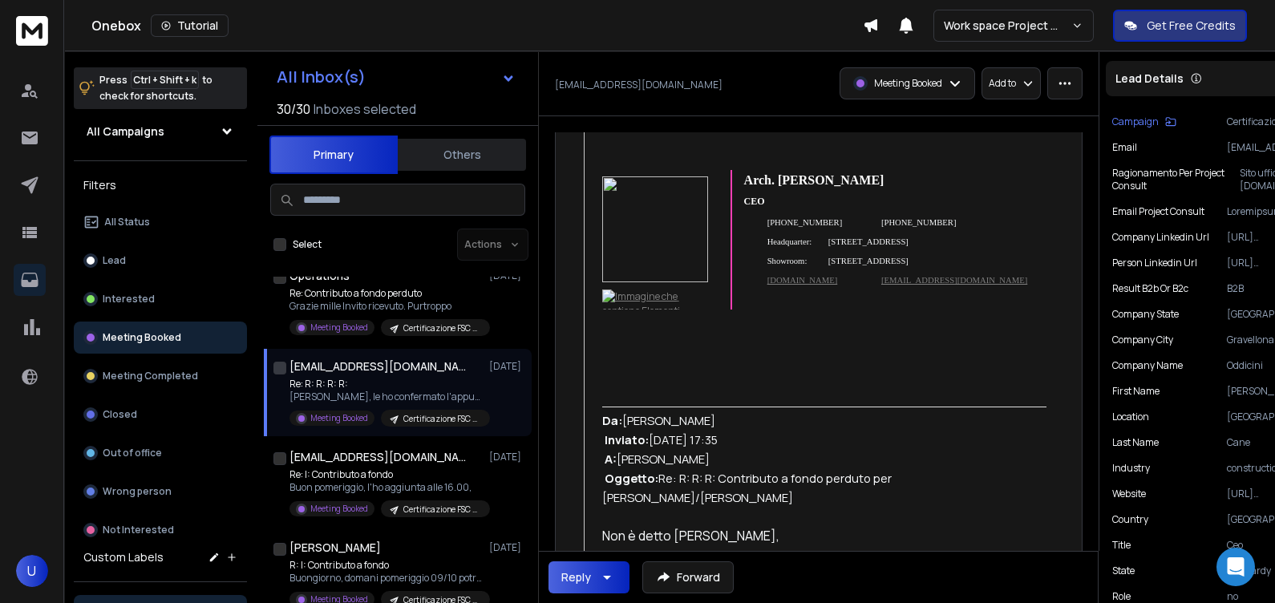
scroll to position [550, 0]
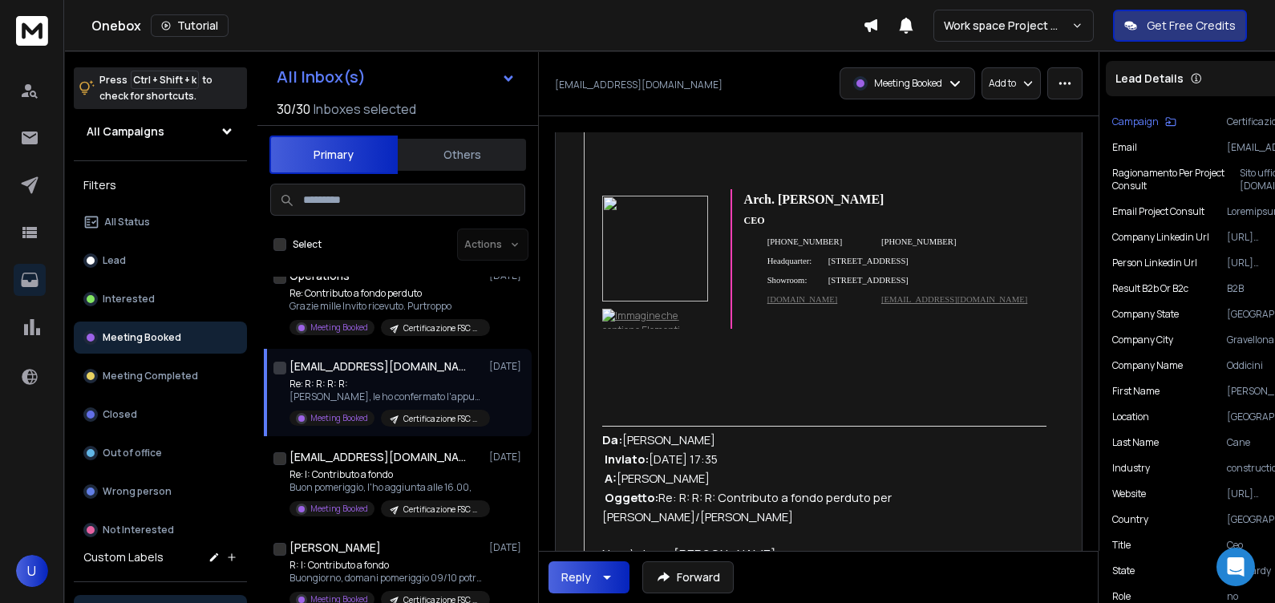
drag, startPoint x: 829, startPoint y: 237, endPoint x: 781, endPoint y: 239, distance: 48.2
click at [781, 239] on div "[PHONE_NUMBER]" at bounding box center [813, 239] width 91 height 19
copy span "[PHONE_NUMBER]"
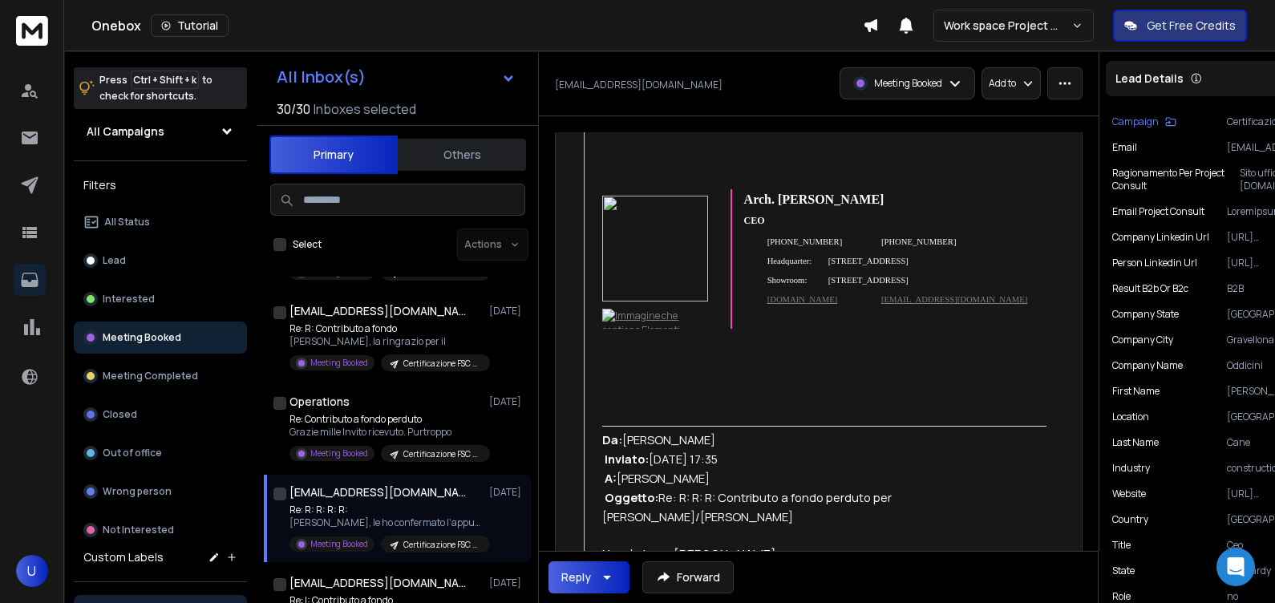
scroll to position [251, 0]
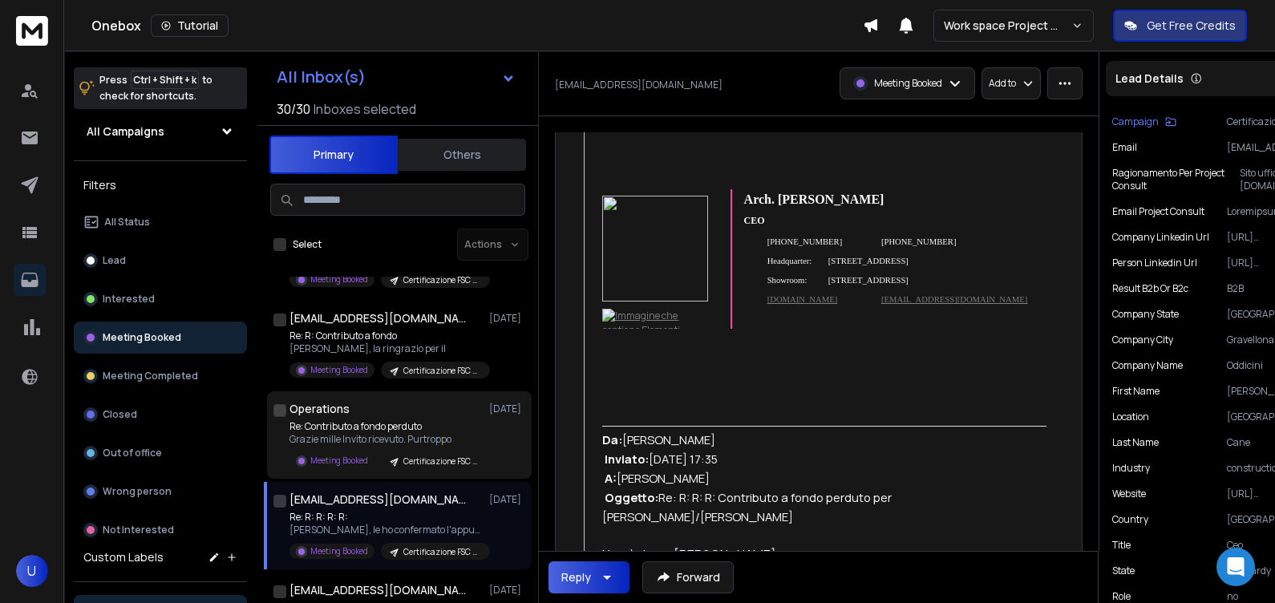
click at [406, 422] on p "Re: Contributo a fondo perduto" at bounding box center [386, 426] width 193 height 13
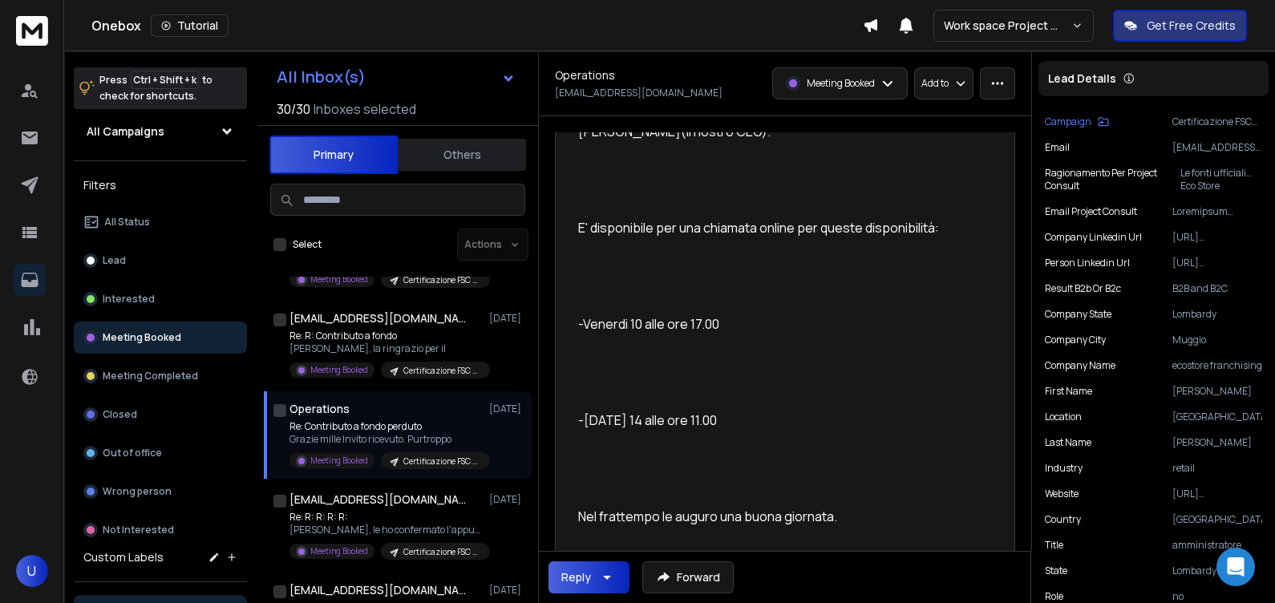
scroll to position [1243, 0]
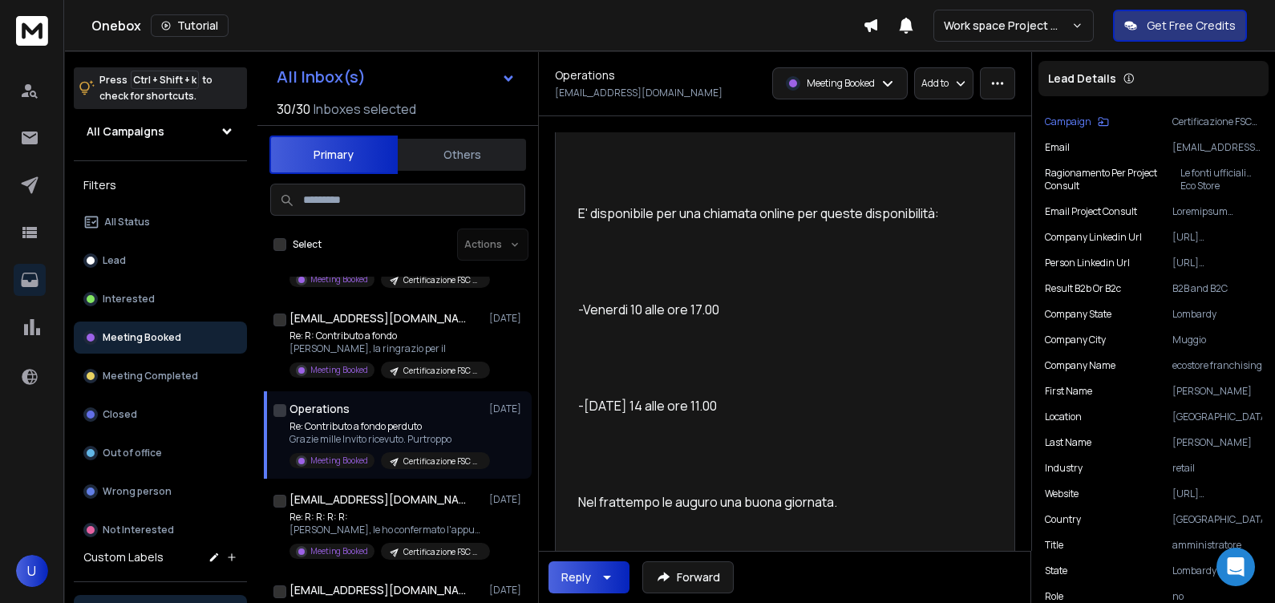
drag, startPoint x: 1105, startPoint y: 277, endPoint x: 1105, endPoint y: 287, distance: 10.4
click at [1020, 287] on div "Lead Details Campaign Certificazione FSC CoC Piemonte -(Tipografia / Stampa / P…" at bounding box center [1154, 352] width 244 height 603
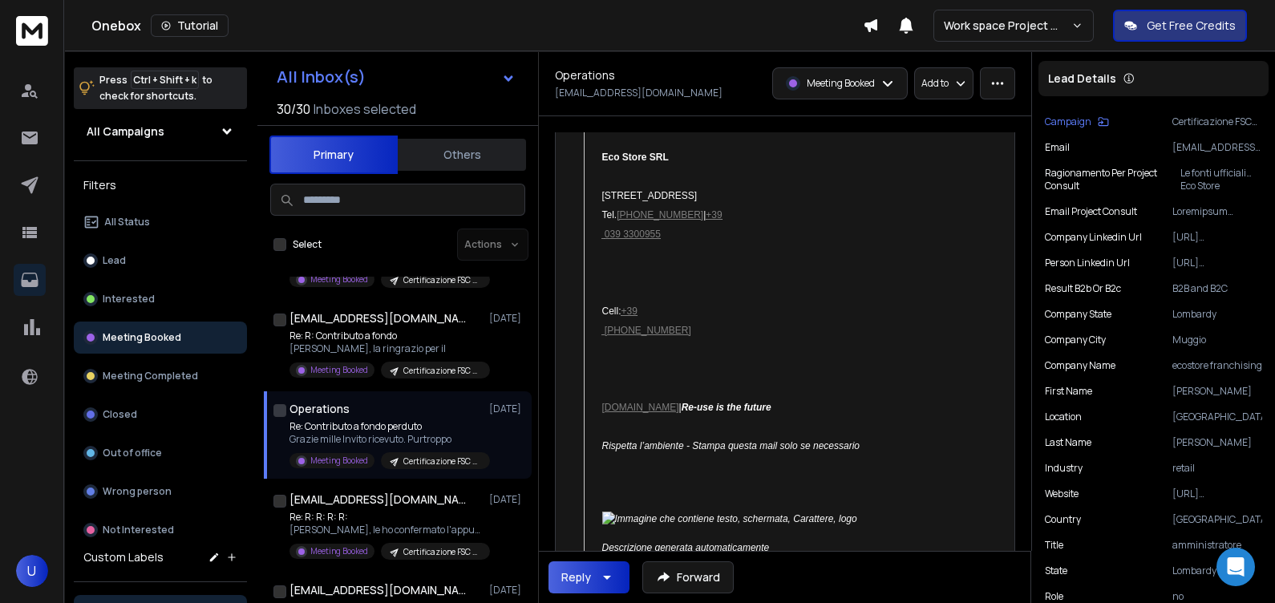
scroll to position [2818, 0]
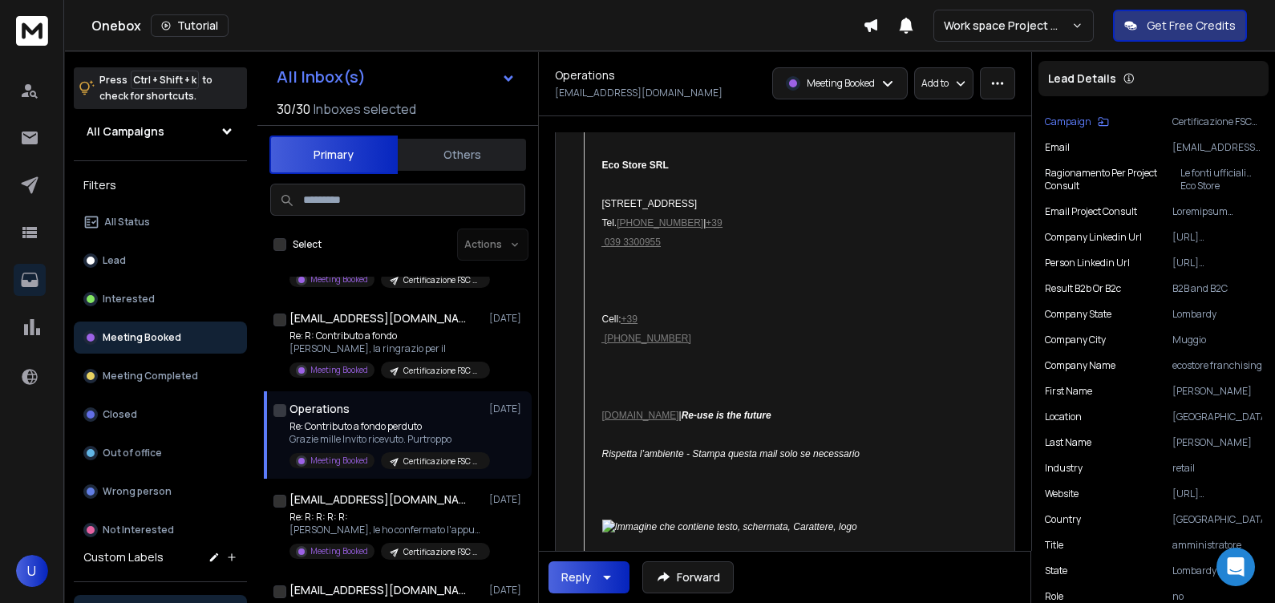
click at [1020, 446] on div "Lead Details Campaign Certificazione FSC CoC Piemonte -(Tipografia / Stampa / P…" at bounding box center [1154, 352] width 244 height 603
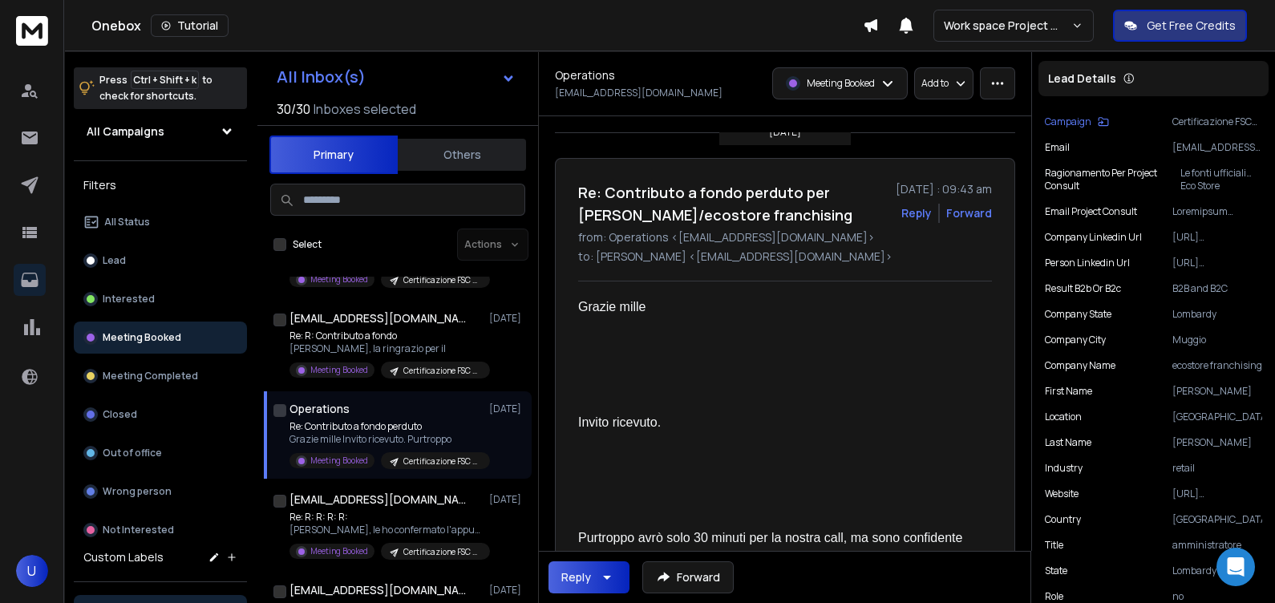
scroll to position [0, 0]
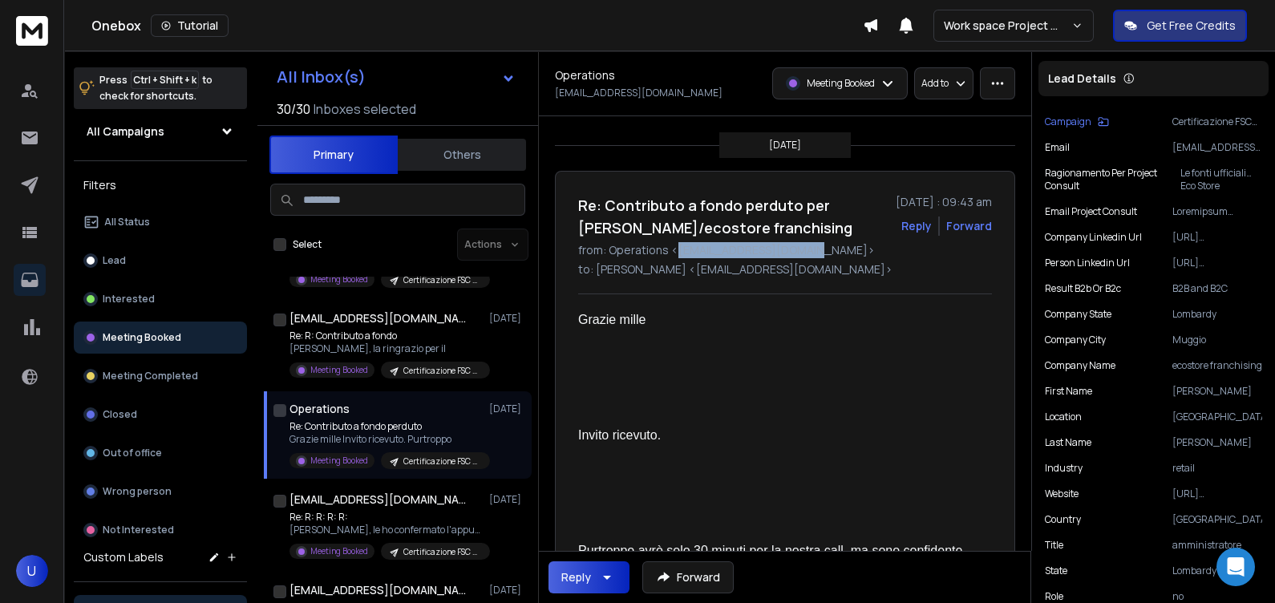
drag, startPoint x: 797, startPoint y: 250, endPoint x: 678, endPoint y: 255, distance: 119.6
click at [678, 255] on p "from: Operations <[EMAIL_ADDRESS][DOMAIN_NAME]>" at bounding box center [785, 250] width 414 height 16
drag, startPoint x: 678, startPoint y: 255, endPoint x: 869, endPoint y: 262, distance: 191.0
click at [869, 262] on p "to: [PERSON_NAME] <[EMAIL_ADDRESS][DOMAIN_NAME]>" at bounding box center [785, 270] width 414 height 16
drag, startPoint x: 799, startPoint y: 253, endPoint x: 675, endPoint y: 247, distance: 123.7
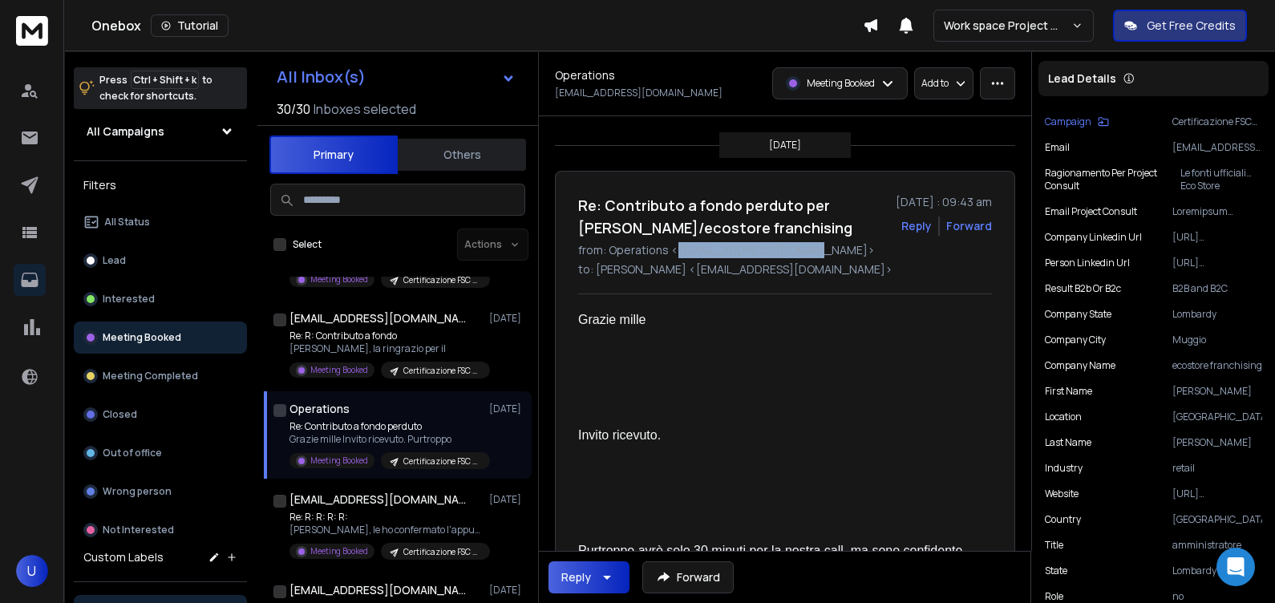
click at [675, 247] on p "from: Operations <[EMAIL_ADDRESS][DOMAIN_NAME]>" at bounding box center [785, 250] width 414 height 16
copy p "[EMAIL_ADDRESS][DOMAIN_NAME]"
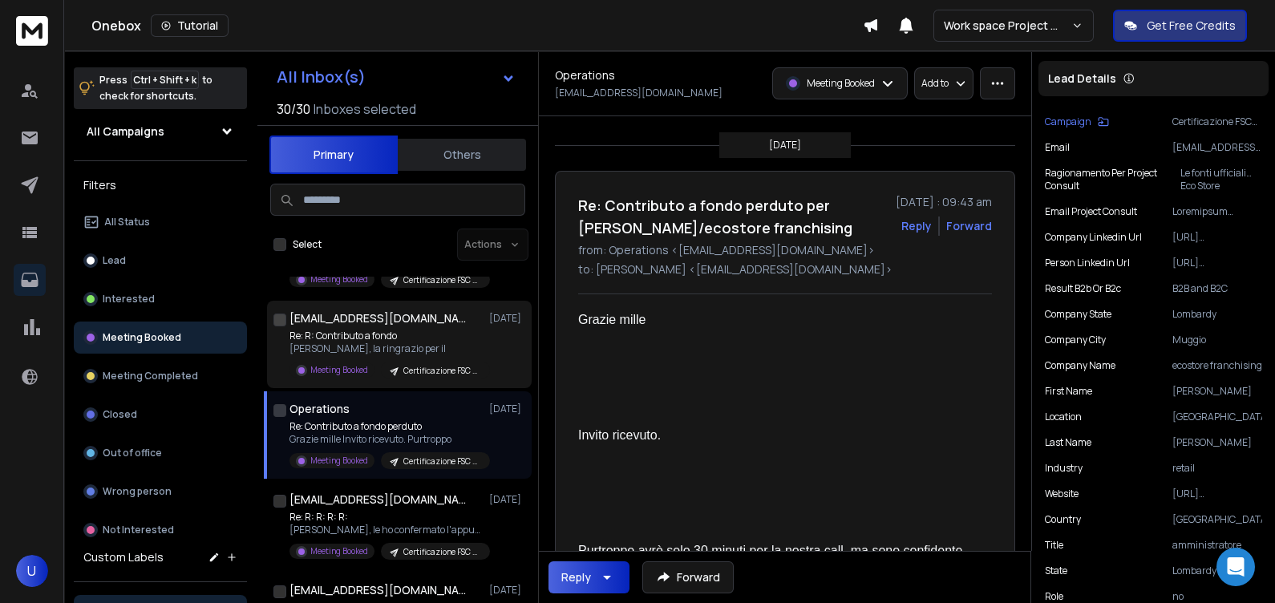
click at [423, 347] on p "[PERSON_NAME], la ringrazio per il" at bounding box center [386, 349] width 193 height 13
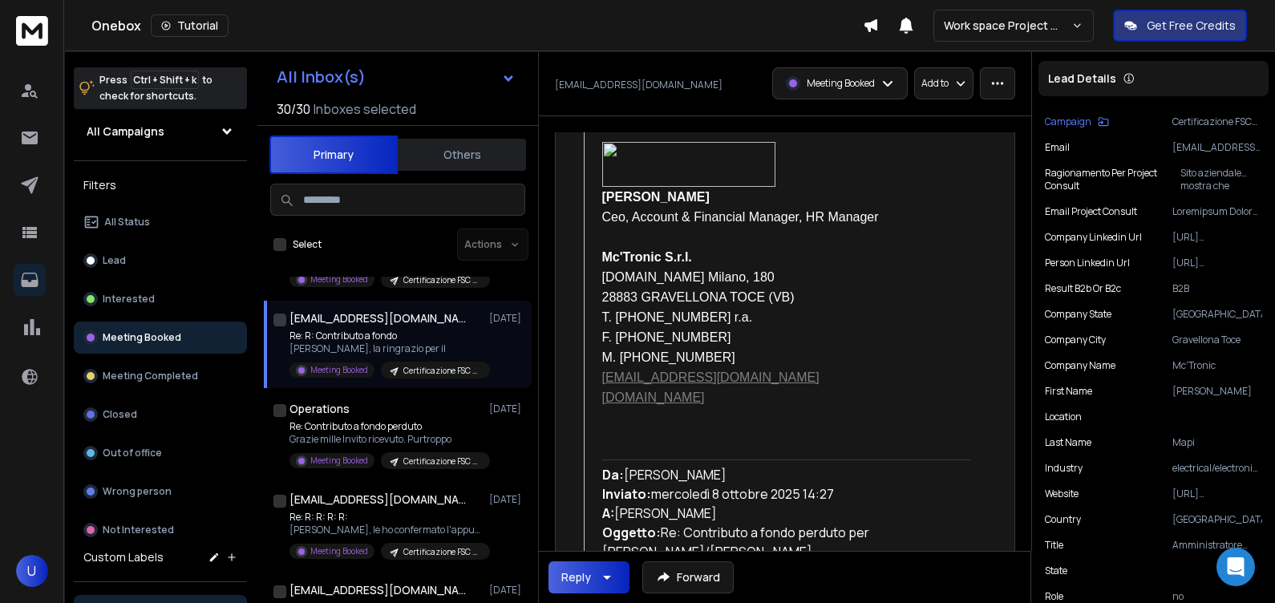
scroll to position [781, 0]
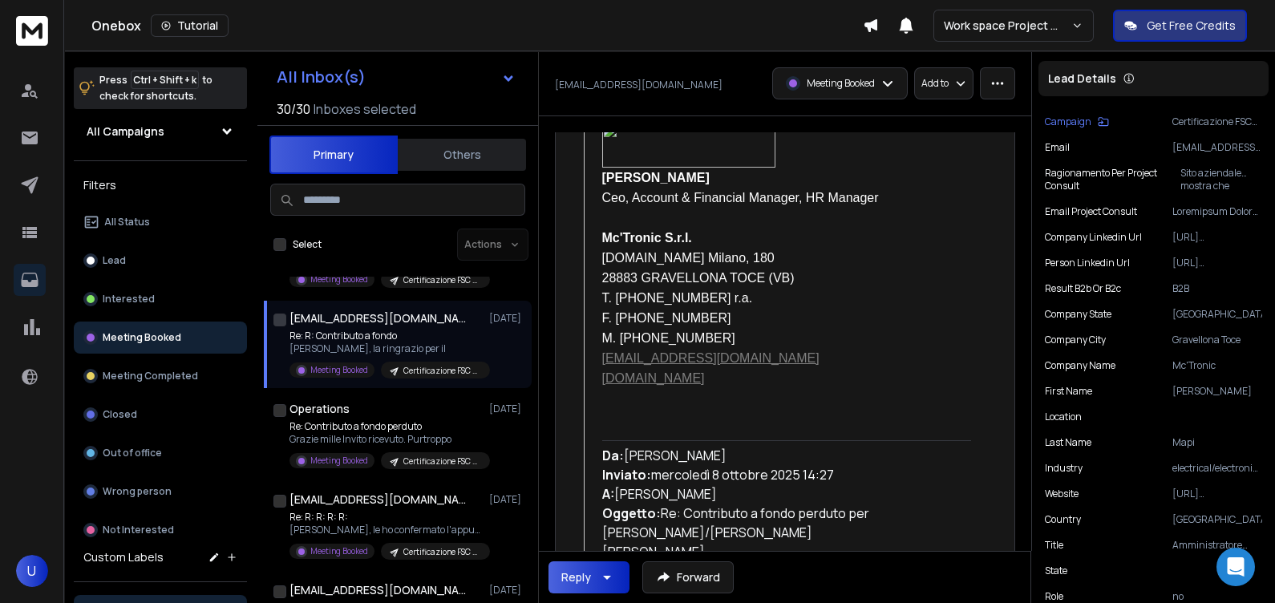
drag, startPoint x: 710, startPoint y: 298, endPoint x: 642, endPoint y: 300, distance: 68.2
click at [642, 328] on div "M. [PHONE_NUMBER]" at bounding box center [790, 338] width 377 height 20
copy span "[PHONE_NUMBER]"
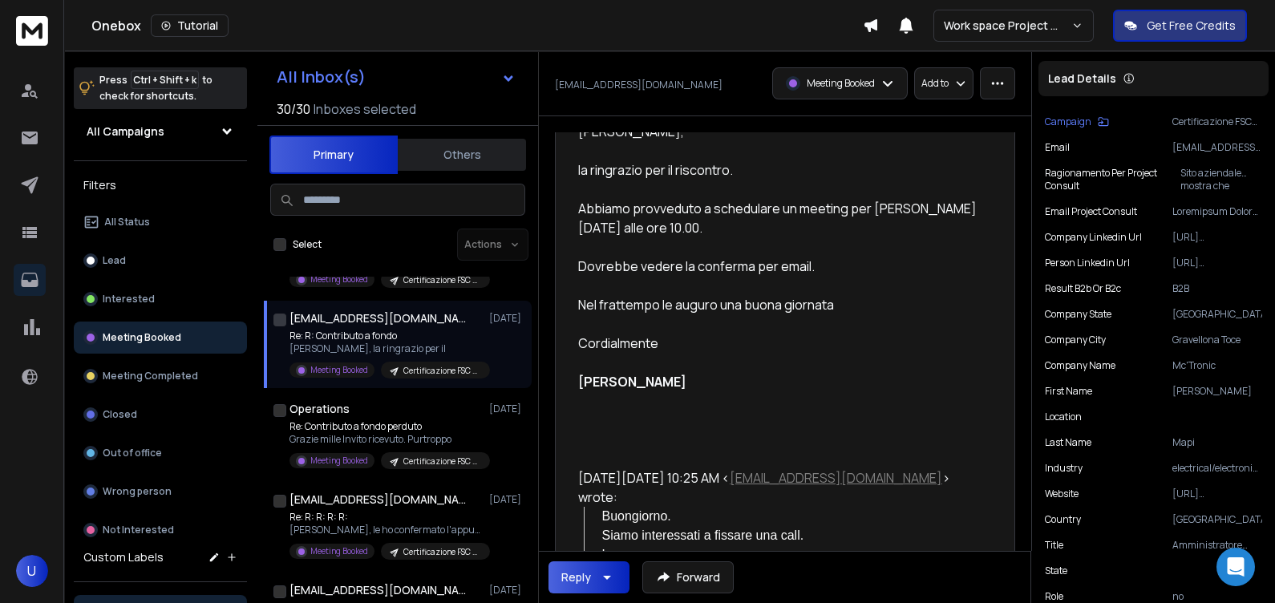
scroll to position [0, 0]
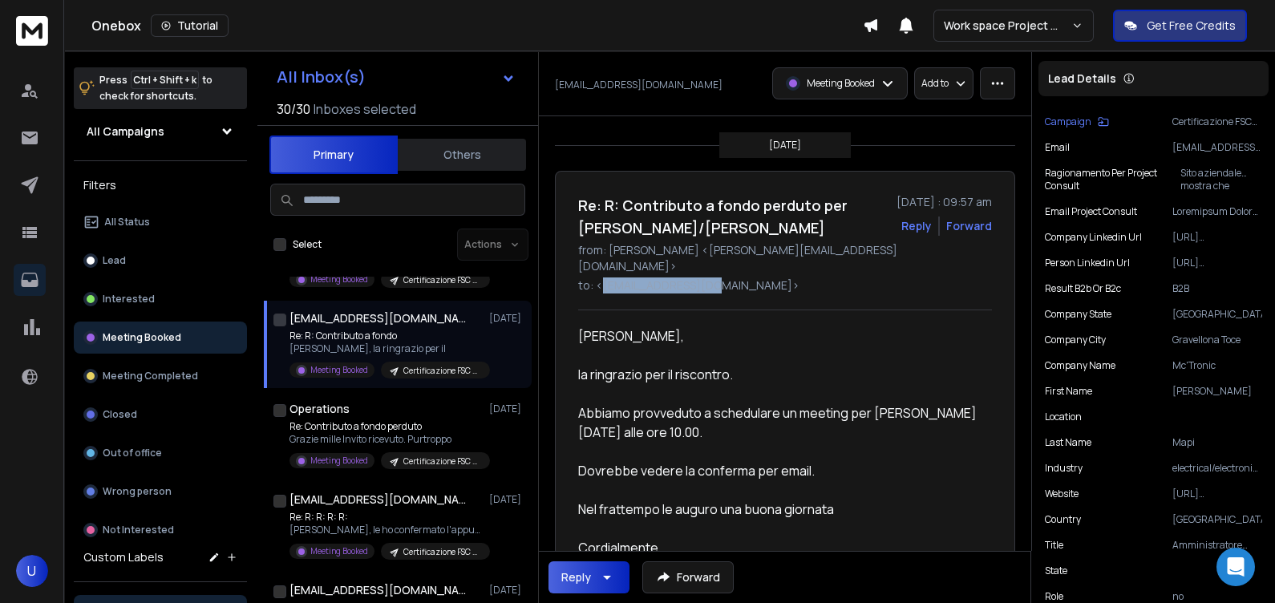
drag, startPoint x: 701, startPoint y: 269, endPoint x: 604, endPoint y: 270, distance: 97.1
click at [604, 278] on p "to: <[EMAIL_ADDRESS][DOMAIN_NAME]>" at bounding box center [785, 286] width 414 height 16
copy p "[EMAIL_ADDRESS][DOMAIN_NAME]"
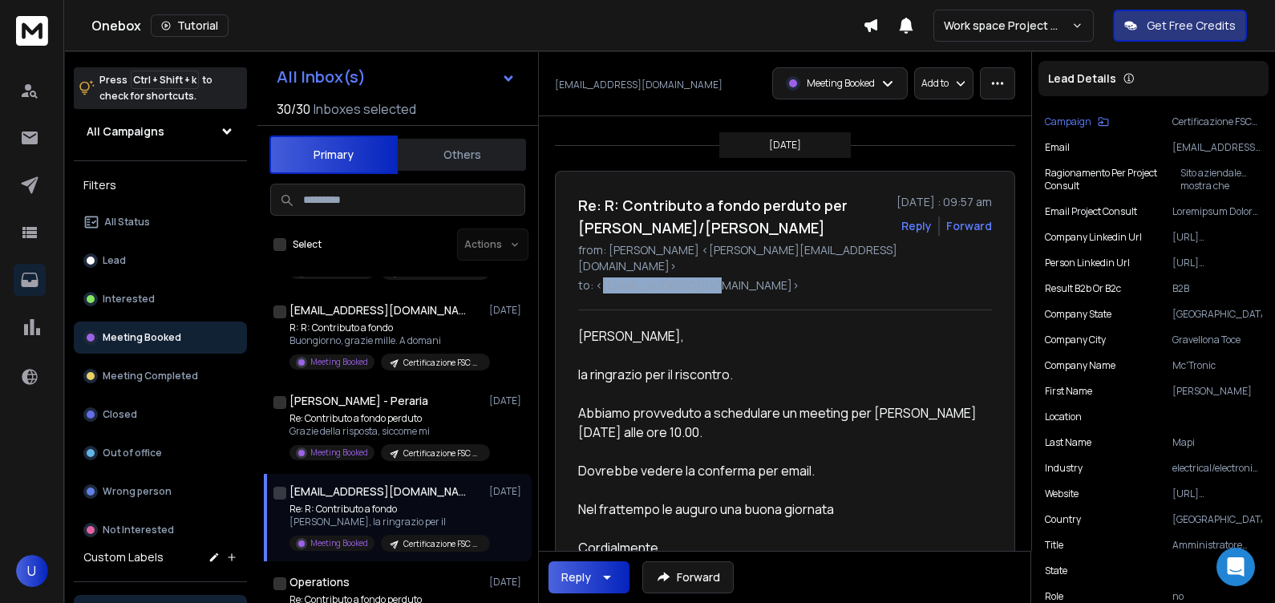
scroll to position [75, 0]
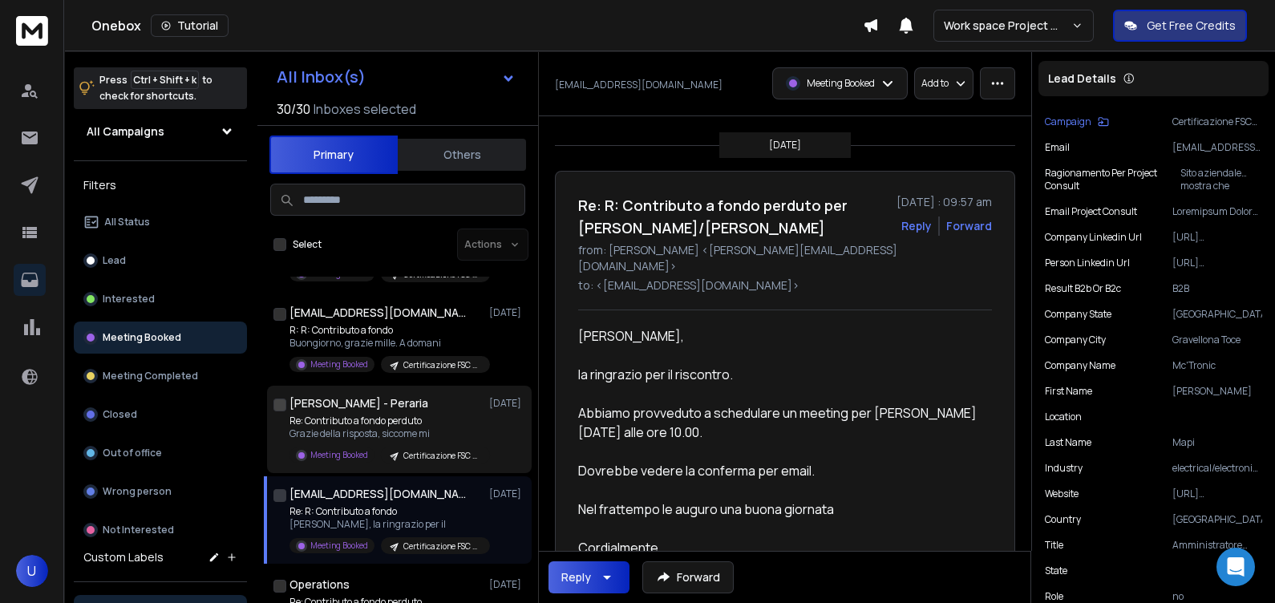
click at [397, 416] on p "Re: Contributo a fondo perduto" at bounding box center [386, 421] width 193 height 13
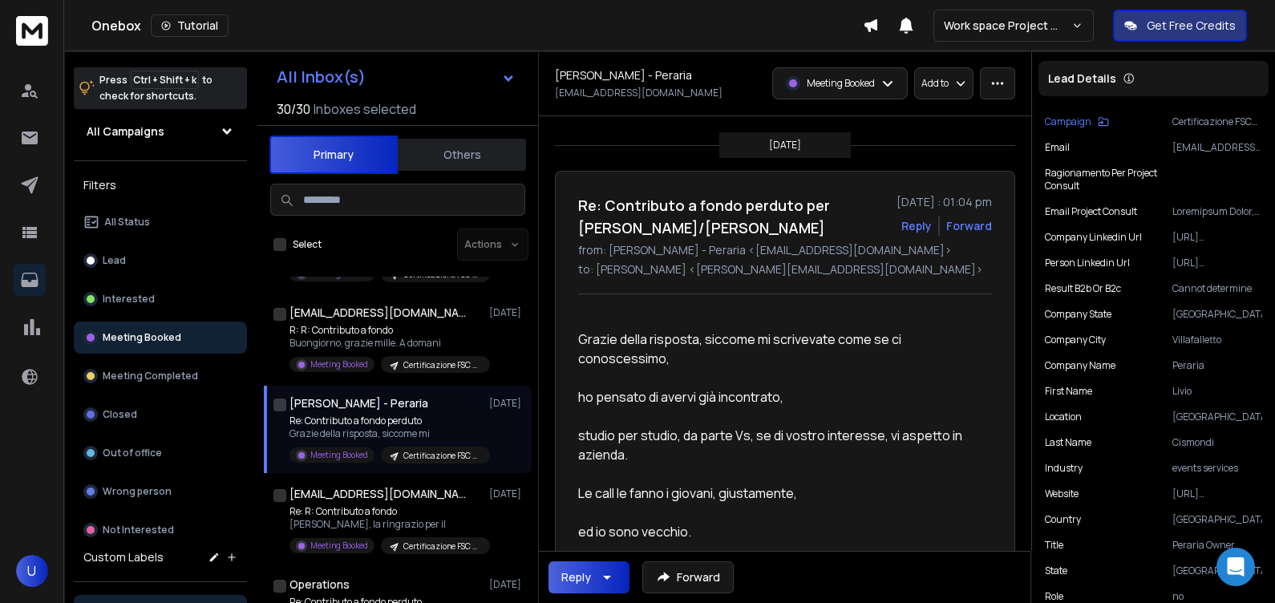
drag, startPoint x: 1031, startPoint y: 157, endPoint x: 1035, endPoint y: 169, distance: 12.7
click at [1020, 169] on div "[DATE] Re: Contributo a fondo perduto per [PERSON_NAME]/Peraria [DATE] : 01:04 …" at bounding box center [785, 393] width 493 height 522
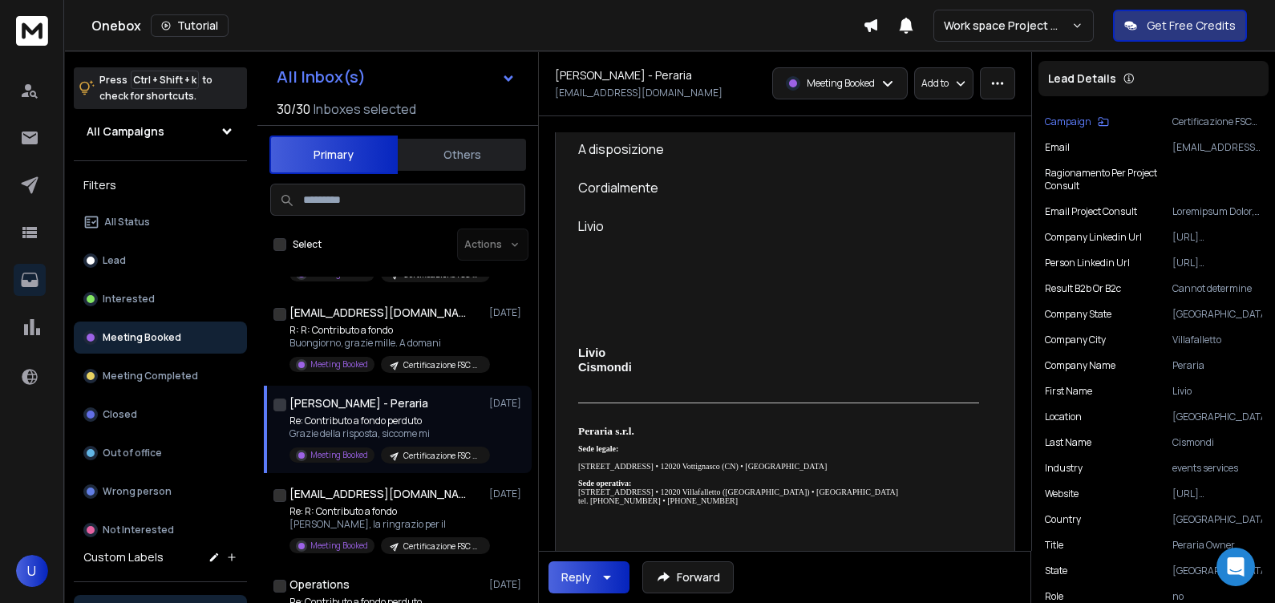
scroll to position [436, 0]
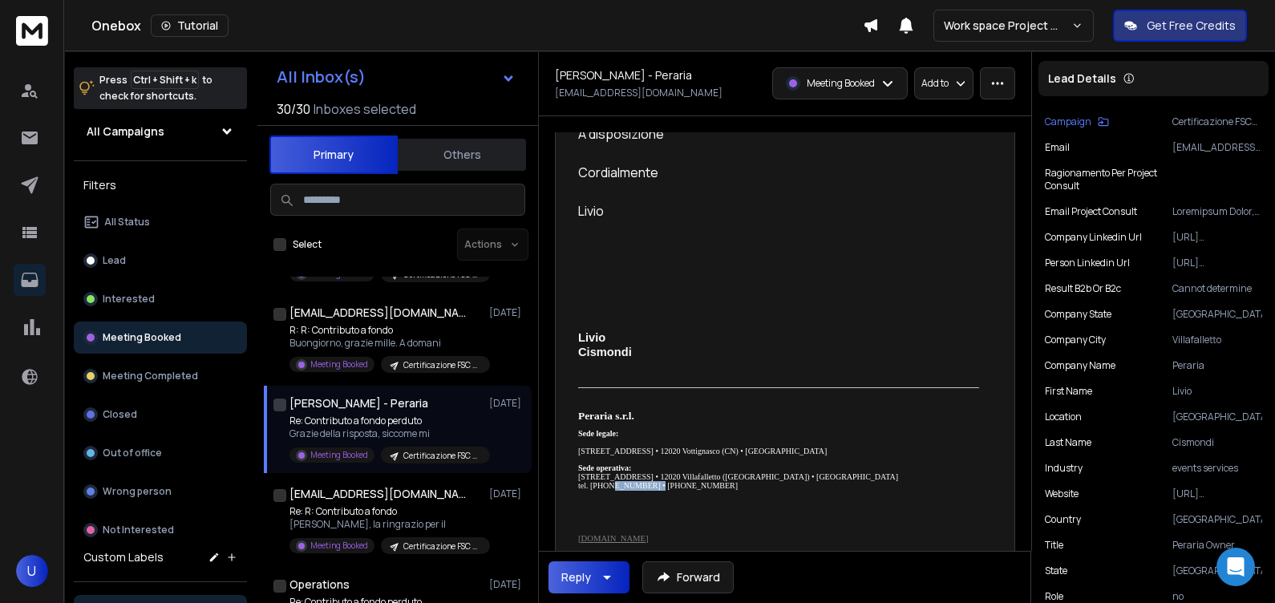
drag, startPoint x: 666, startPoint y: 497, endPoint x: 614, endPoint y: 497, distance: 52.1
click at [614, 482] on font "Sede operativa: [STREET_ADDRESS] • 12020 Villafalletto ([GEOGRAPHIC_DATA]) • It…" at bounding box center [738, 521] width 320 height 115
copy font "0171942206"
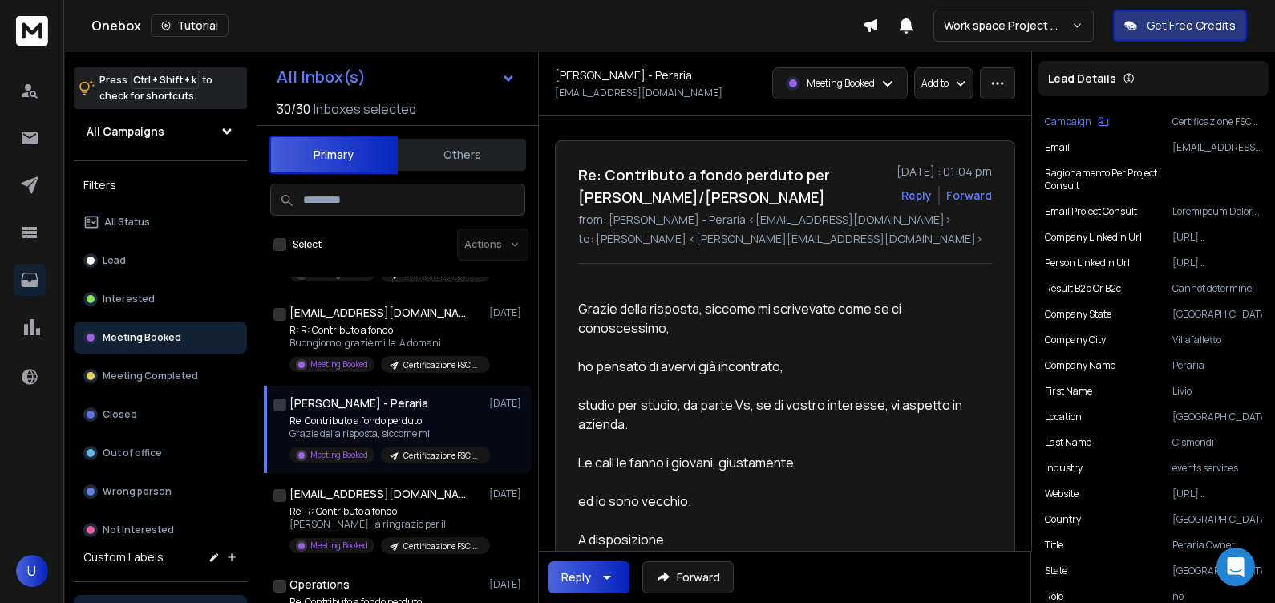
scroll to position [0, 0]
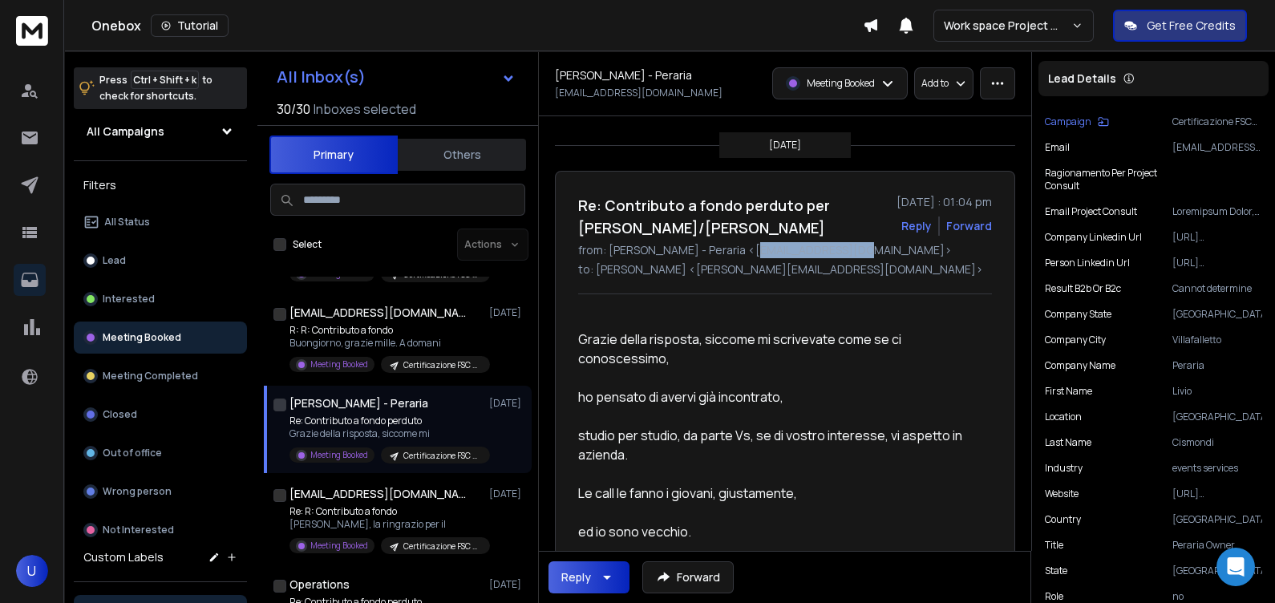
drag, startPoint x: 830, startPoint y: 249, endPoint x: 735, endPoint y: 248, distance: 95.5
click at [735, 248] on p "from: [PERSON_NAME] - Peraria <[EMAIL_ADDRESS][DOMAIN_NAME]>" at bounding box center [785, 250] width 414 height 16
click at [417, 435] on p "Grazie della risposta, siccome mi" at bounding box center [386, 434] width 193 height 13
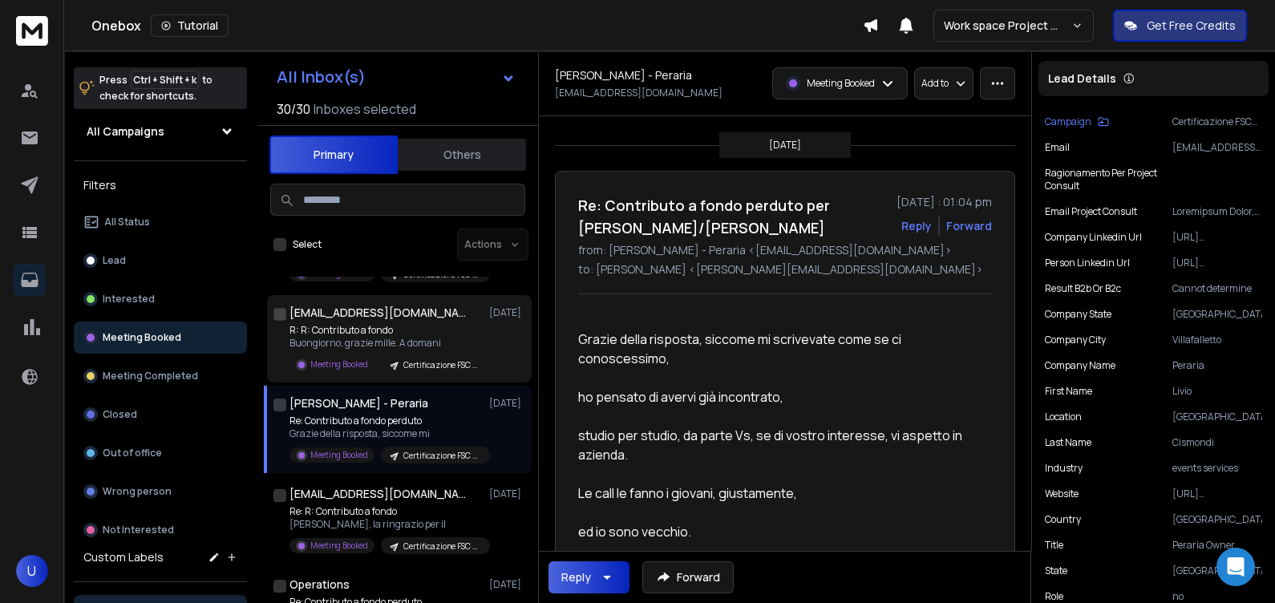
click at [405, 339] on p "Buongiorno, grazie mille. A domani" at bounding box center [386, 343] width 193 height 13
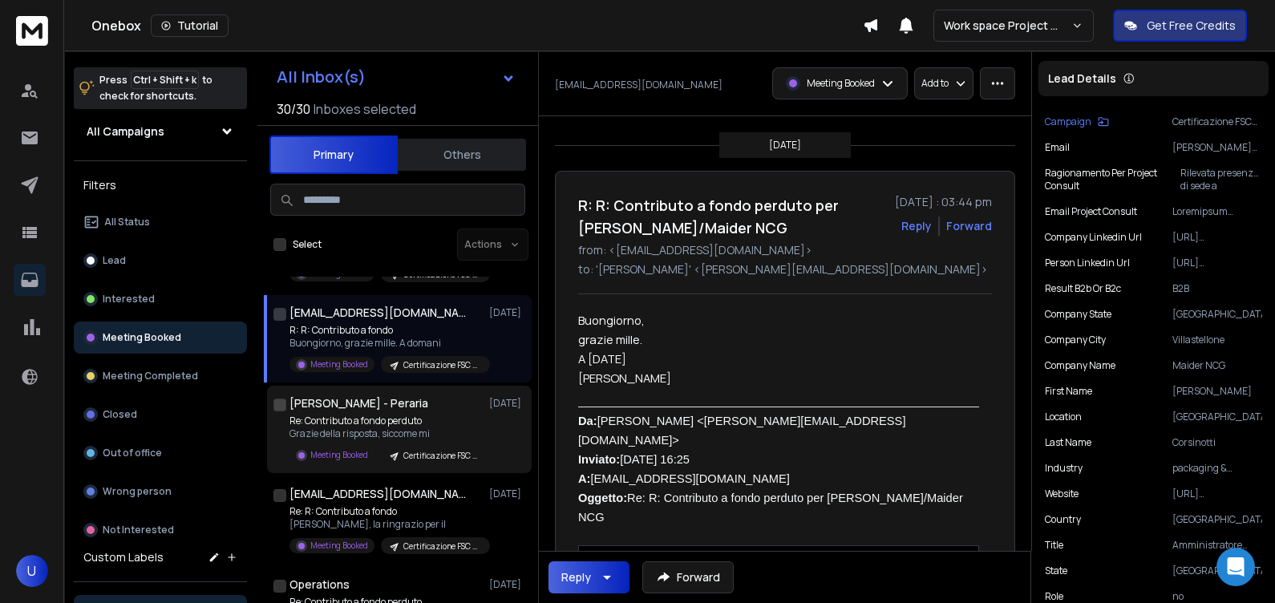
click at [398, 404] on h1 "[PERSON_NAME] - Peraria" at bounding box center [359, 403] width 139 height 16
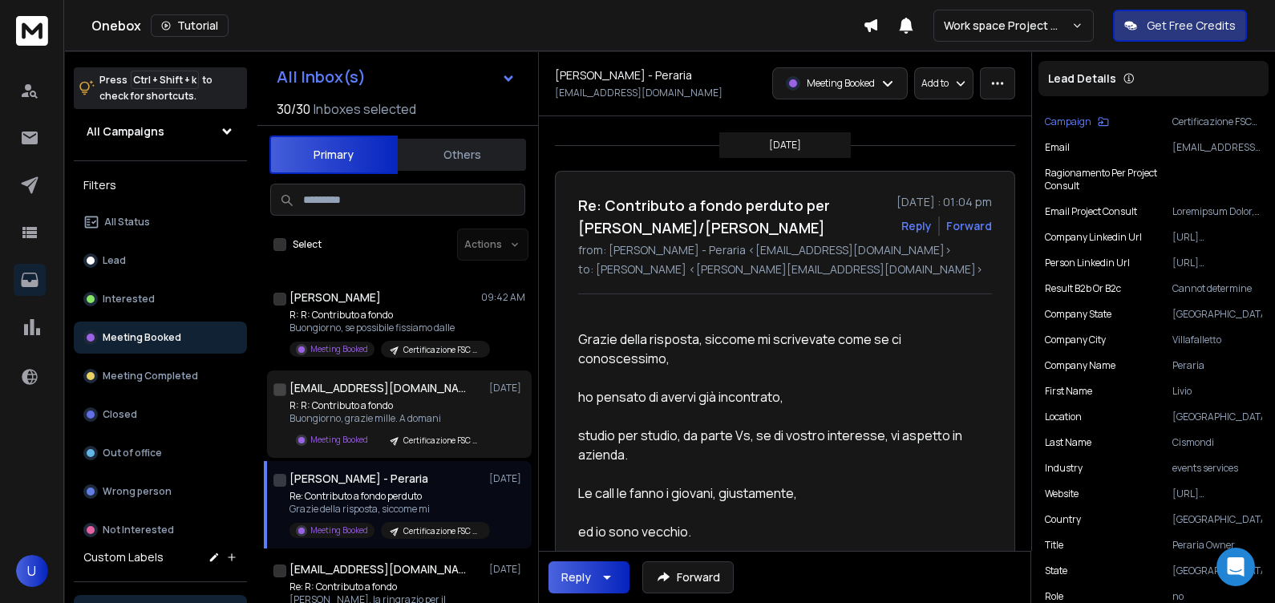
click at [361, 420] on p "Buongiorno, grazie mille. A domani" at bounding box center [386, 418] width 193 height 13
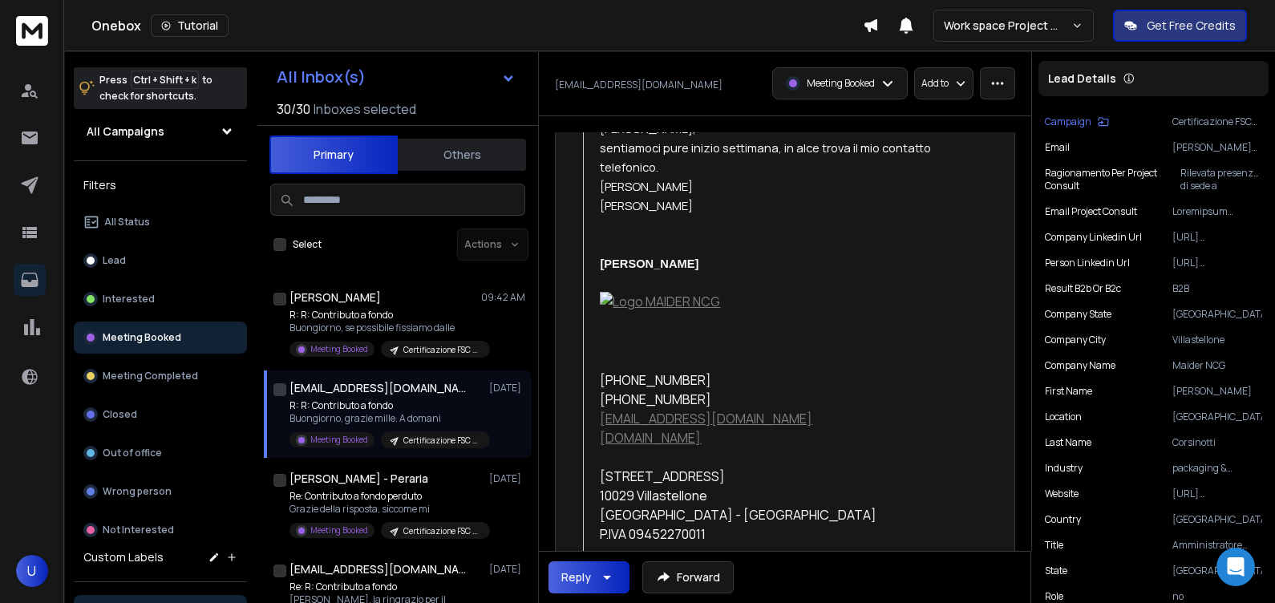
scroll to position [805, 0]
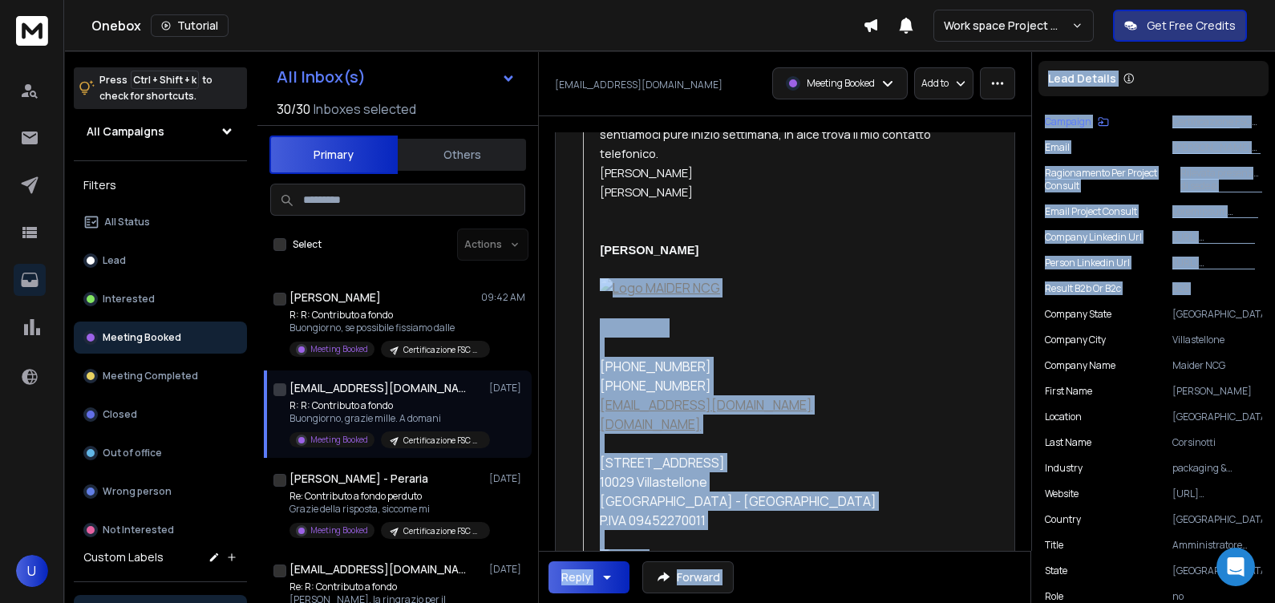
drag, startPoint x: 1037, startPoint y: 312, endPoint x: 1028, endPoint y: 214, distance: 98.3
click at [1020, 214] on div "All Inbox(s) 30 / 30 Inboxes selected Primary Others Select Actions [PERSON_NAM…" at bounding box center [766, 352] width 1019 height 603
drag, startPoint x: 1028, startPoint y: 214, endPoint x: 910, endPoint y: 233, distance: 119.5
click at [910, 278] on span at bounding box center [789, 298] width 379 height 40
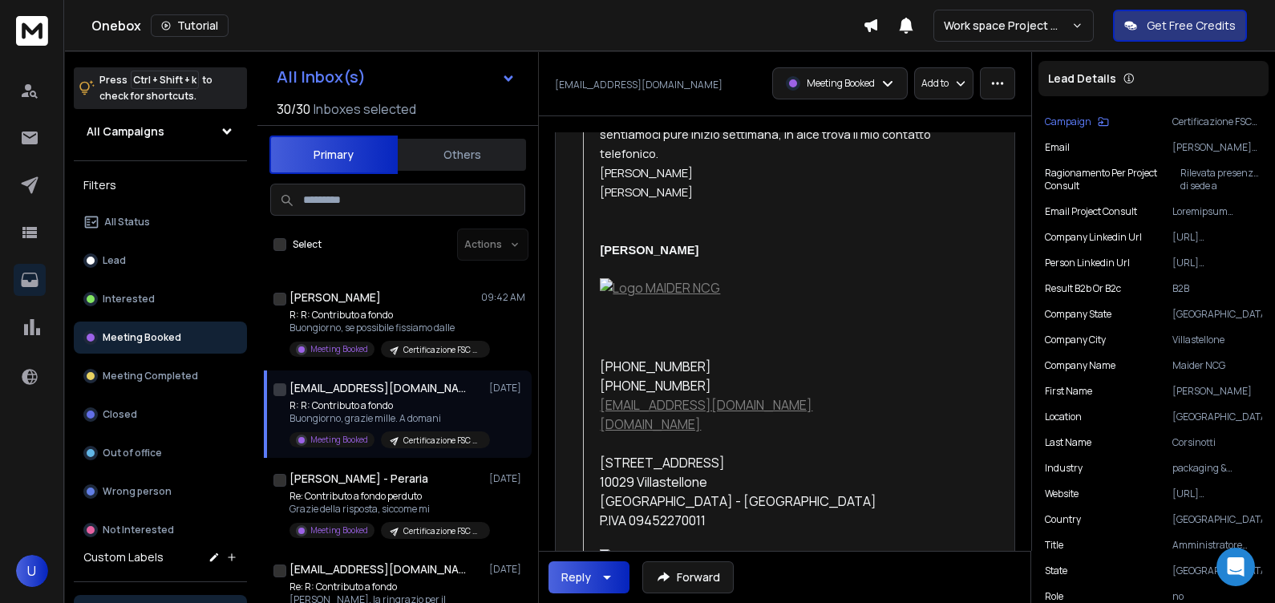
click at [824, 240] on p "[PERSON_NAME]" at bounding box center [789, 249] width 379 height 19
drag, startPoint x: 1031, startPoint y: 277, endPoint x: 1035, endPoint y: 236, distance: 41.1
click at [1020, 236] on div "[DATE] R: R: Contributo a fondo perduto per [PERSON_NAME]/Maider NCG [DATE] : 0…" at bounding box center [785, 393] width 493 height 522
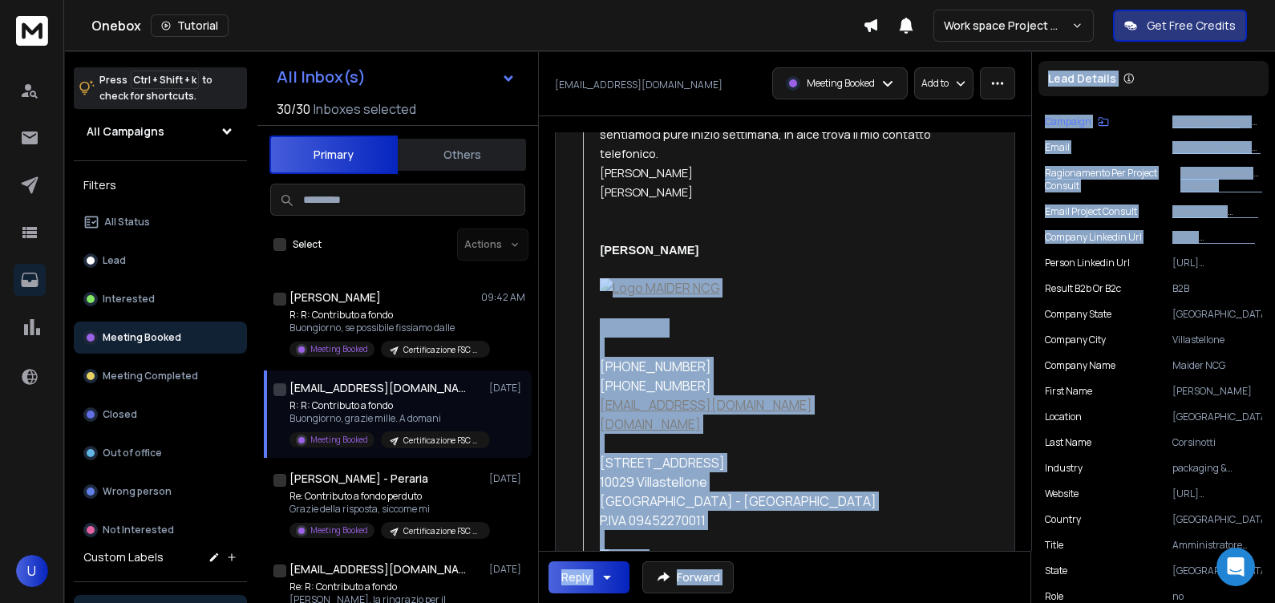
drag, startPoint x: 1036, startPoint y: 270, endPoint x: 1033, endPoint y: 214, distance: 55.4
click at [1020, 214] on div "All Inbox(s) 30 / 30 Inboxes selected Primary Others Select Actions [PERSON_NAM…" at bounding box center [766, 352] width 1019 height 603
drag, startPoint x: 1033, startPoint y: 214, endPoint x: 966, endPoint y: 221, distance: 67.7
click at [966, 278] on span at bounding box center [789, 298] width 379 height 40
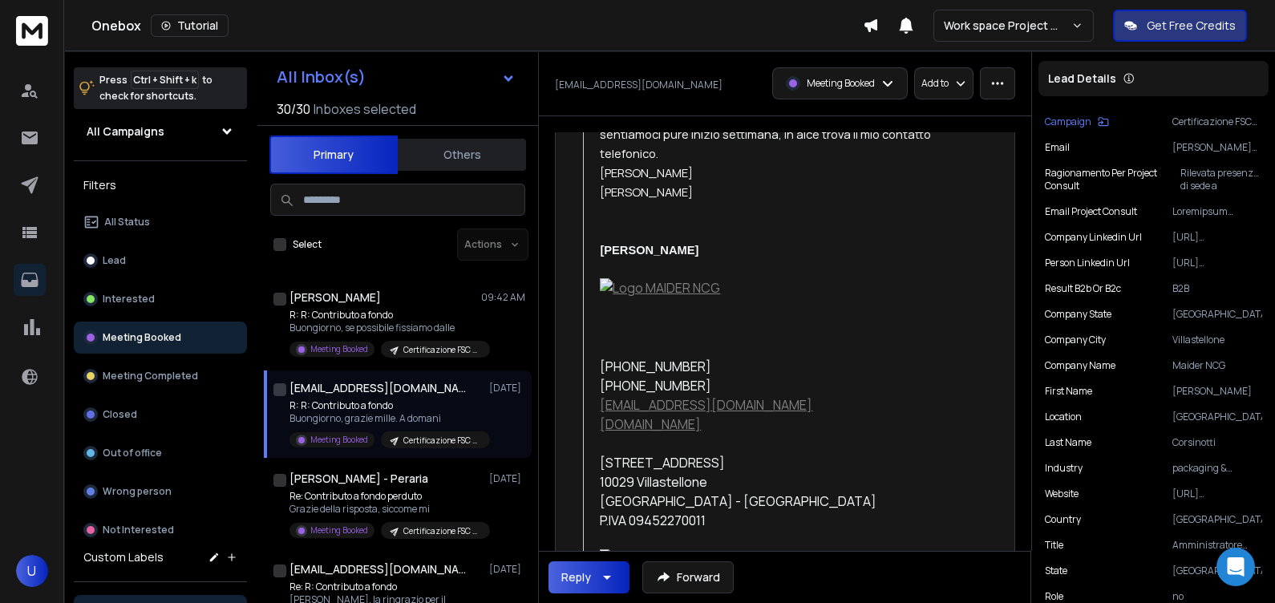
click at [853, 201] on p at bounding box center [789, 210] width 379 height 19
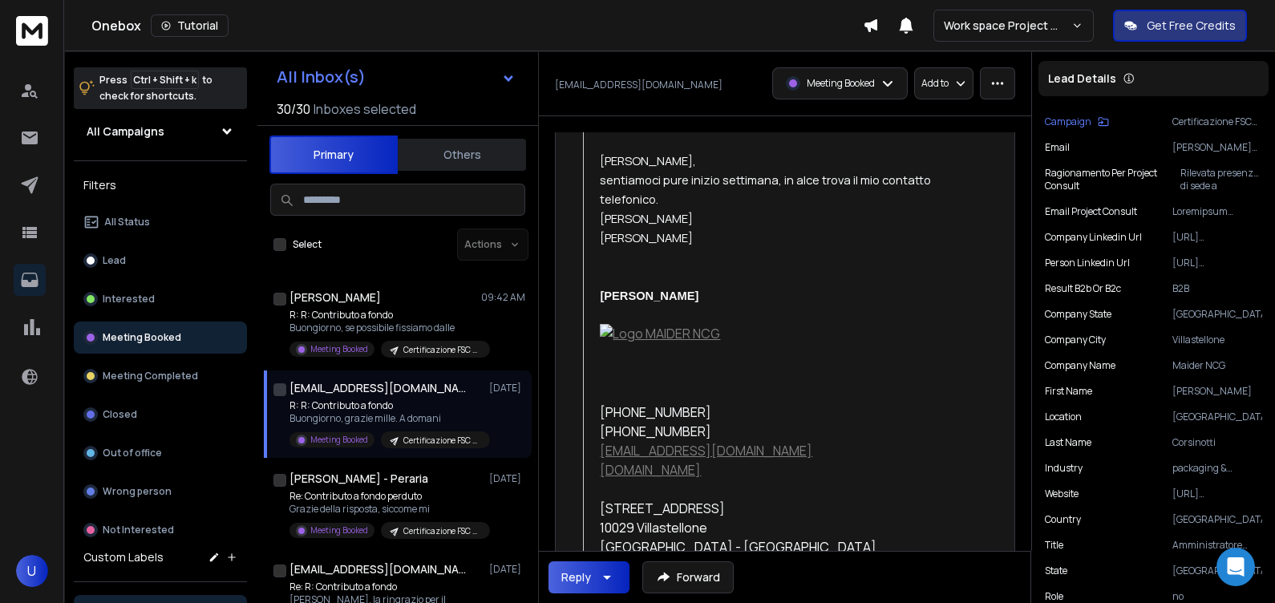
scroll to position [763, 0]
drag, startPoint x: 699, startPoint y: 346, endPoint x: 626, endPoint y: 344, distance: 73.0
click at [626, 399] on p "[PHONE_NUMBER] [PHONE_NUMBER] [EMAIL_ADDRESS][DOMAIN_NAME] [DOMAIN_NAME]" at bounding box center [789, 437] width 379 height 77
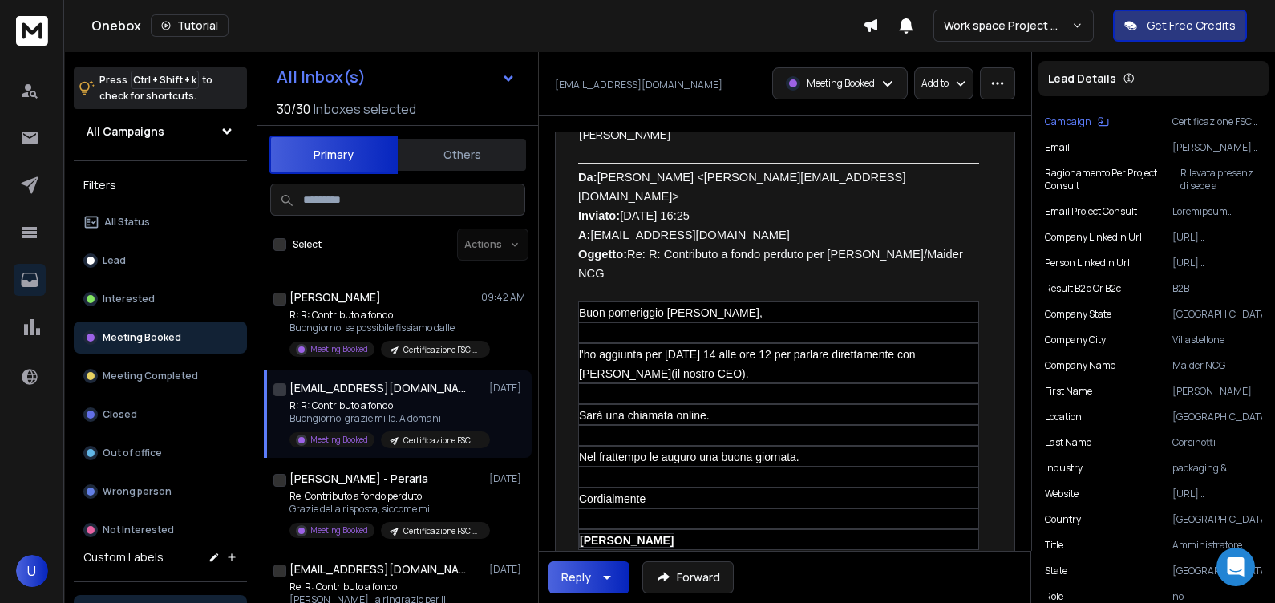
scroll to position [0, 0]
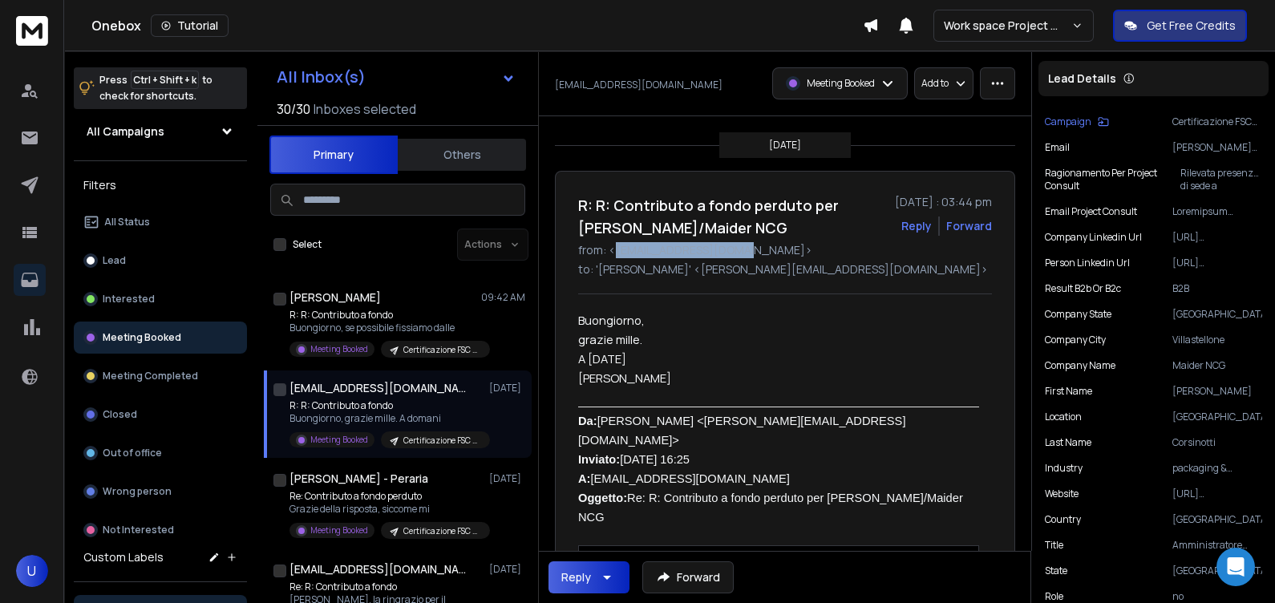
drag, startPoint x: 740, startPoint y: 252, endPoint x: 616, endPoint y: 254, distance: 123.6
click at [616, 254] on p "from: <[EMAIL_ADDRESS][DOMAIN_NAME]>" at bounding box center [785, 250] width 414 height 16
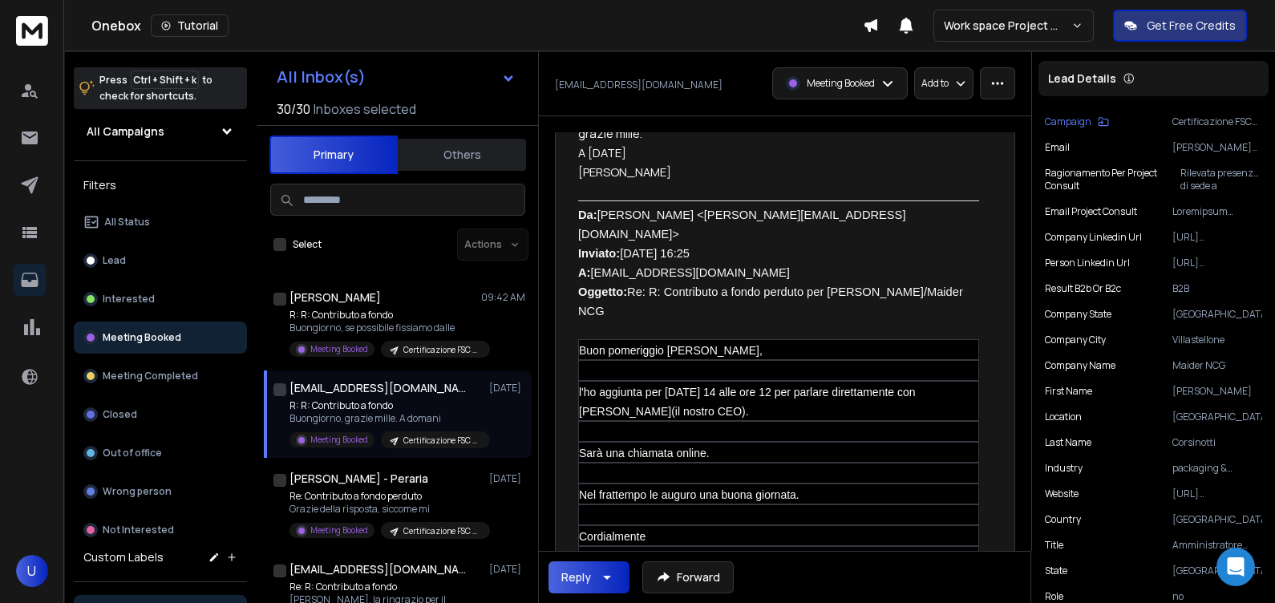
scroll to position [216, 0]
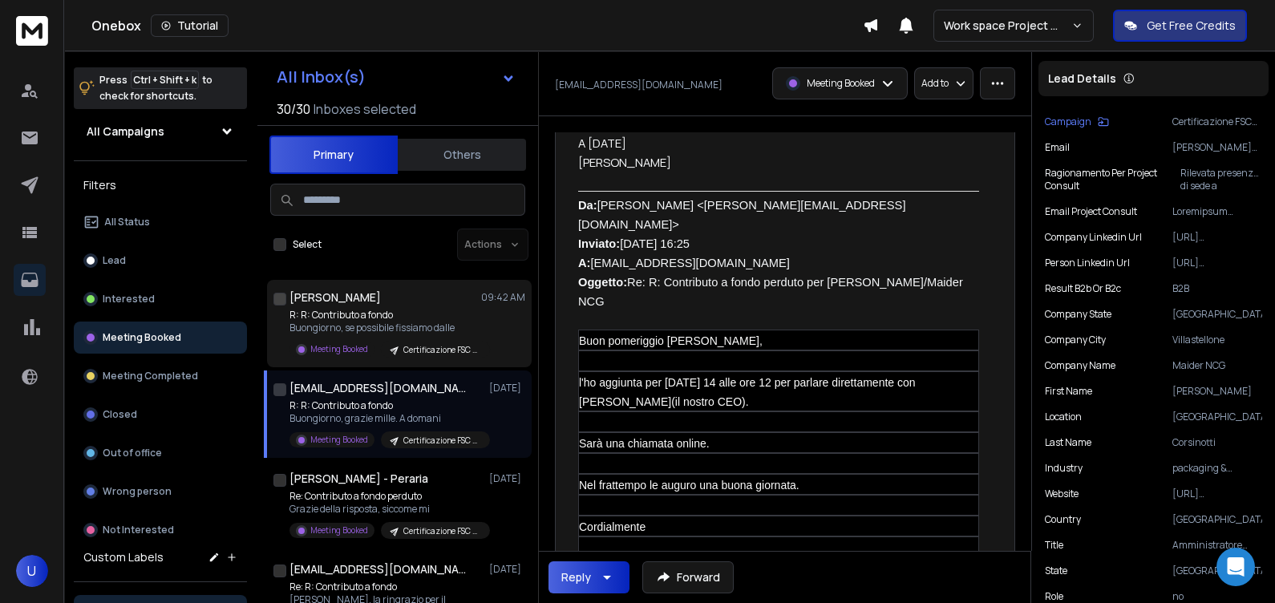
click at [443, 305] on div "[PERSON_NAME] 09:42 AM" at bounding box center [408, 298] width 236 height 16
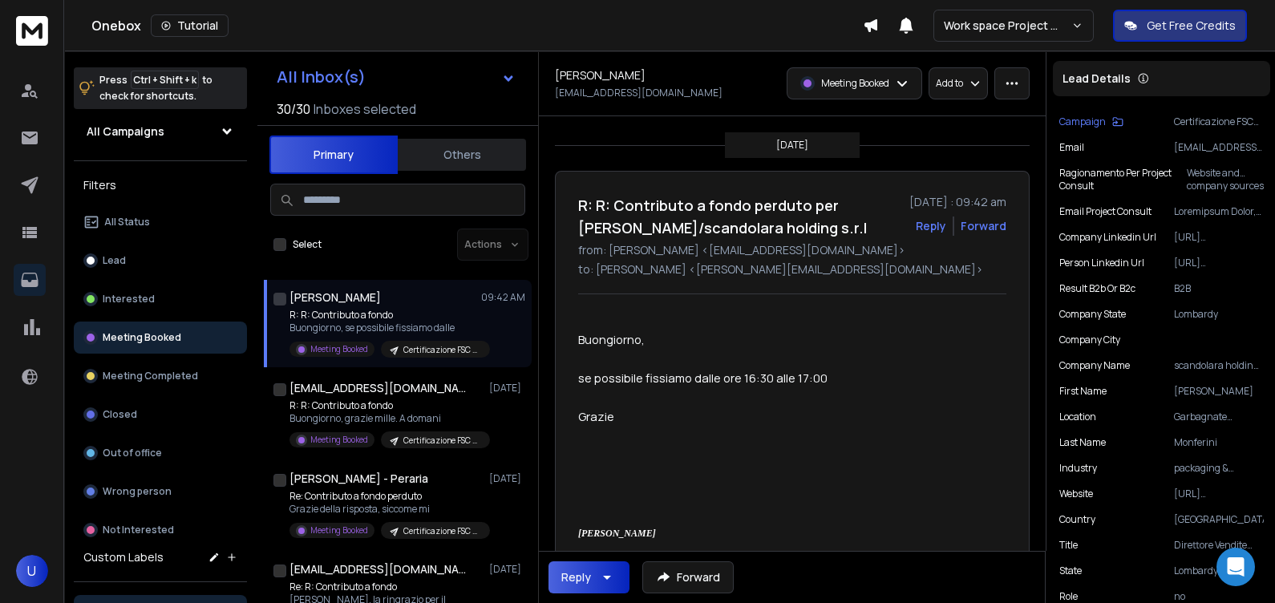
click at [535, 269] on div "Select Actions [PERSON_NAME] 09:42 AM R: R: Contributo a fondo Buongiorno, se p…" at bounding box center [397, 449] width 281 height 545
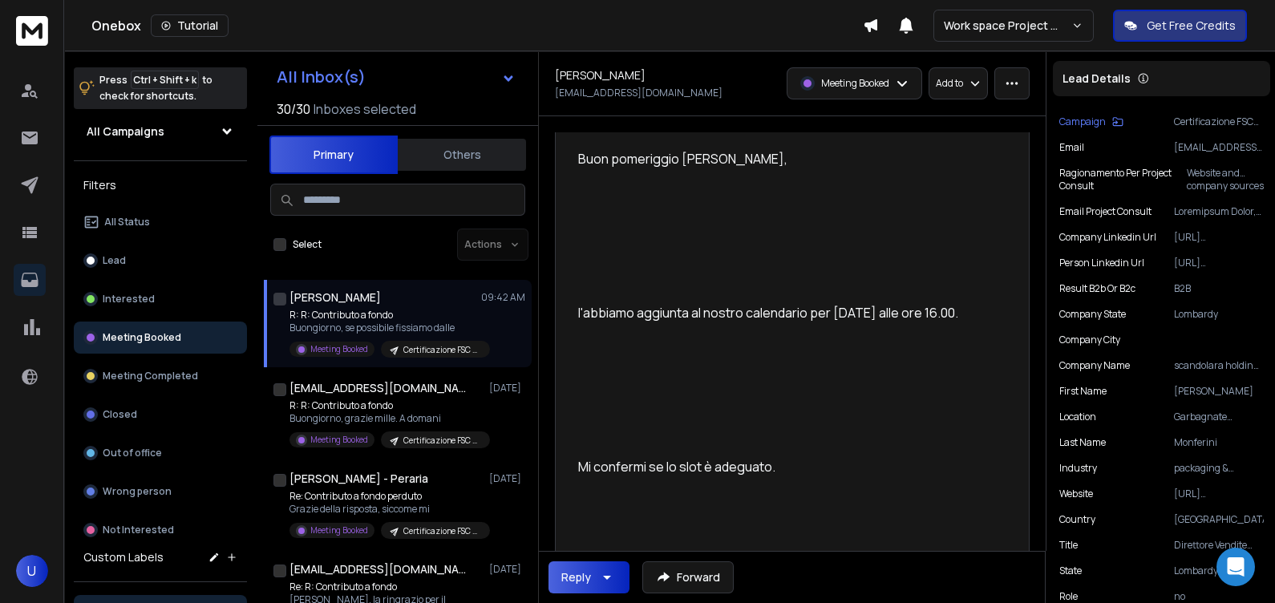
scroll to position [1441, 0]
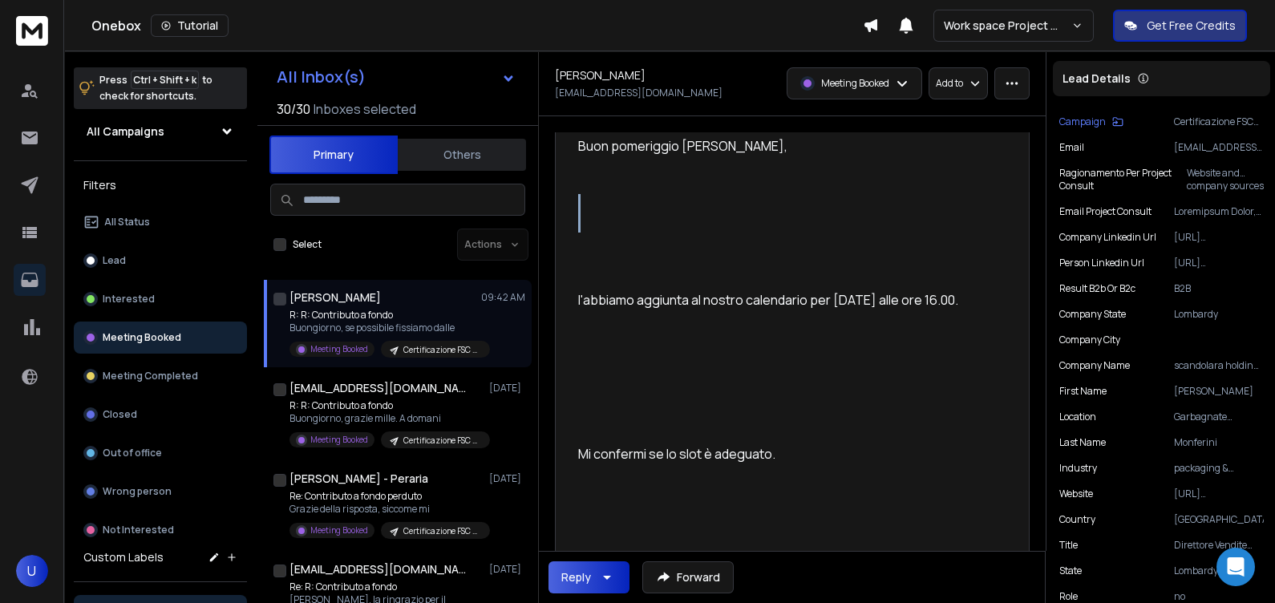
drag, startPoint x: 1044, startPoint y: 227, endPoint x: 1045, endPoint y: 209, distance: 18.5
click at [1020, 209] on div "[DATE] R: R: Contributo a fondo perduto per [PERSON_NAME]/scandolara holding s.…" at bounding box center [792, 393] width 507 height 522
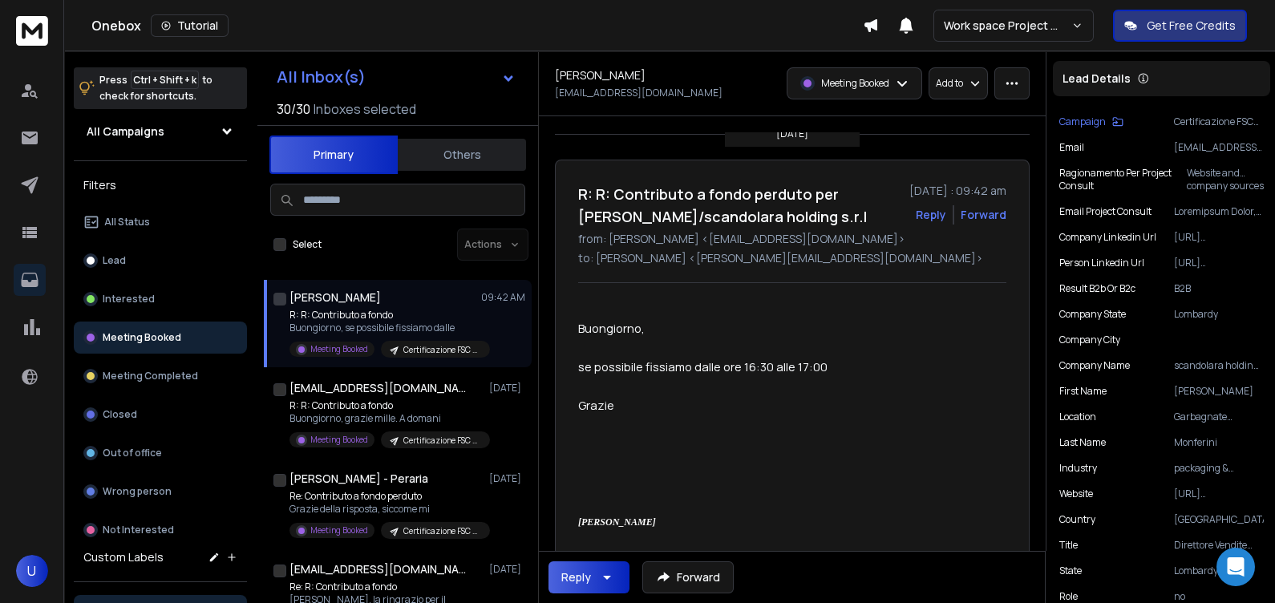
scroll to position [0, 0]
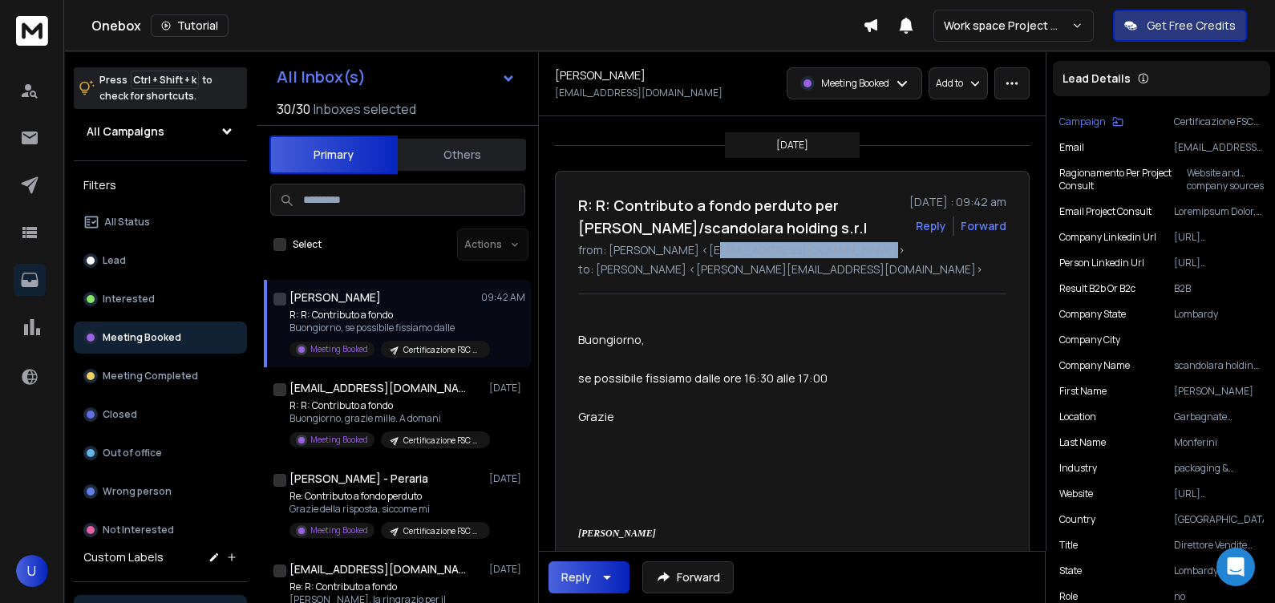
drag, startPoint x: 857, startPoint y: 247, endPoint x: 703, endPoint y: 249, distance: 154.0
click at [703, 249] on p "from: [PERSON_NAME] <[EMAIL_ADDRESS][DOMAIN_NAME]>" at bounding box center [792, 250] width 428 height 16
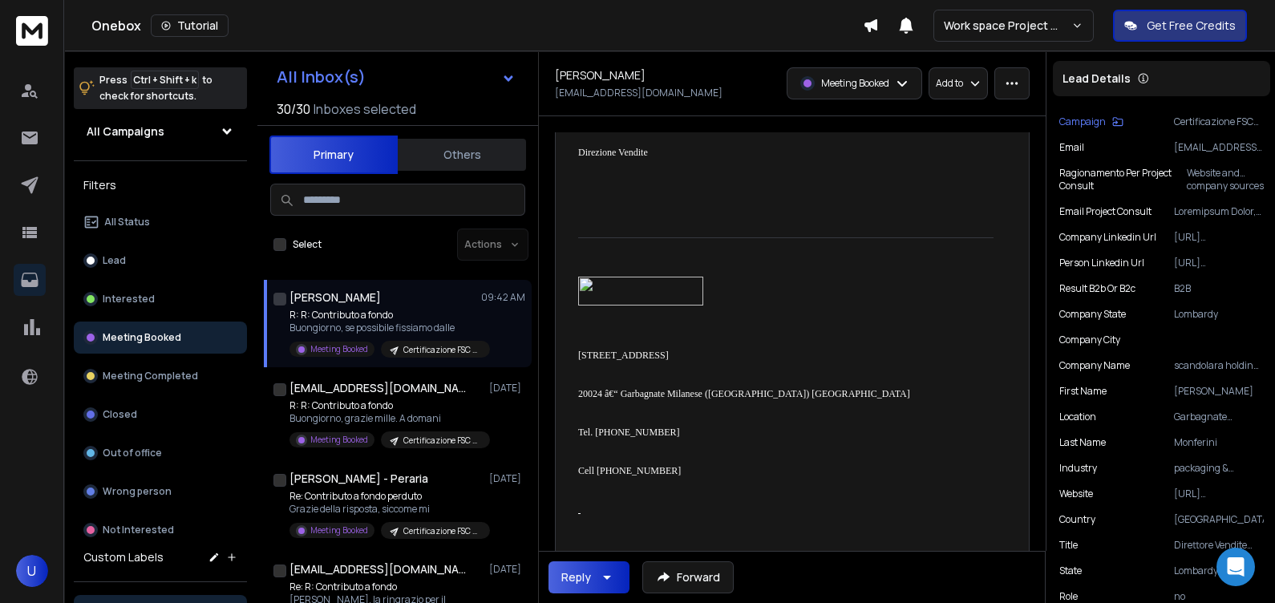
scroll to position [444, 0]
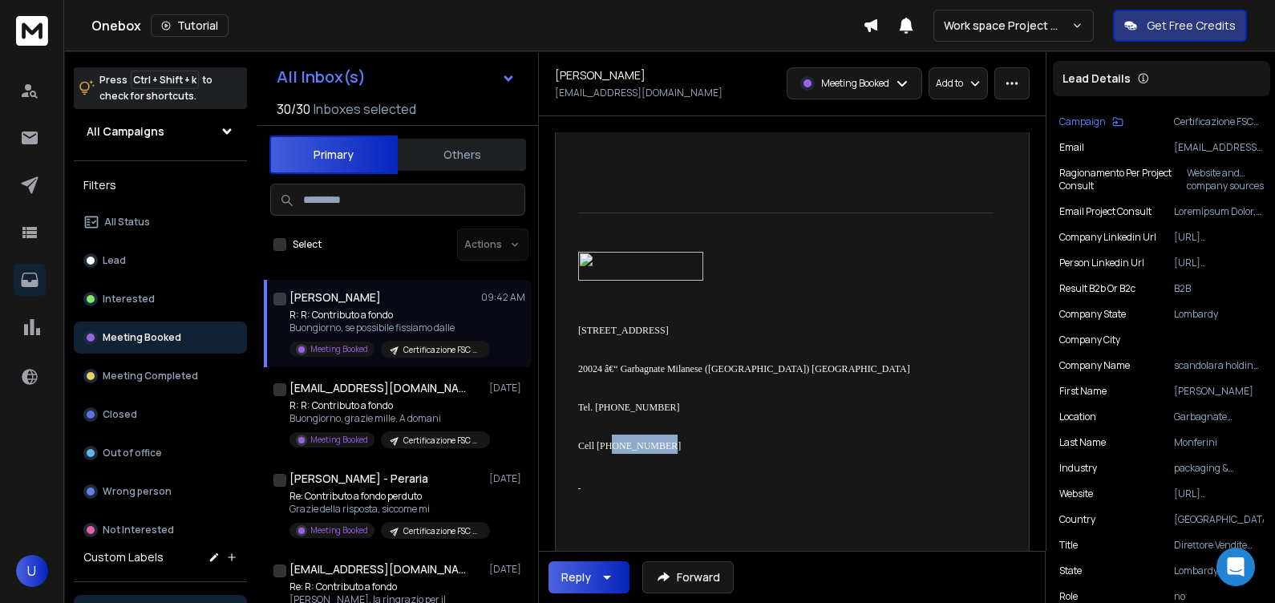
drag, startPoint x: 664, startPoint y: 442, endPoint x: 614, endPoint y: 441, distance: 49.7
click at [614, 441] on span "Cell [PHONE_NUMBER]" at bounding box center [629, 445] width 103 height 11
drag, startPoint x: 1051, startPoint y: 168, endPoint x: 1052, endPoint y: 144, distance: 24.1
click at [1020, 144] on div "Lead Details Campaign Certificazione FSC CoC [GEOGRAPHIC_DATA] -(Tipografia / S…" at bounding box center [1161, 352] width 231 height 603
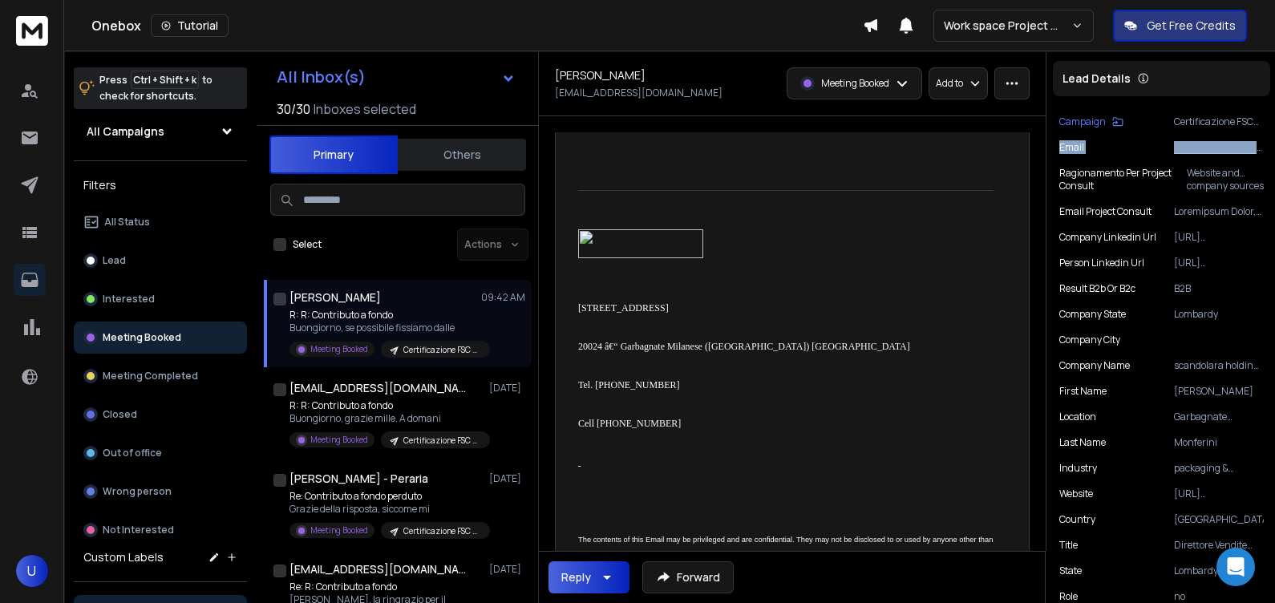
scroll to position [0, 0]
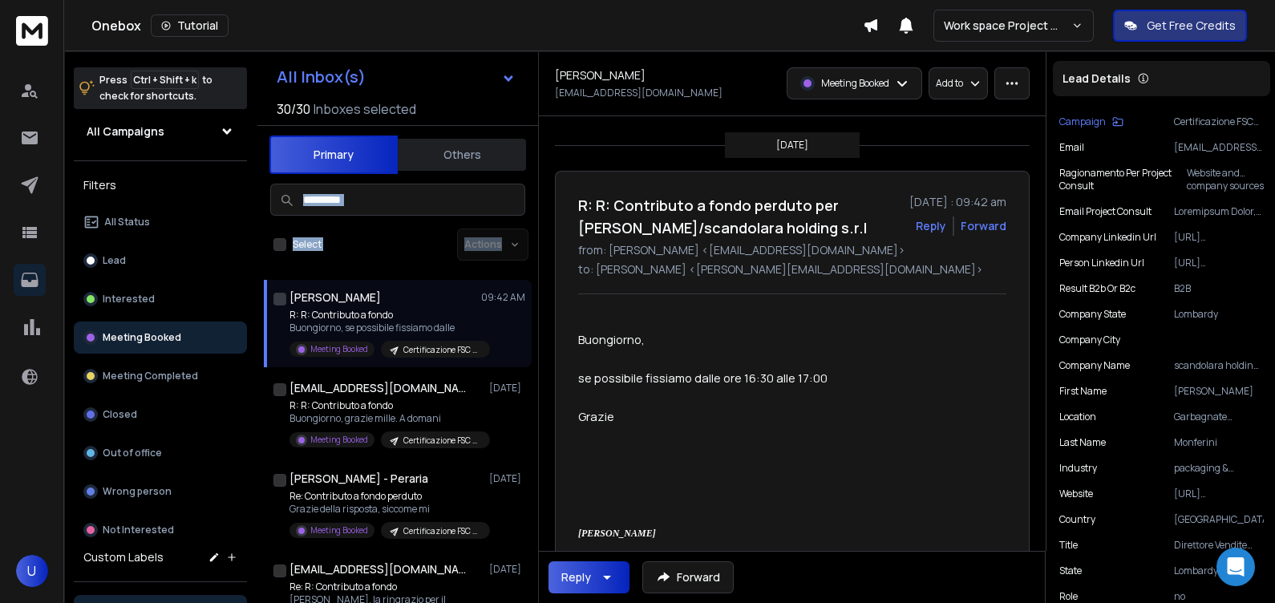
drag, startPoint x: 533, startPoint y: 231, endPoint x: 534, endPoint y: 216, distance: 15.3
click at [534, 216] on div "Select Actions [PERSON_NAME] 09:42 AM R: R: Contributo a fondo Buongiorno, se p…" at bounding box center [397, 449] width 281 height 545
drag, startPoint x: 534, startPoint y: 216, endPoint x: 422, endPoint y: 308, distance: 145.3
click at [422, 308] on div "[PERSON_NAME] 09:42 AM R: R: Contributo a fondo Buongiorno, se possibile fissia…" at bounding box center [408, 324] width 236 height 68
click at [421, 309] on p "R: R: Contributo a fondo" at bounding box center [386, 315] width 193 height 13
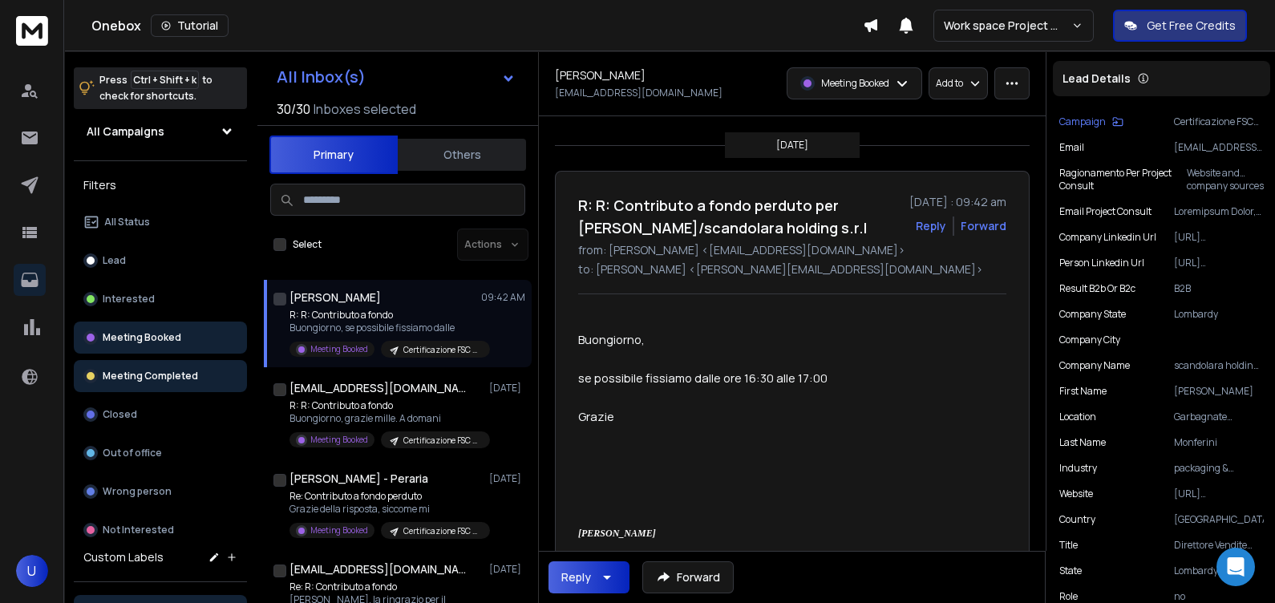
click at [179, 381] on p "Meeting Completed" at bounding box center [150, 376] width 95 height 13
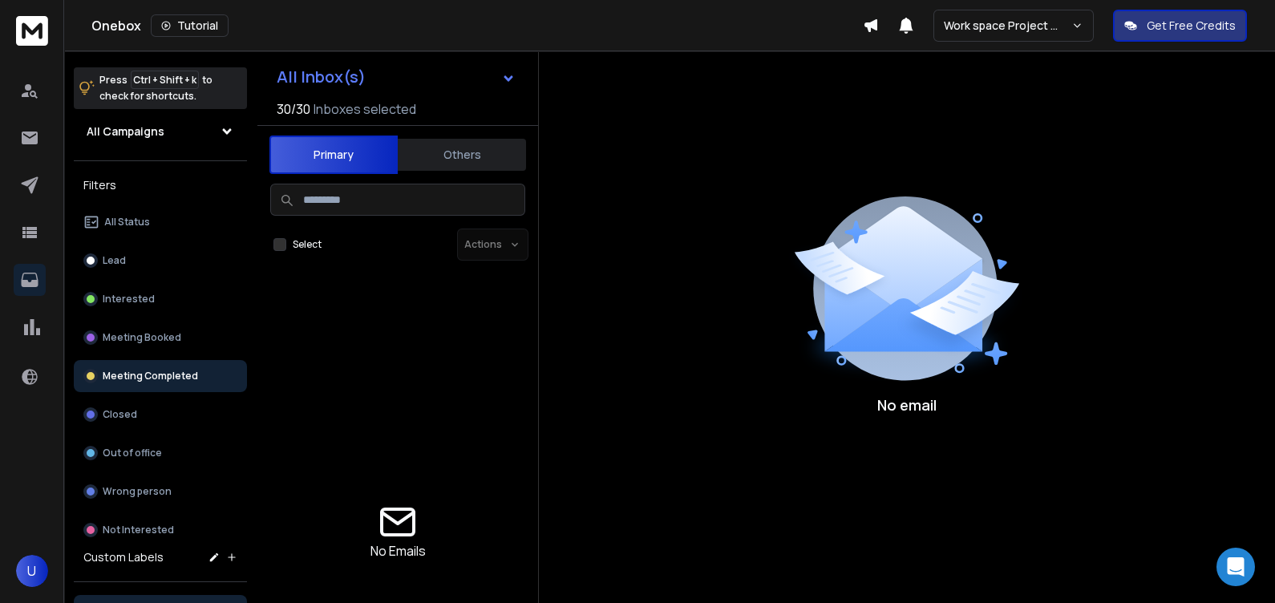
click at [478, 152] on button "Others" at bounding box center [462, 154] width 128 height 35
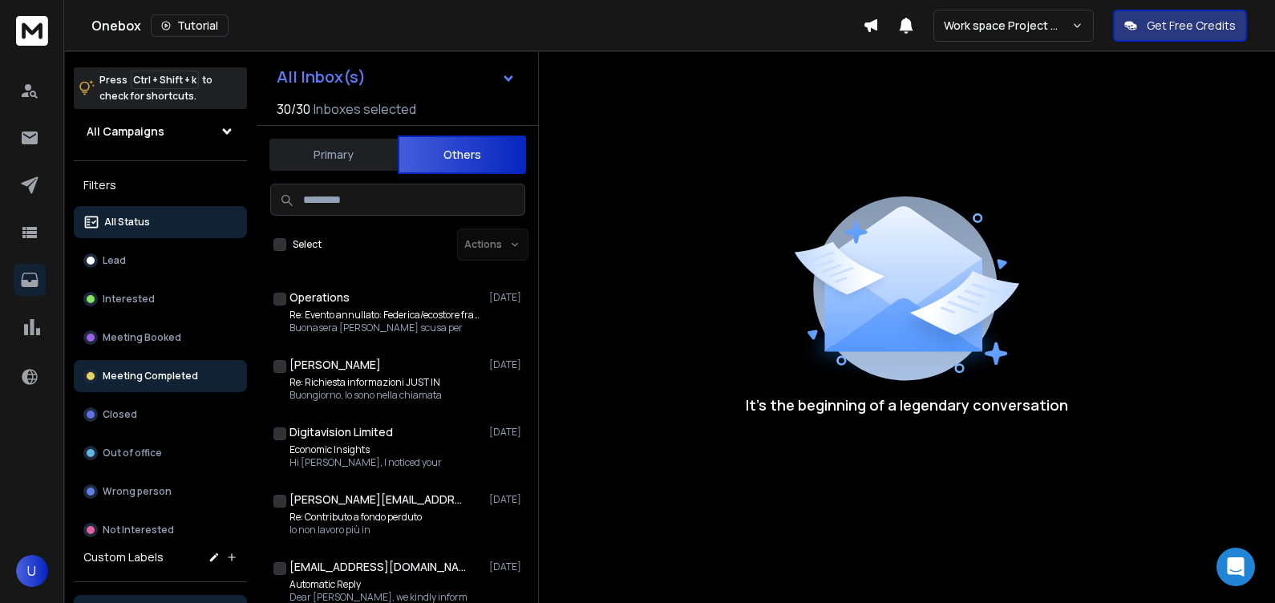
click at [175, 383] on button "Meeting Completed" at bounding box center [160, 376] width 173 height 32
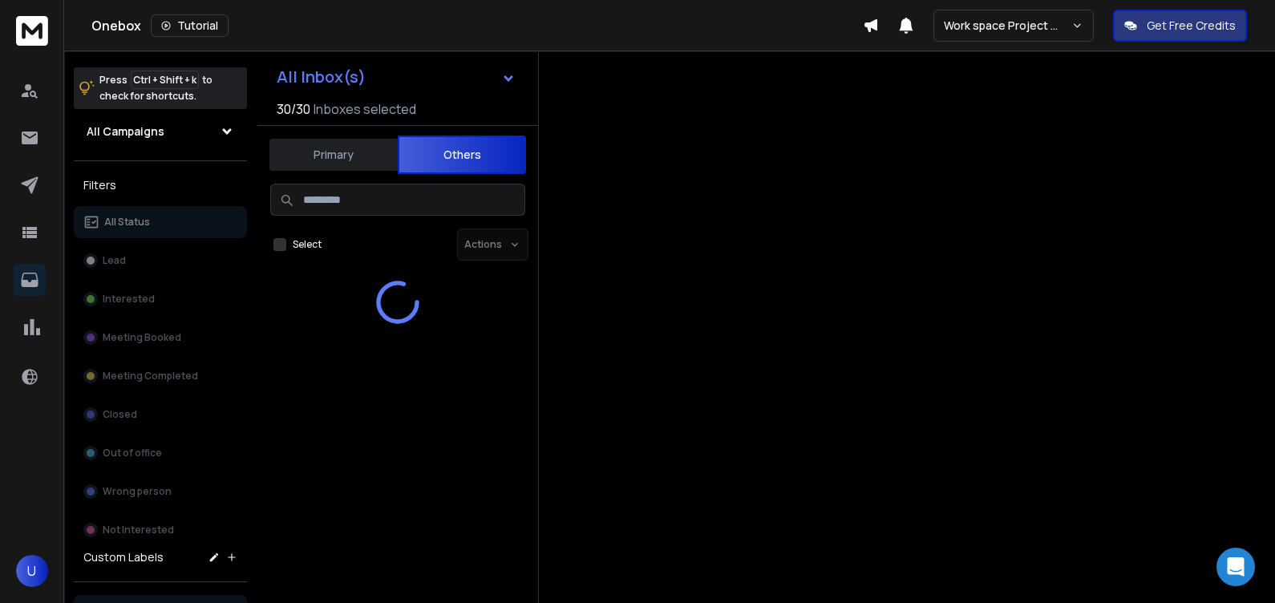
click at [468, 154] on button "Others" at bounding box center [462, 155] width 128 height 39
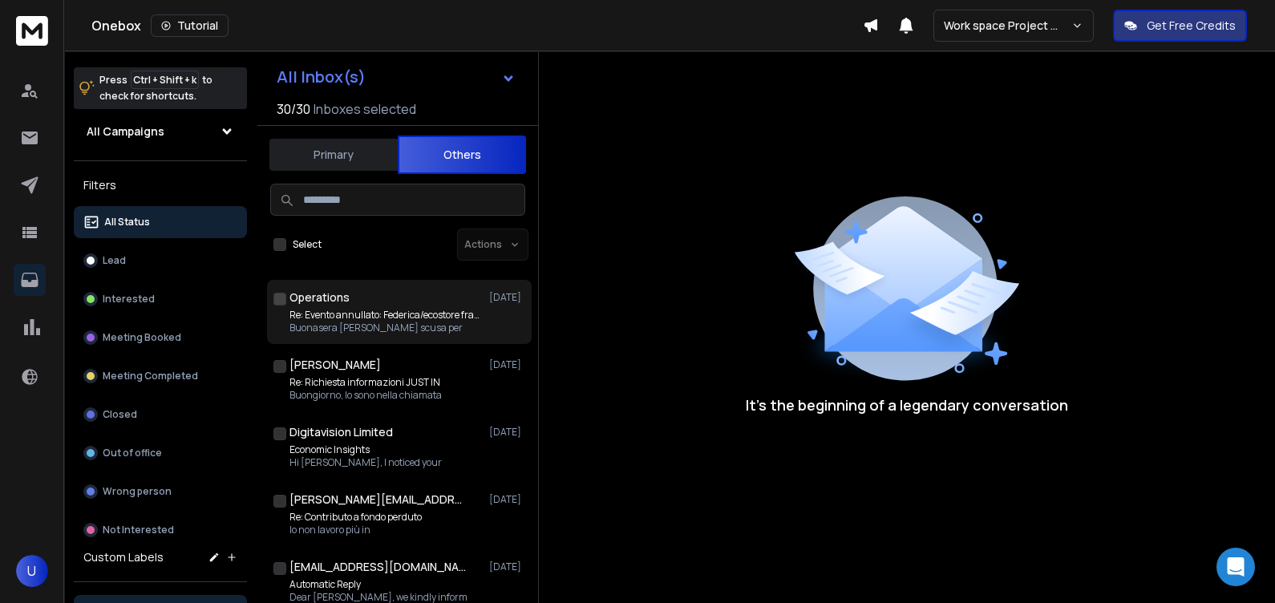
click at [422, 320] on p "Re: Evento annullato: Federica/ecostore franchising" at bounding box center [386, 315] width 193 height 13
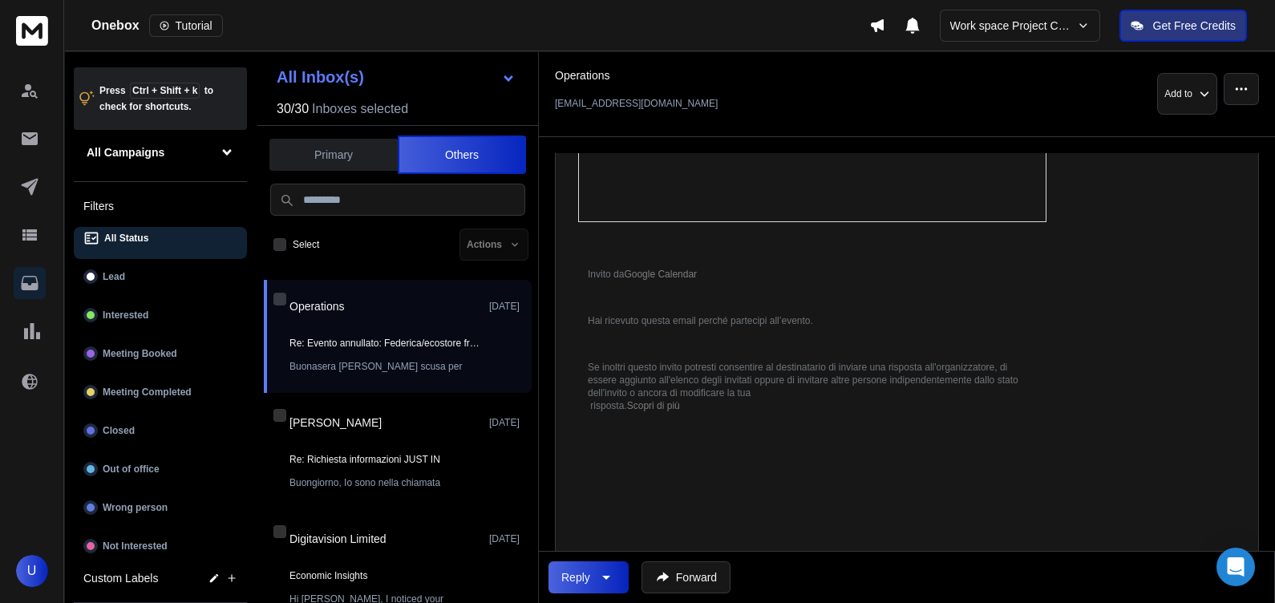
scroll to position [3091, 0]
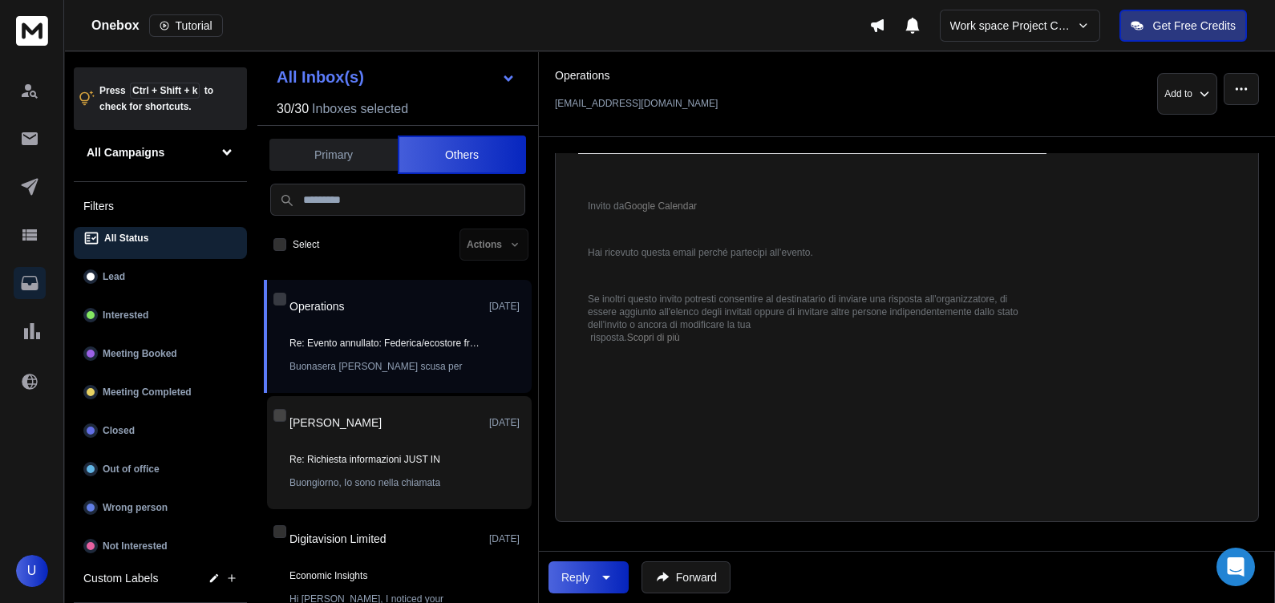
click at [383, 443] on div "Re: Richiesta informazioni JUST IN Buongiorno, Io sono nella chiamata" at bounding box center [365, 471] width 151 height 57
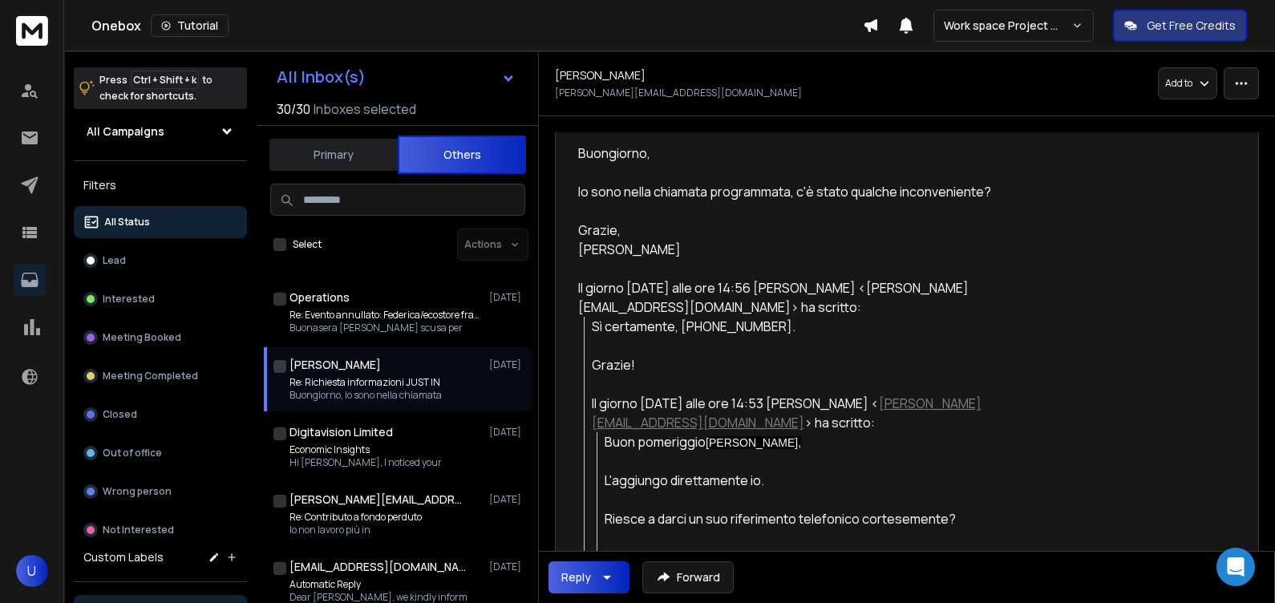
scroll to position [166, 0]
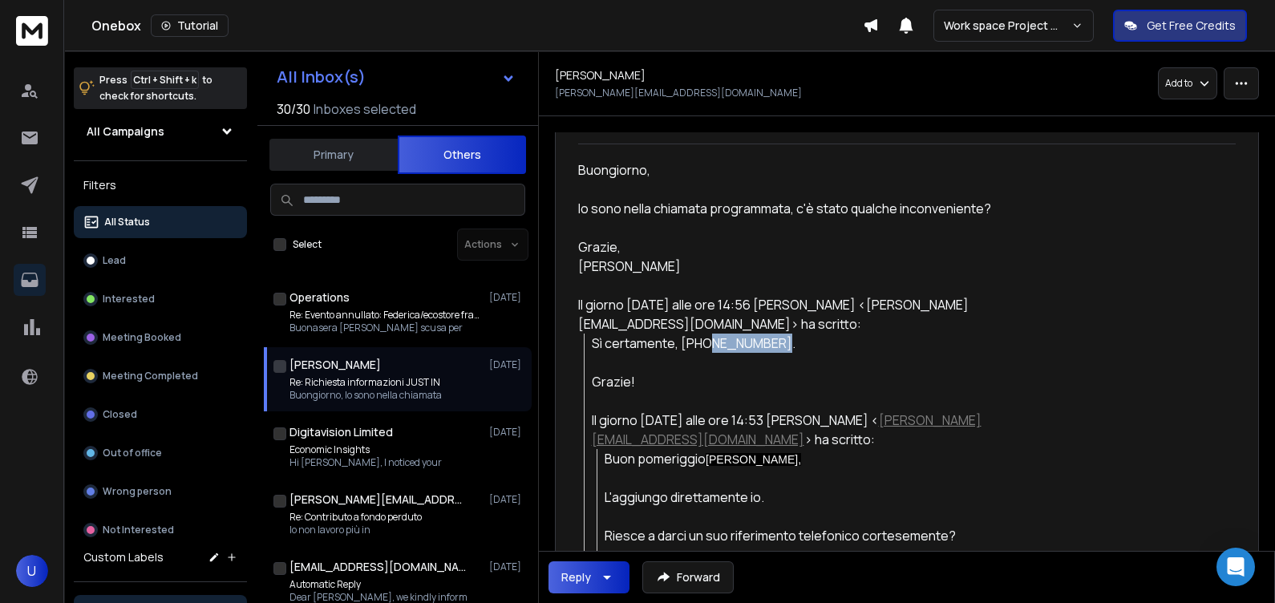
drag, startPoint x: 774, startPoint y: 341, endPoint x: 706, endPoint y: 339, distance: 68.2
click at [706, 339] on div "Sì certamente, [PHONE_NUMBER]. Grazie!" at bounding box center [819, 363] width 455 height 58
drag, startPoint x: 706, startPoint y: 339, endPoint x: 710, endPoint y: 323, distance: 15.8
drag, startPoint x: 710, startPoint y: 323, endPoint x: 659, endPoint y: 354, distance: 59.7
click at [659, 354] on div at bounding box center [819, 362] width 455 height 19
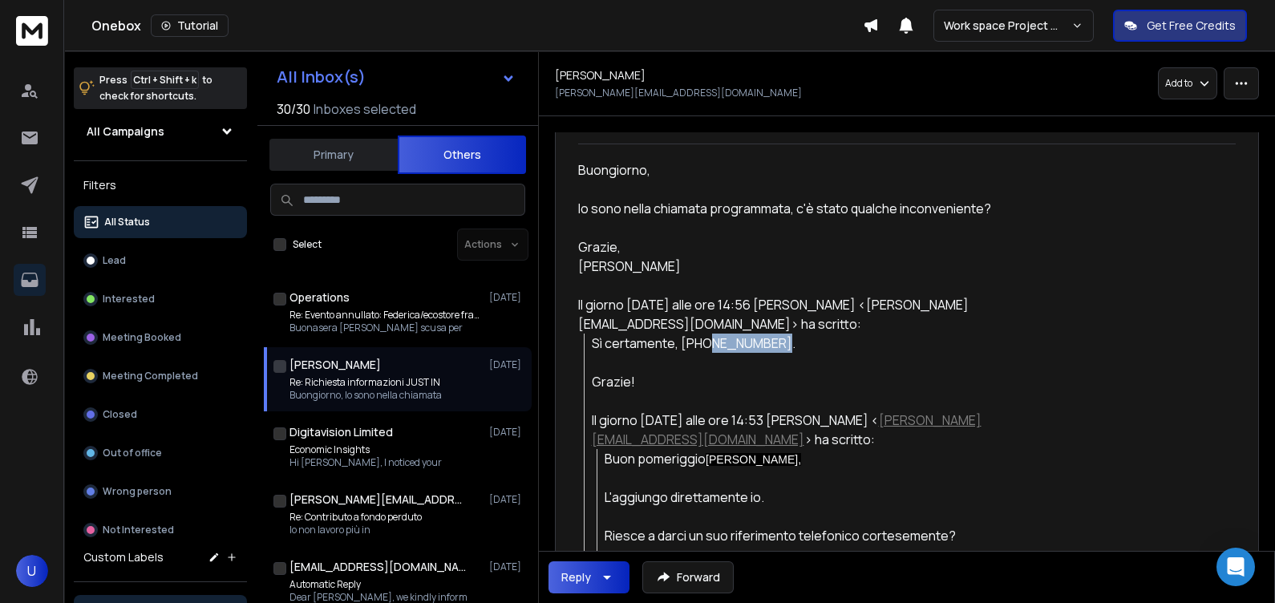
drag, startPoint x: 707, startPoint y: 338, endPoint x: 772, endPoint y: 344, distance: 65.3
click at [772, 344] on div "Sì certamente, [PHONE_NUMBER]. Grazie!" at bounding box center [819, 363] width 455 height 58
drag, startPoint x: 756, startPoint y: 318, endPoint x: 586, endPoint y: 322, distance: 170.9
click at [586, 322] on div "Il giorno [DATE] alle ore 14:56 [PERSON_NAME] <[PERSON_NAME][EMAIL_ADDRESS][DOM…" at bounding box center [812, 314] width 468 height 39
drag, startPoint x: 1269, startPoint y: 229, endPoint x: 1279, endPoint y: 255, distance: 27.4
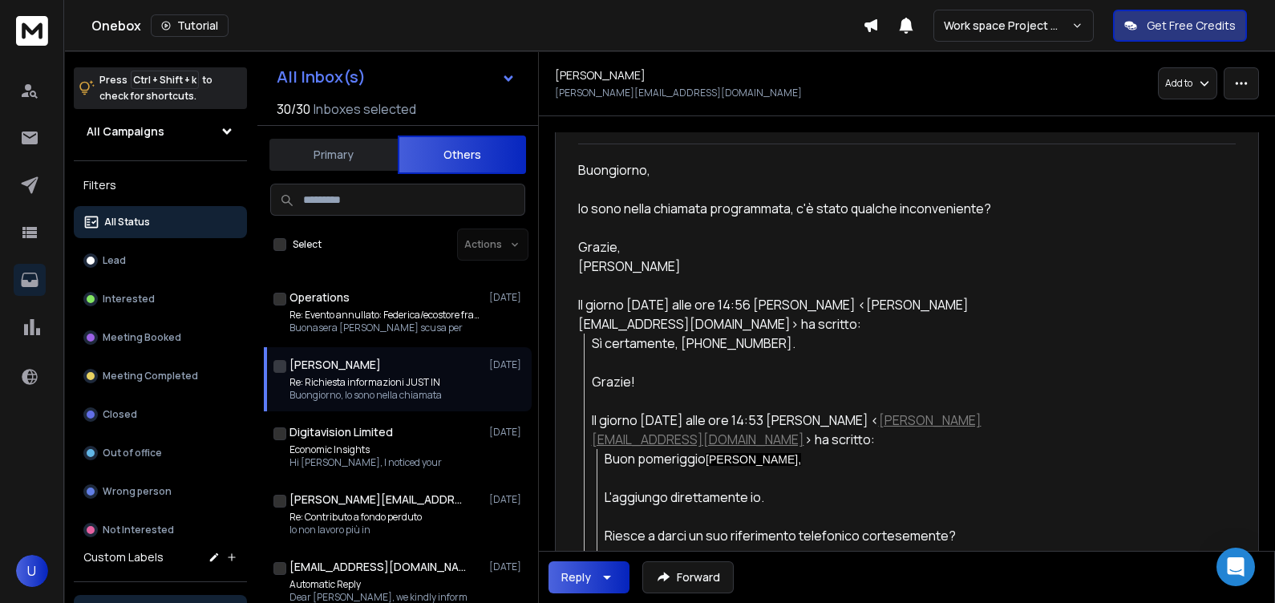
click at [1020, 255] on html "ReferralStack Unlock AI-powered affiliate growth Lifetime Deals available! Clai…" at bounding box center [637, 301] width 1275 height 603
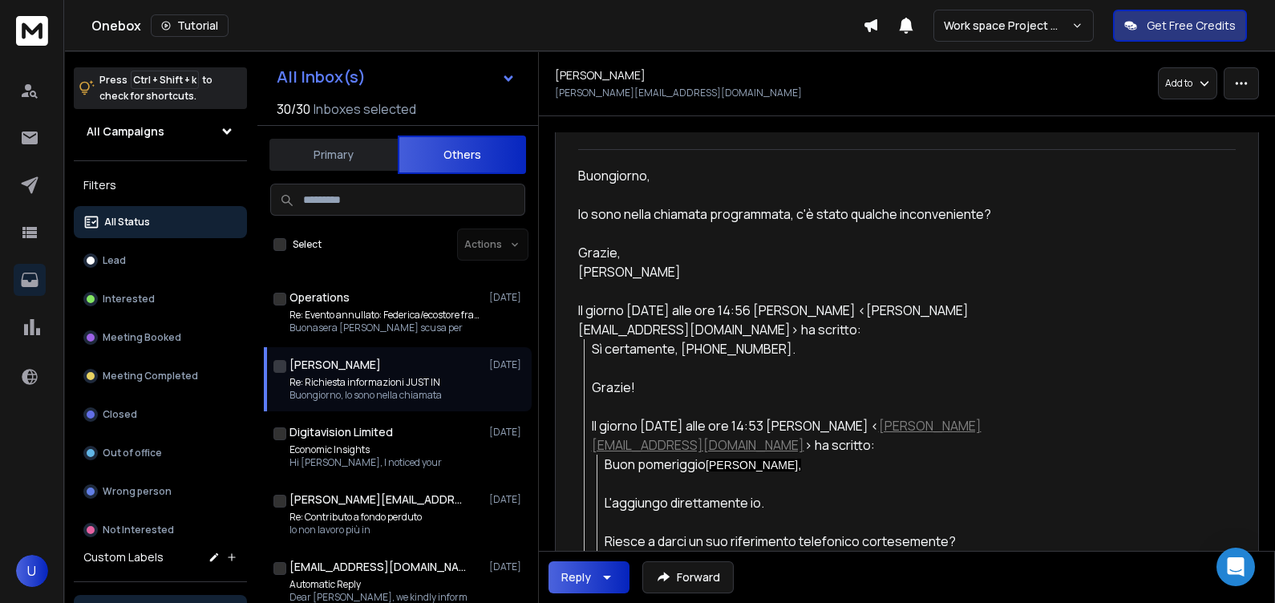
scroll to position [0, 0]
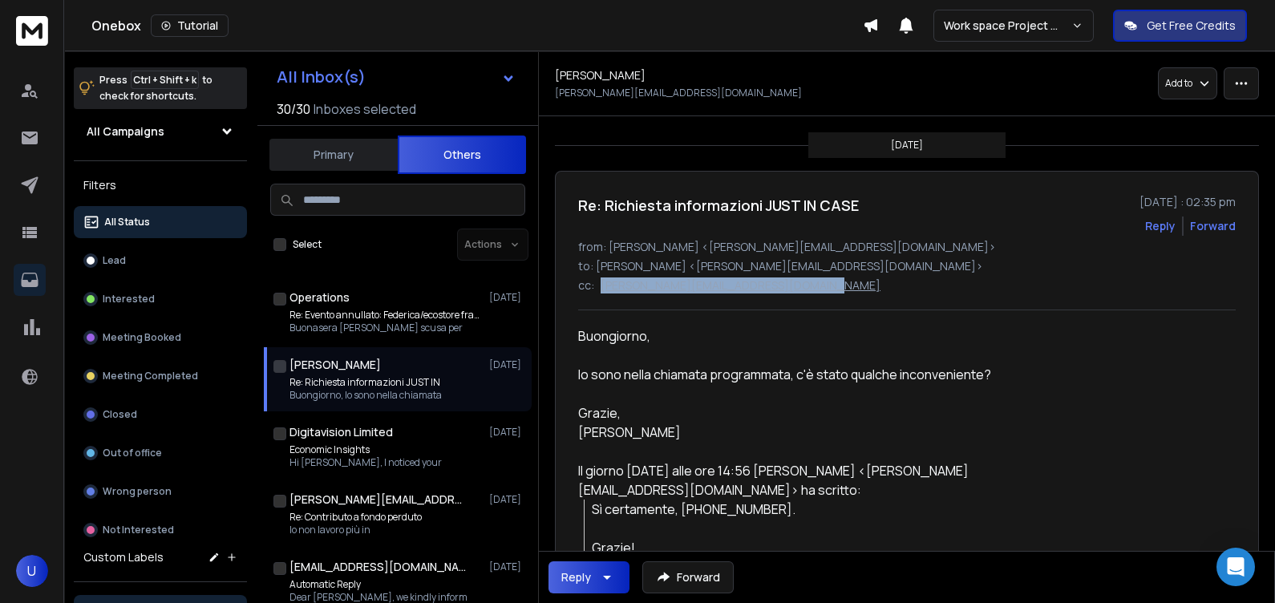
drag, startPoint x: 794, startPoint y: 285, endPoint x: 598, endPoint y: 286, distance: 196.5
click at [598, 286] on div "cc: [PERSON_NAME][EMAIL_ADDRESS][DOMAIN_NAME]" at bounding box center [907, 286] width 658 height 16
click at [136, 262] on button "Lead" at bounding box center [160, 261] width 173 height 32
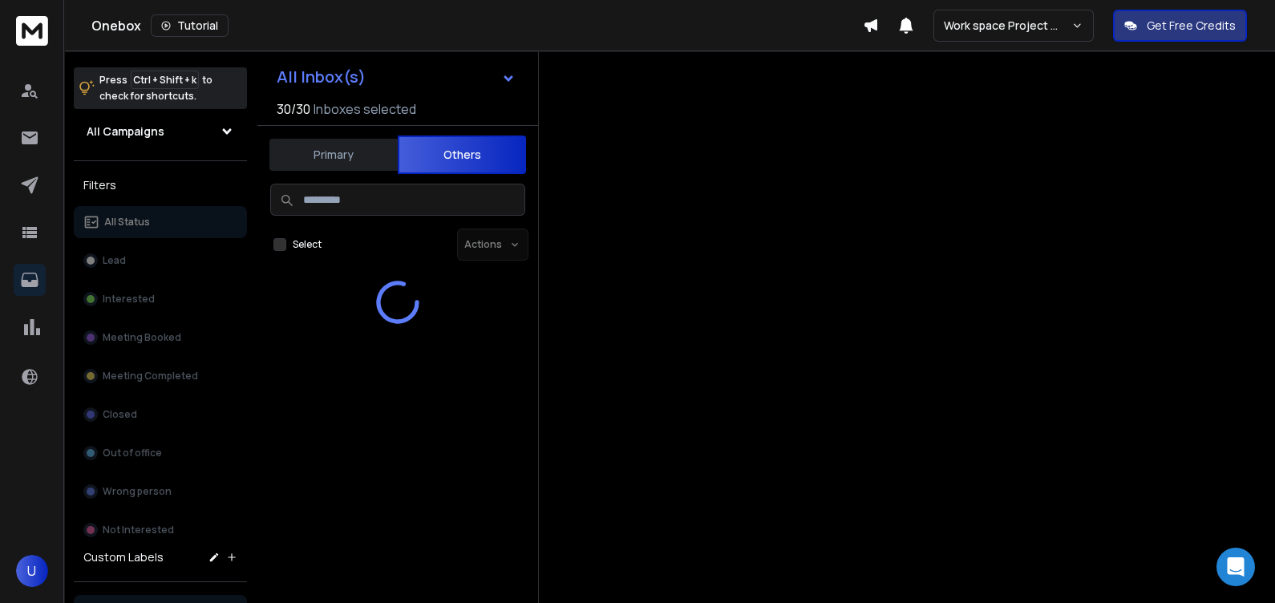
click at [439, 153] on button "Others" at bounding box center [462, 155] width 128 height 39
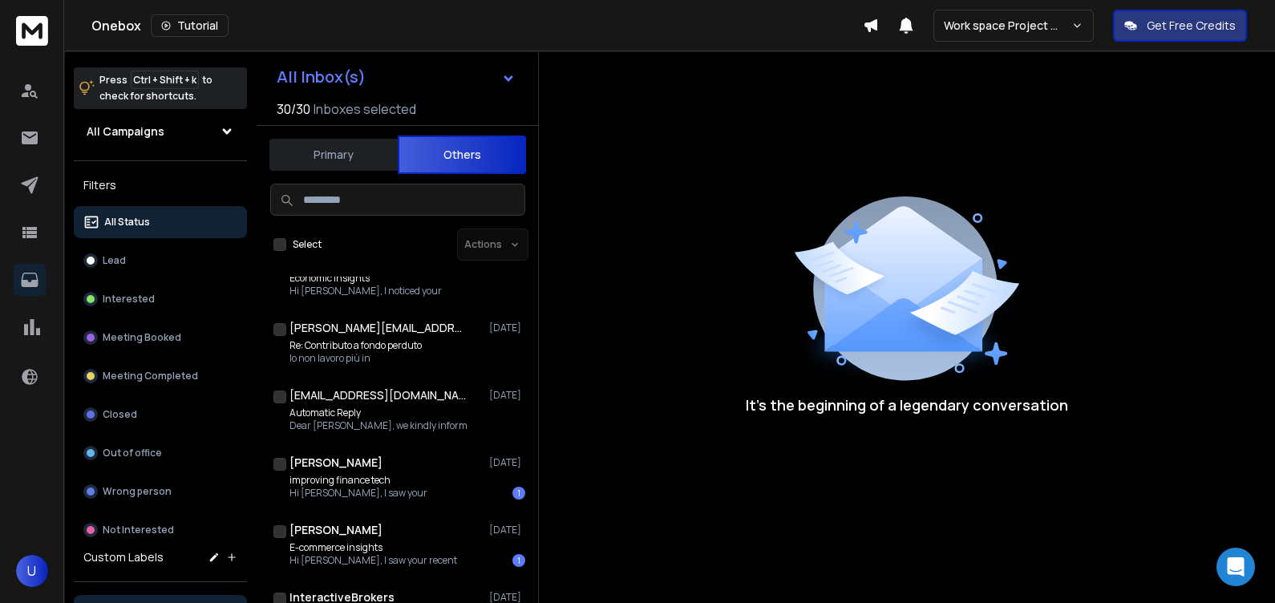
scroll to position [161, 0]
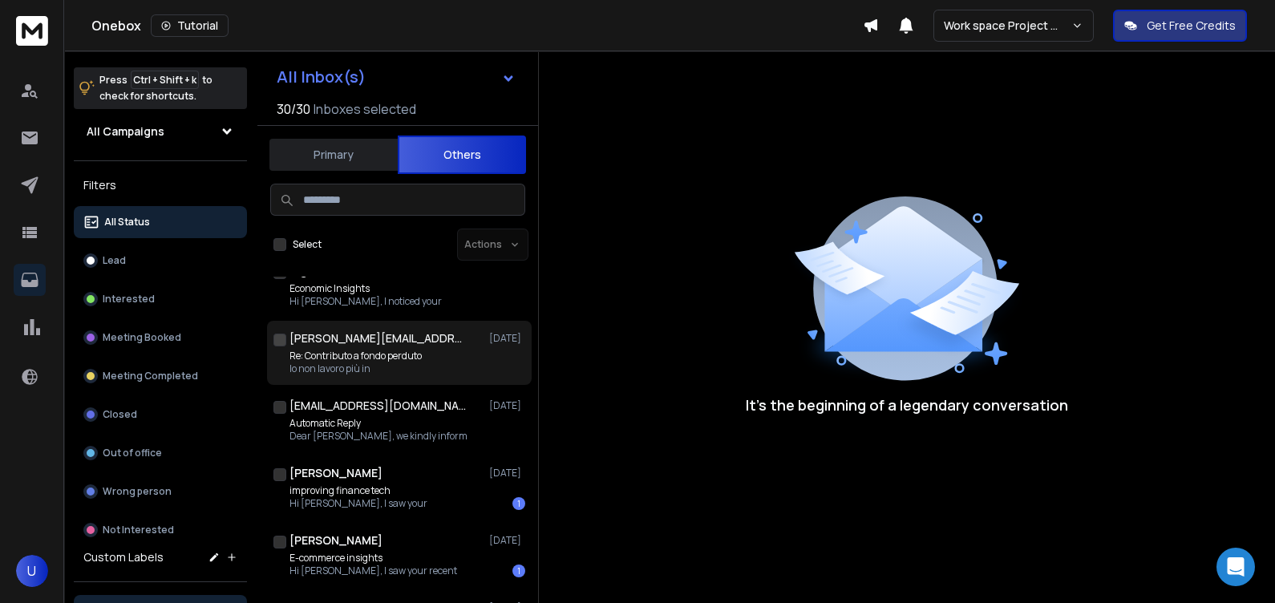
click at [358, 357] on p "Re: Contributo a fondo perduto" at bounding box center [356, 356] width 132 height 13
